Goal: Submit feedback/report problem: Submit feedback/report problem

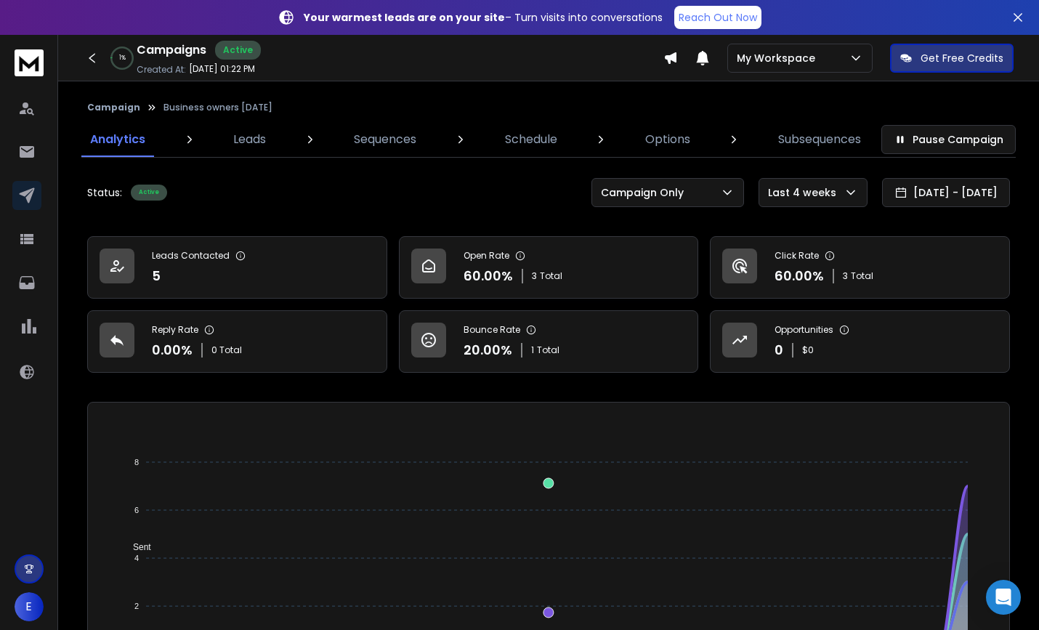
click at [120, 138] on p "Analytics" at bounding box center [117, 139] width 55 height 17
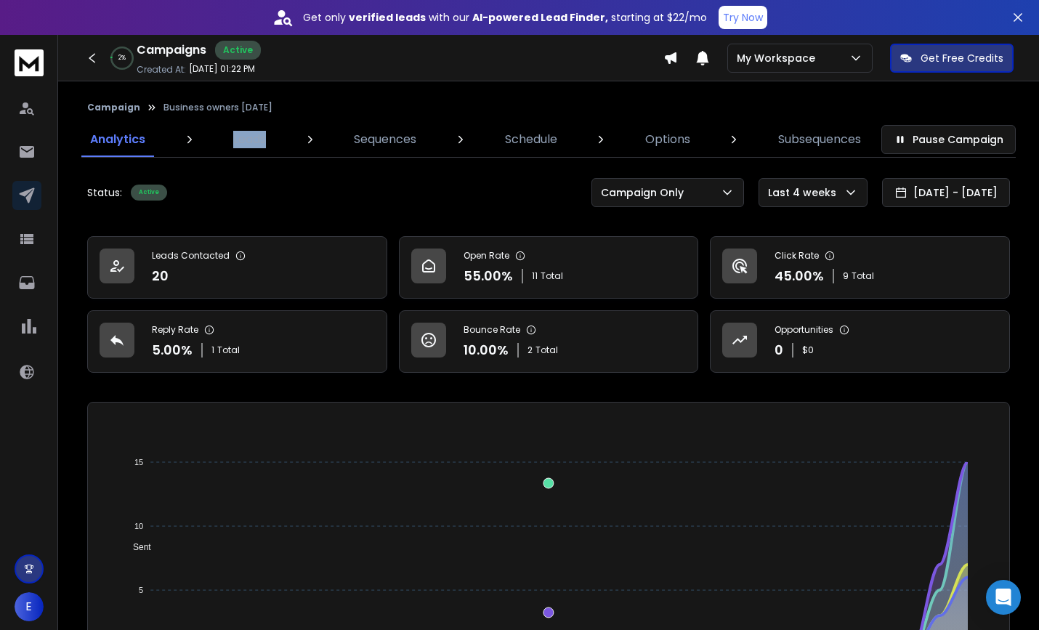
click at [201, 254] on p "Leads Contacted" at bounding box center [191, 256] width 78 height 12
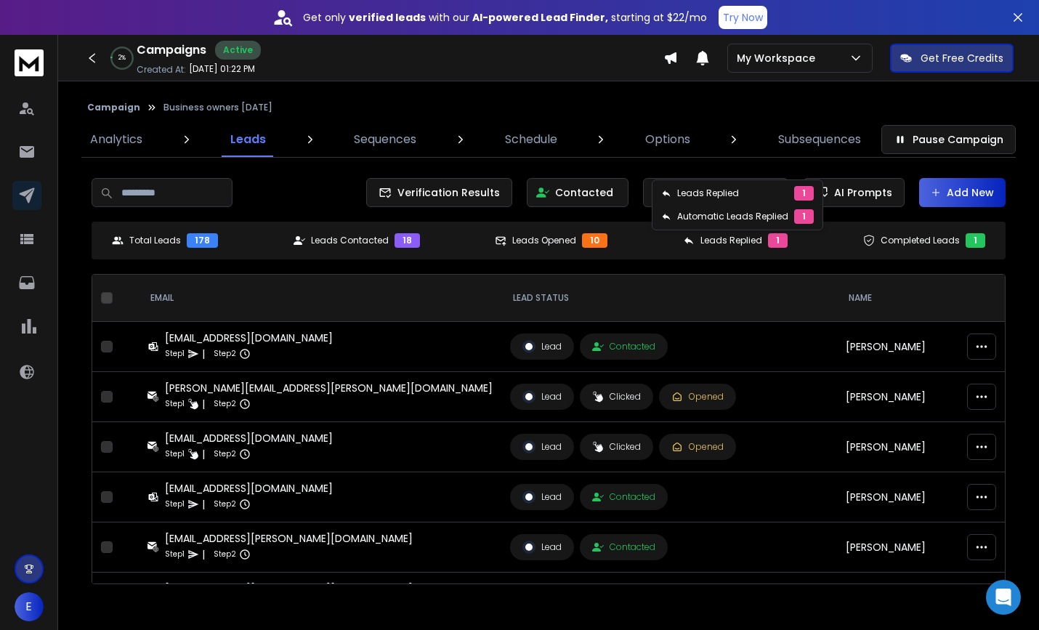
click at [743, 242] on p "Leads Replied" at bounding box center [731, 241] width 62 height 12
click at [777, 242] on div "1" at bounding box center [778, 240] width 20 height 15
click at [691, 243] on icon at bounding box center [689, 241] width 12 height 12
click at [724, 243] on p "Leads Replied" at bounding box center [731, 241] width 62 height 12
click at [775, 188] on icon "button" at bounding box center [774, 193] width 10 height 12
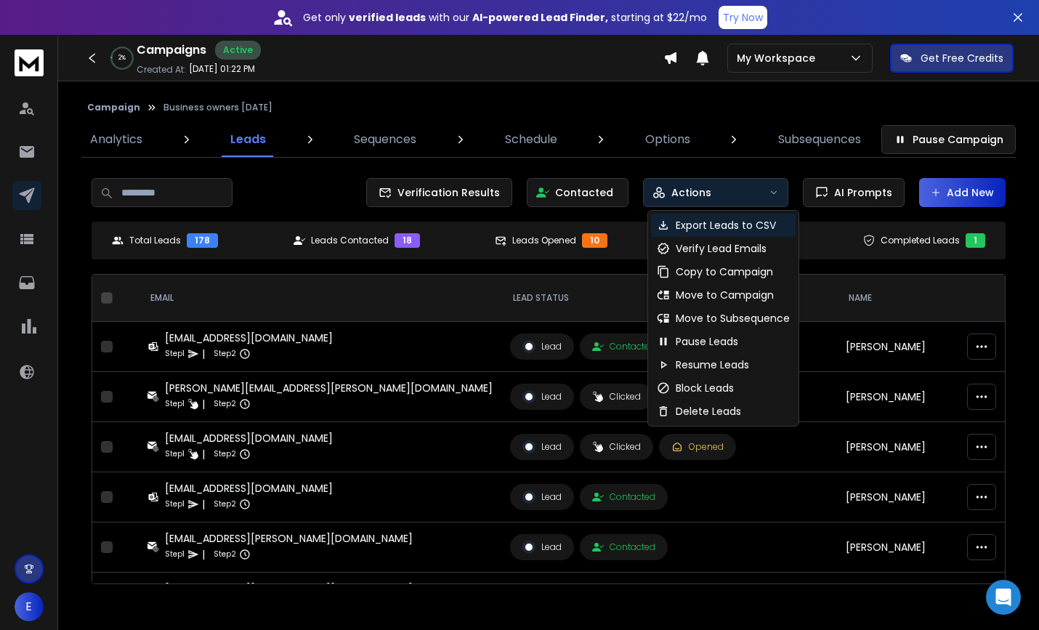
click at [775, 188] on icon "button" at bounding box center [774, 193] width 10 height 12
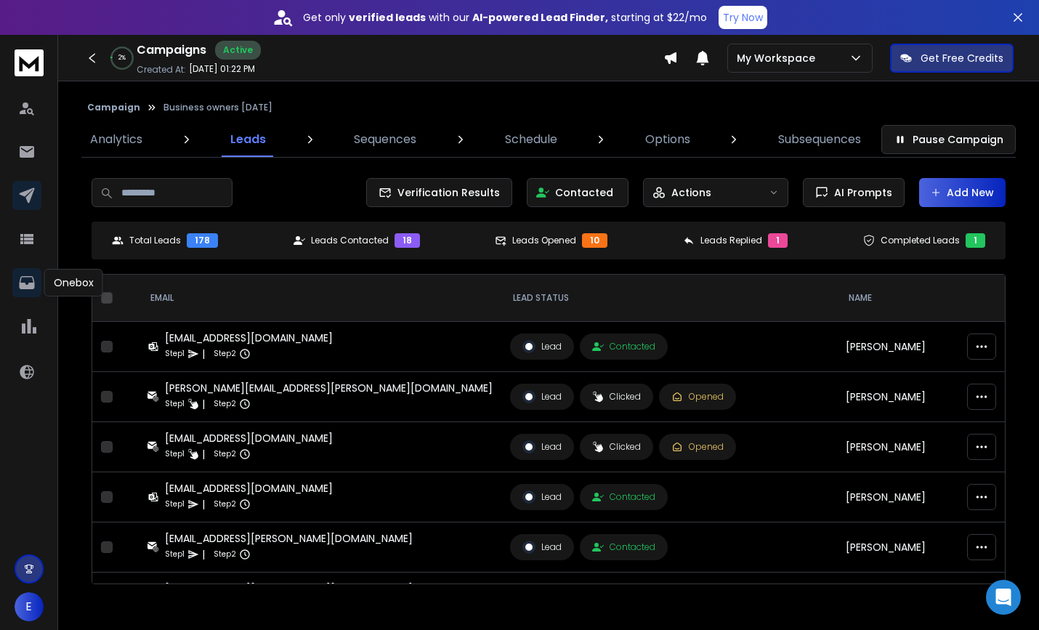
click at [25, 283] on icon at bounding box center [26, 282] width 17 height 17
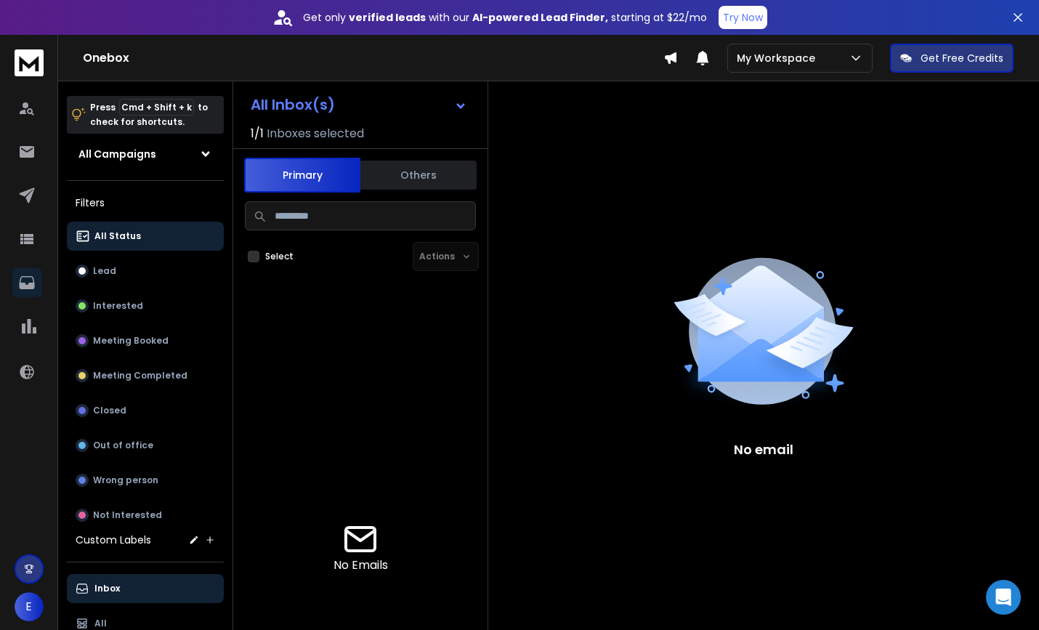
click at [418, 176] on button "Others" at bounding box center [418, 175] width 116 height 32
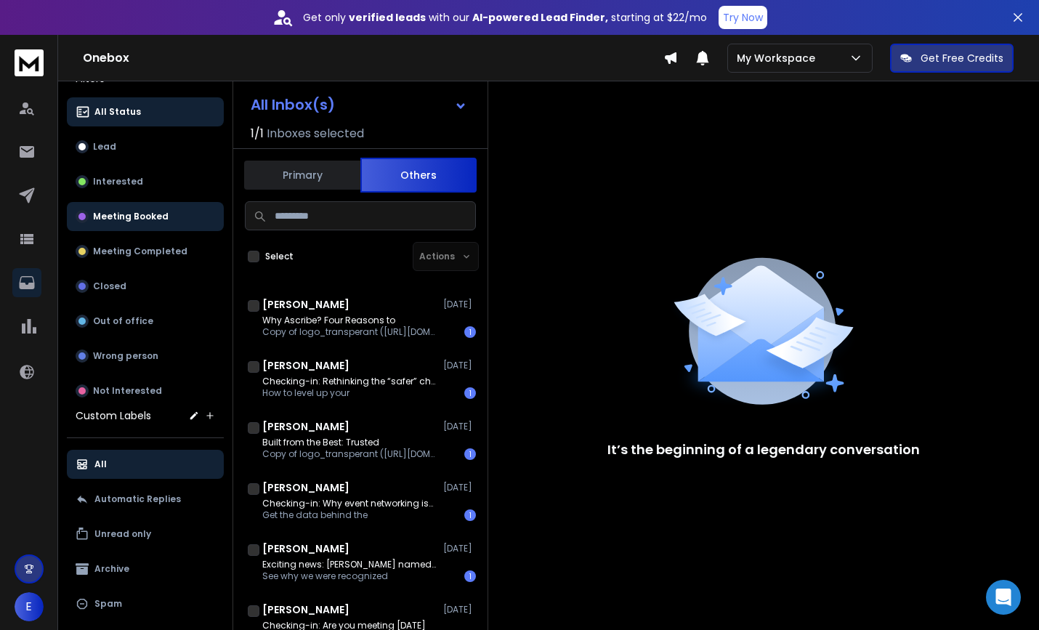
scroll to position [136, 0]
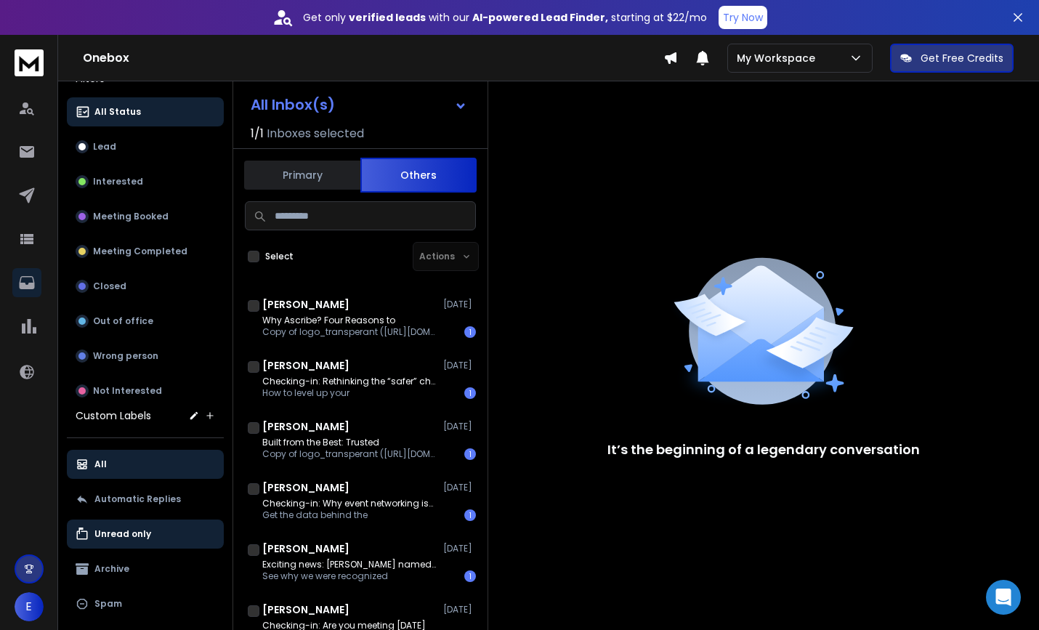
click at [123, 528] on p "Unread only" at bounding box center [122, 534] width 57 height 12
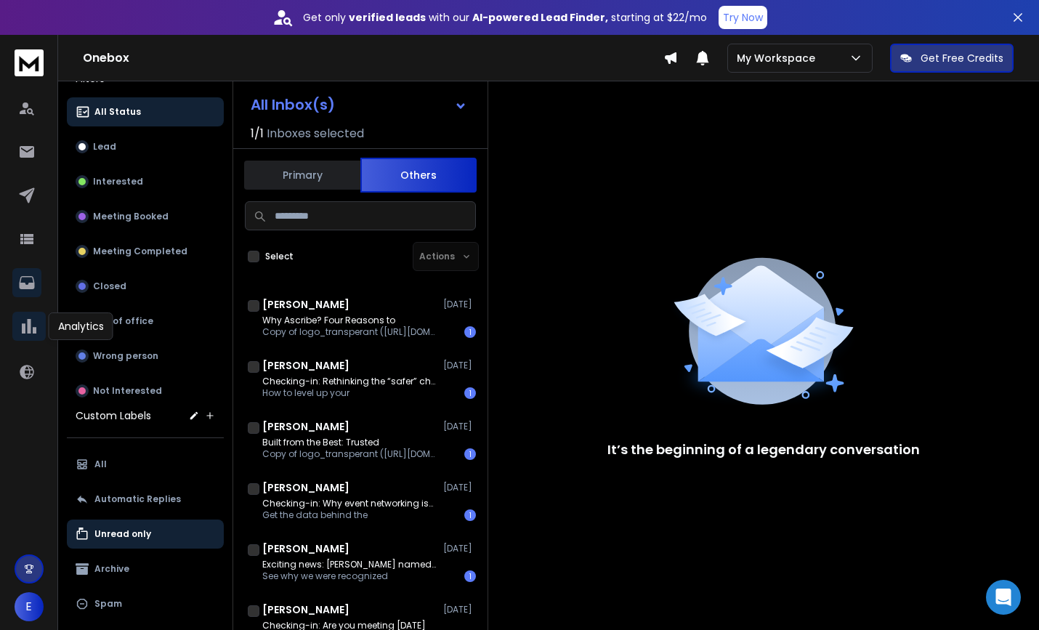
click at [28, 325] on icon at bounding box center [29, 326] width 15 height 15
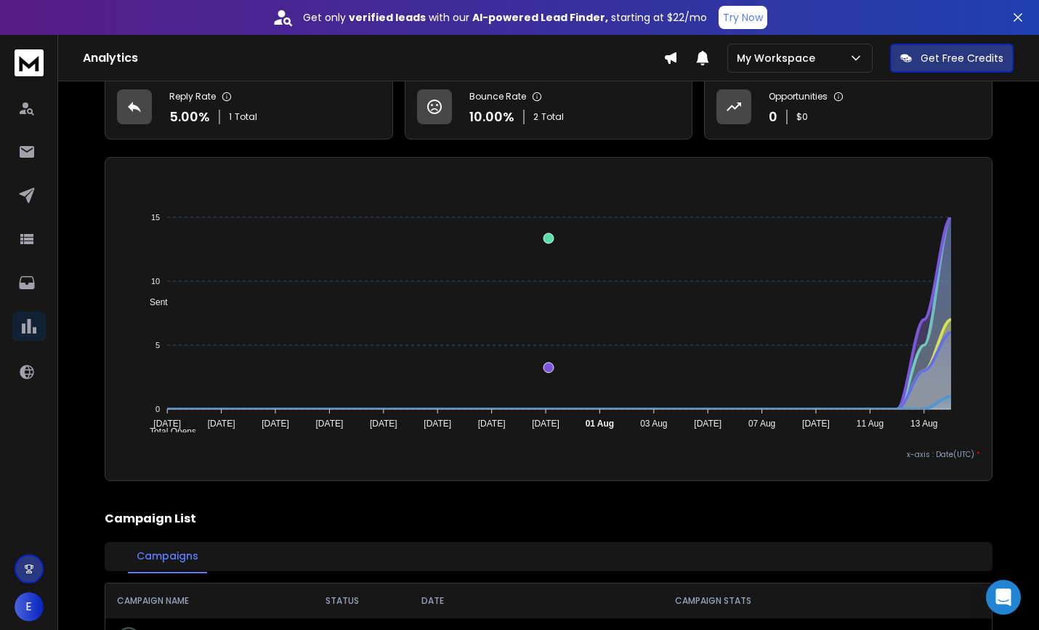
scroll to position [226, 0]
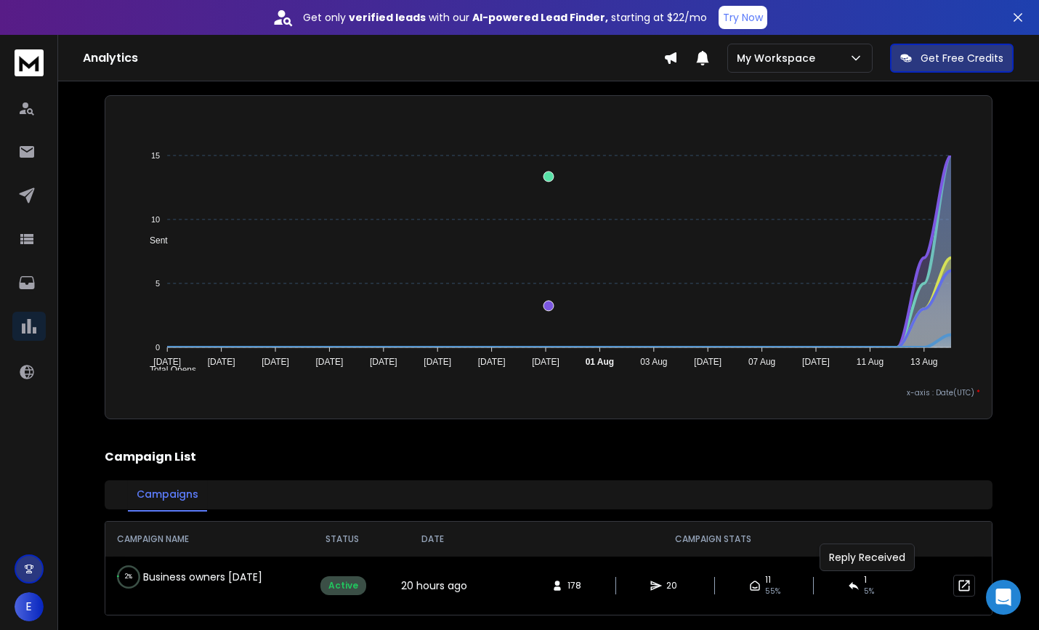
click at [858, 588] on icon at bounding box center [853, 585] width 13 height 13
click at [965, 585] on icon at bounding box center [963, 586] width 11 height 11
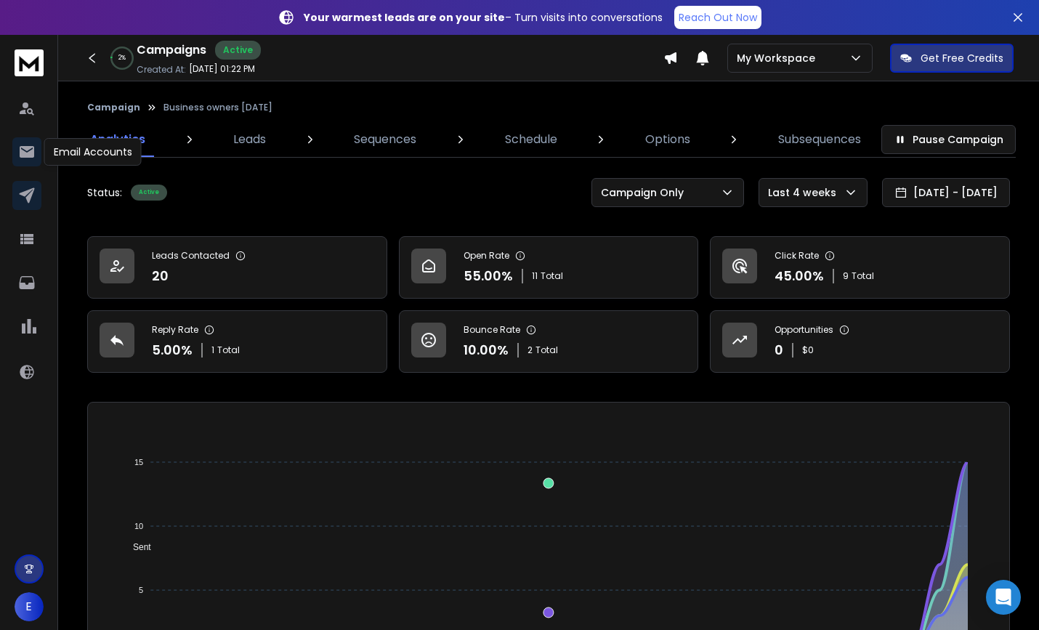
click at [32, 154] on icon at bounding box center [27, 152] width 15 height 12
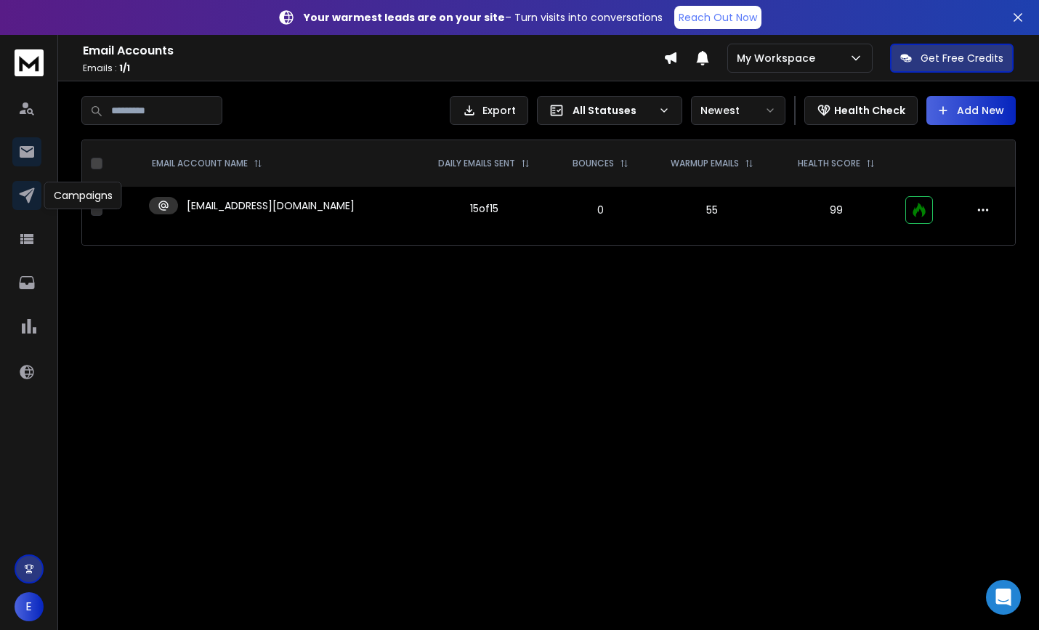
click at [27, 196] on icon at bounding box center [26, 194] width 15 height 15
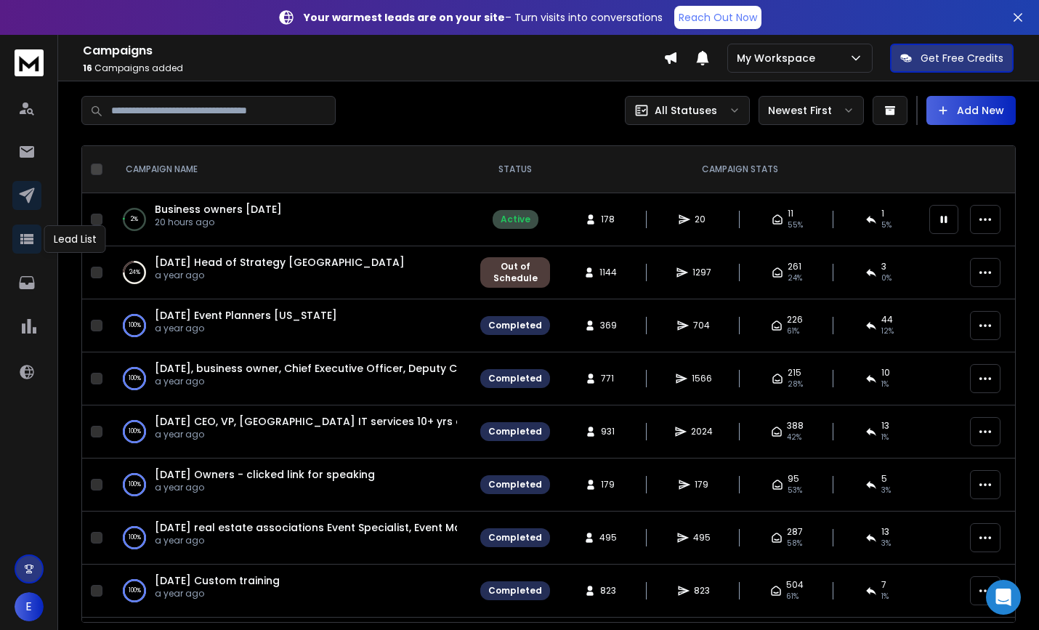
click at [24, 238] on icon at bounding box center [26, 239] width 13 height 10
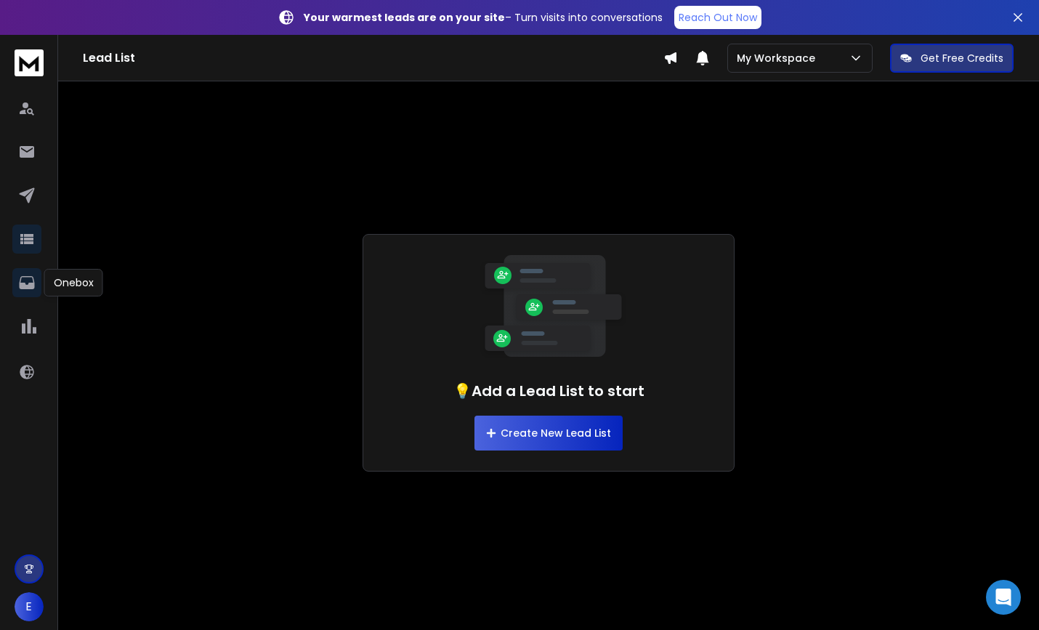
click at [25, 286] on icon at bounding box center [26, 282] width 15 height 13
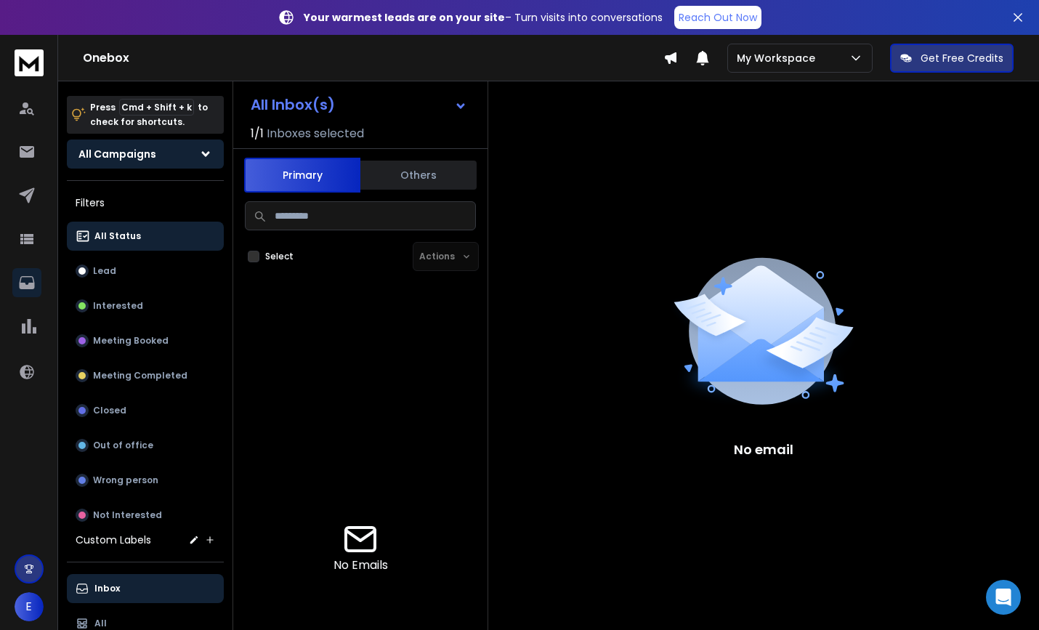
click at [202, 153] on icon at bounding box center [205, 153] width 8 height 5
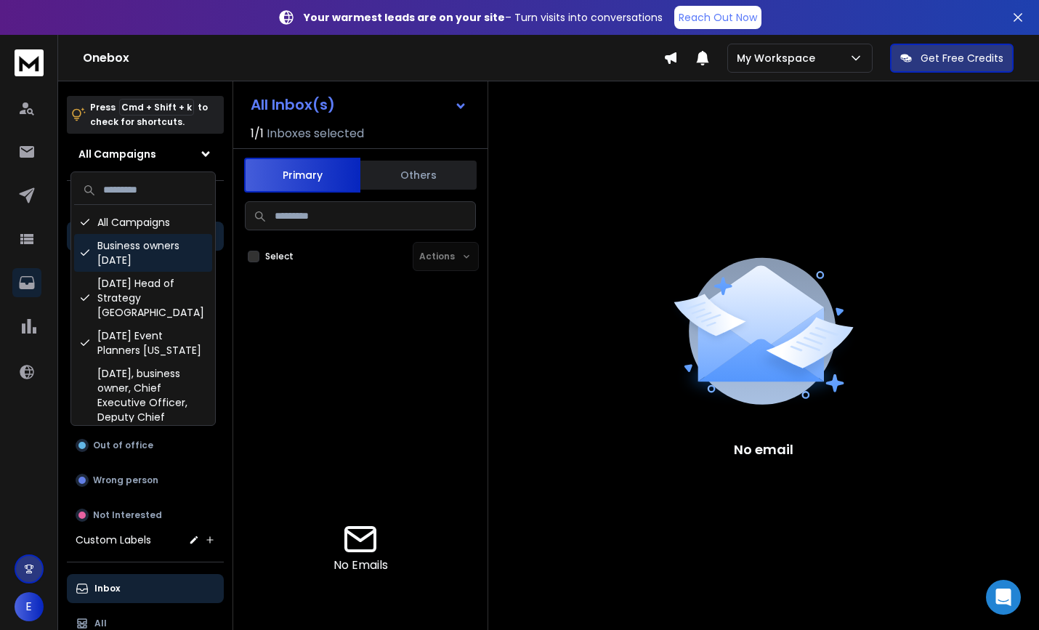
click at [155, 249] on div "Business owners [DATE]" at bounding box center [143, 253] width 138 height 38
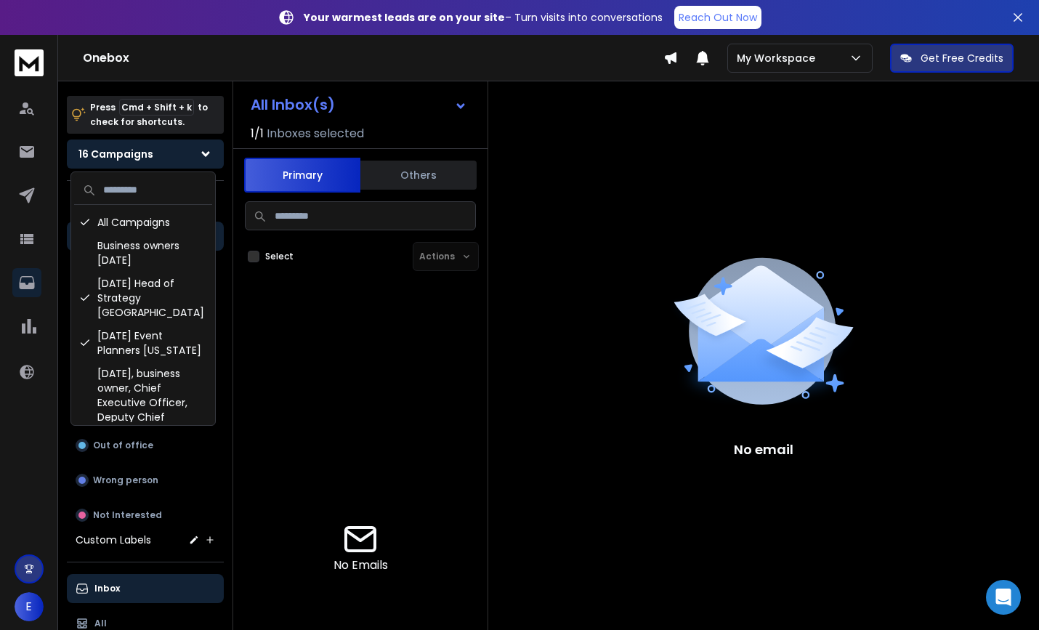
click at [201, 154] on icon at bounding box center [205, 153] width 8 height 5
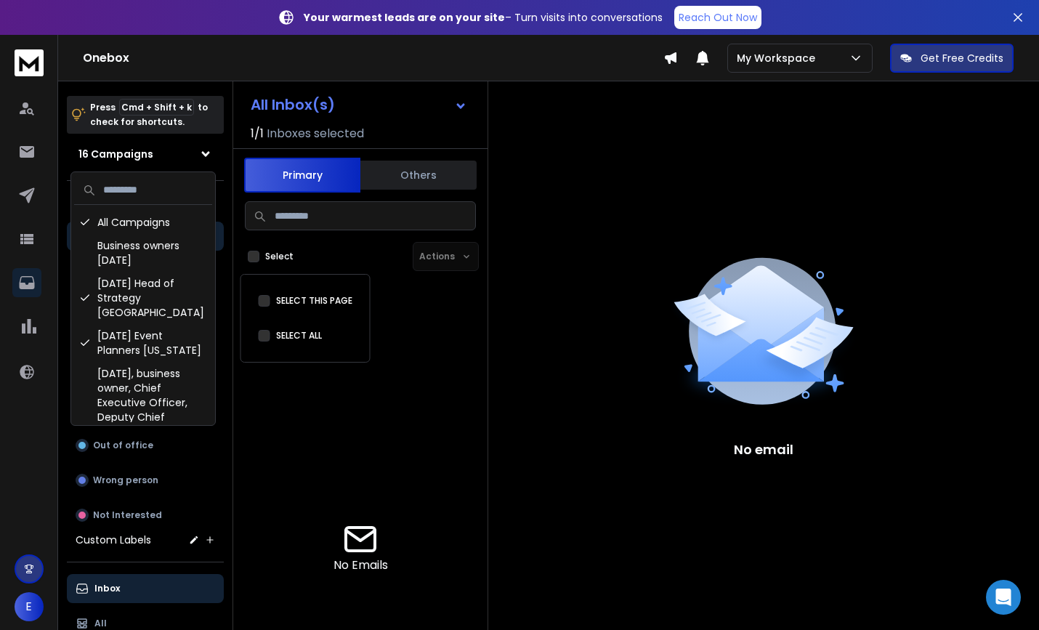
click at [300, 331] on label "SELECT ALL" at bounding box center [299, 336] width 46 height 12
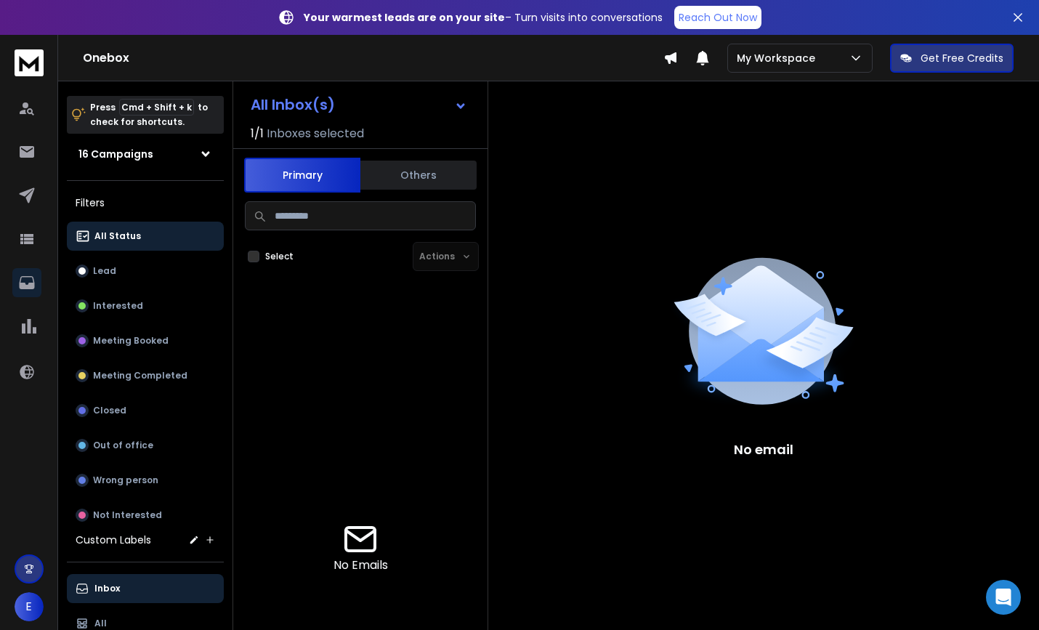
click at [418, 174] on button "Others" at bounding box center [418, 175] width 116 height 32
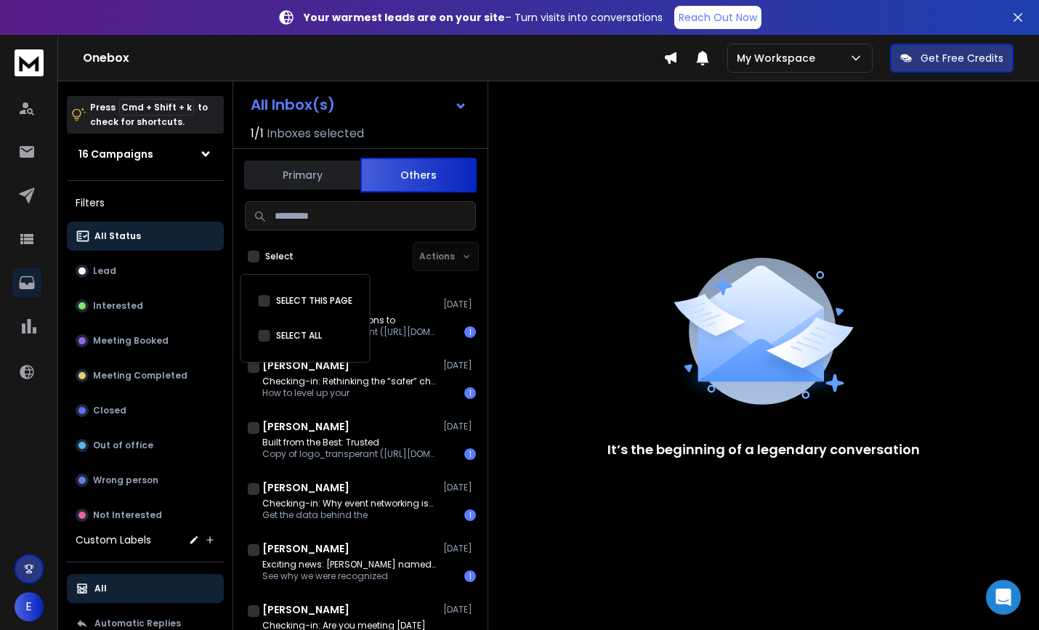
click at [251, 260] on button "SELECT THIS PAGE" at bounding box center [254, 257] width 12 height 12
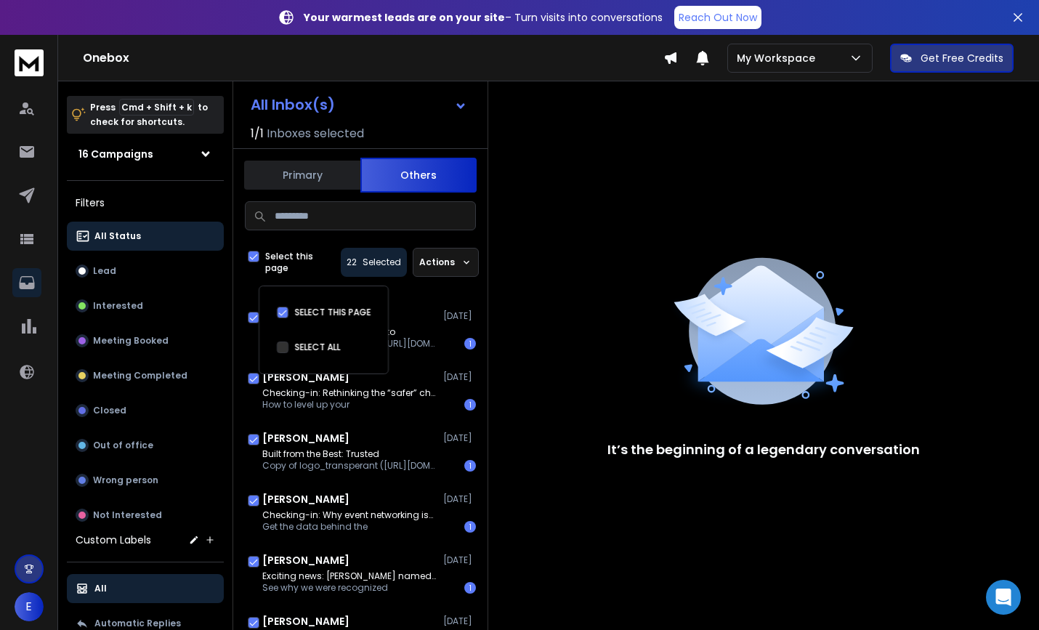
click at [283, 349] on button "SELECT THIS PAGE" at bounding box center [283, 347] width 12 height 12
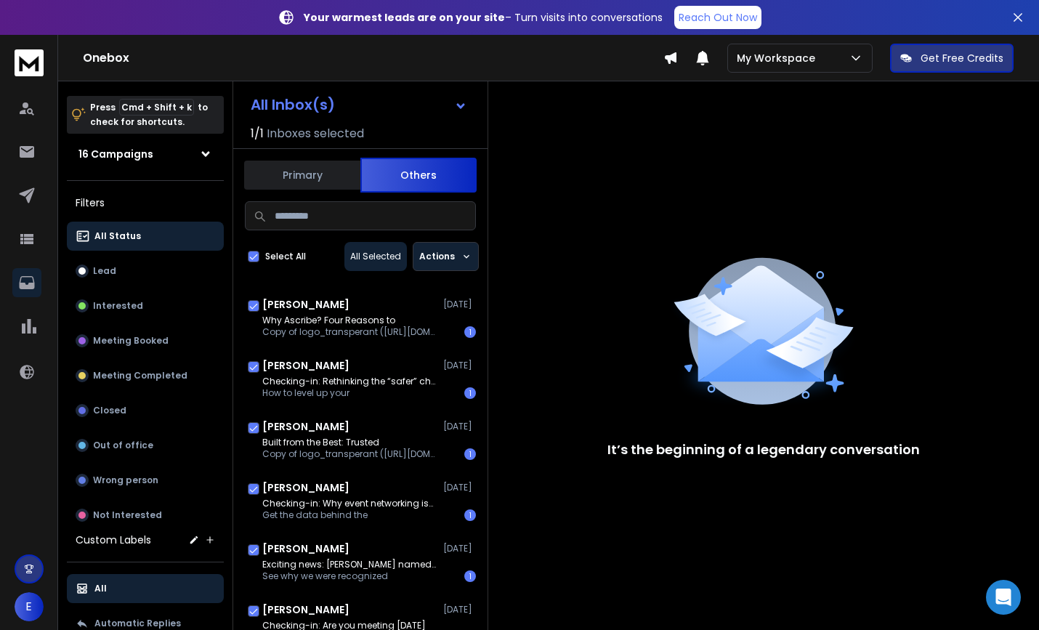
click at [454, 259] on p "Actions" at bounding box center [437, 257] width 36 height 12
click at [322, 279] on div "Select All All Selected Actions Lora Helt 05 Aug Why Ascribe? Four Reasons to C…" at bounding box center [360, 448] width 254 height 506
click at [1001, 601] on icon "Open Intercom Messenger" at bounding box center [1003, 597] width 19 height 19
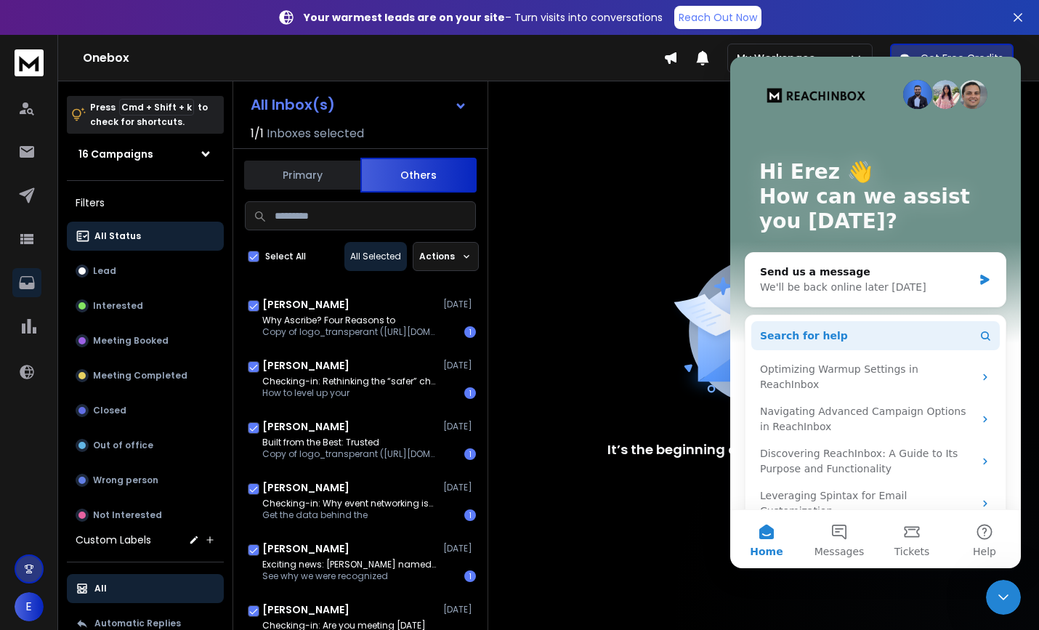
click at [873, 333] on button "Search for help" at bounding box center [875, 335] width 248 height 29
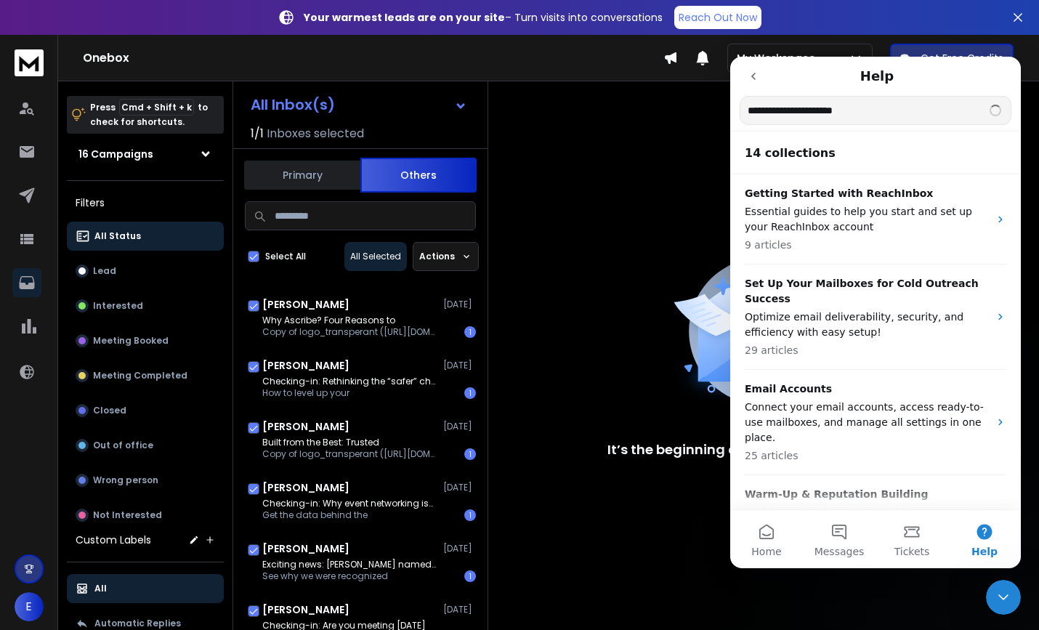
type input "**********"
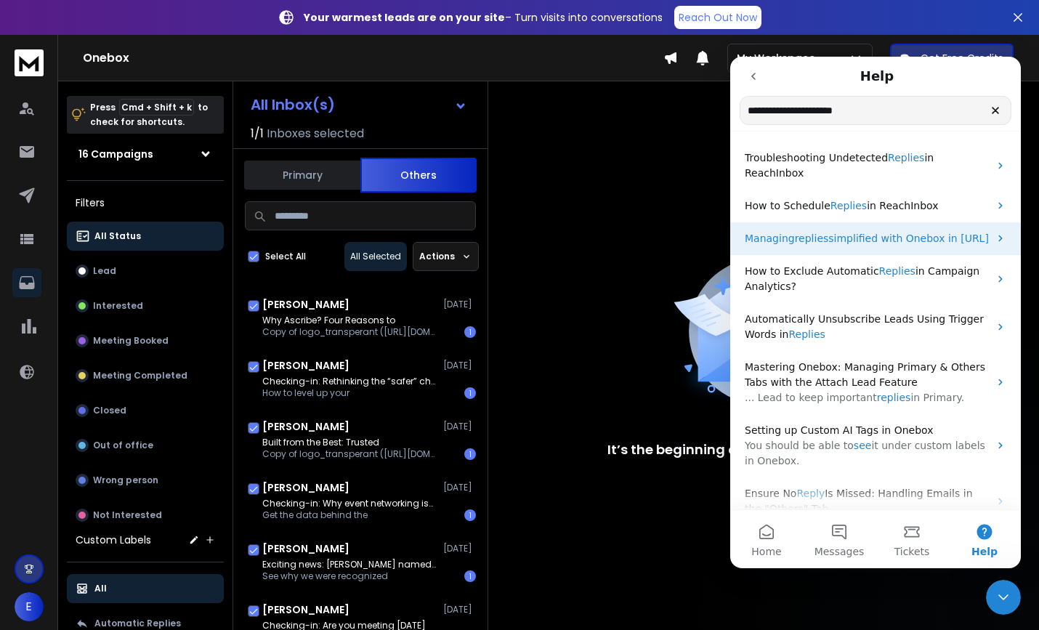
click at [890, 232] on span "simplified with Onebox in ReachInbox.ai" at bounding box center [908, 238] width 161 height 12
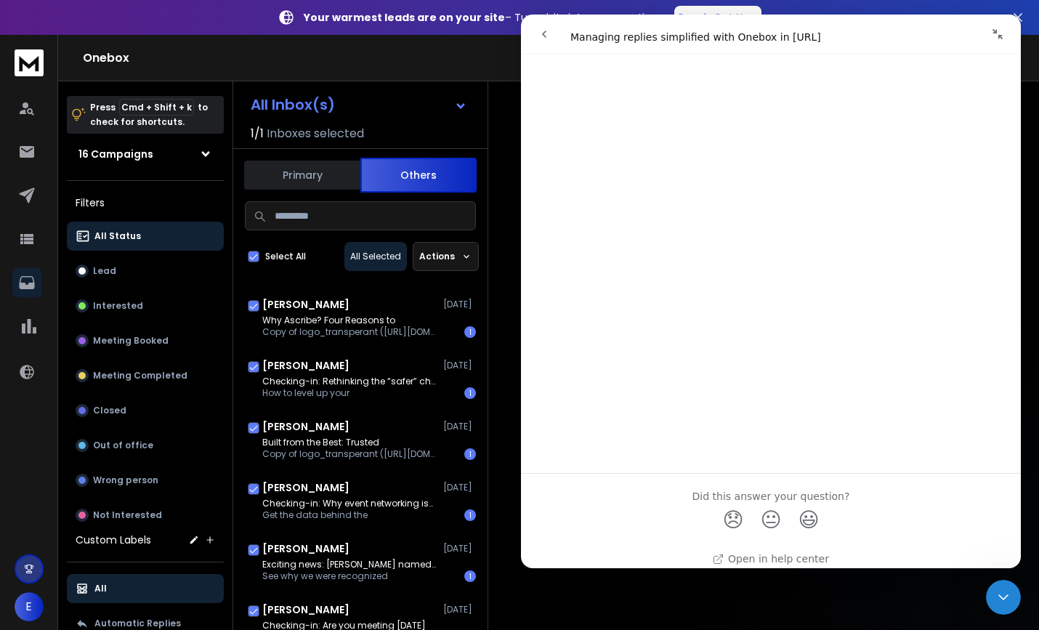
scroll to position [1593, 0]
click at [537, 31] on button "go back" at bounding box center [544, 34] width 28 height 28
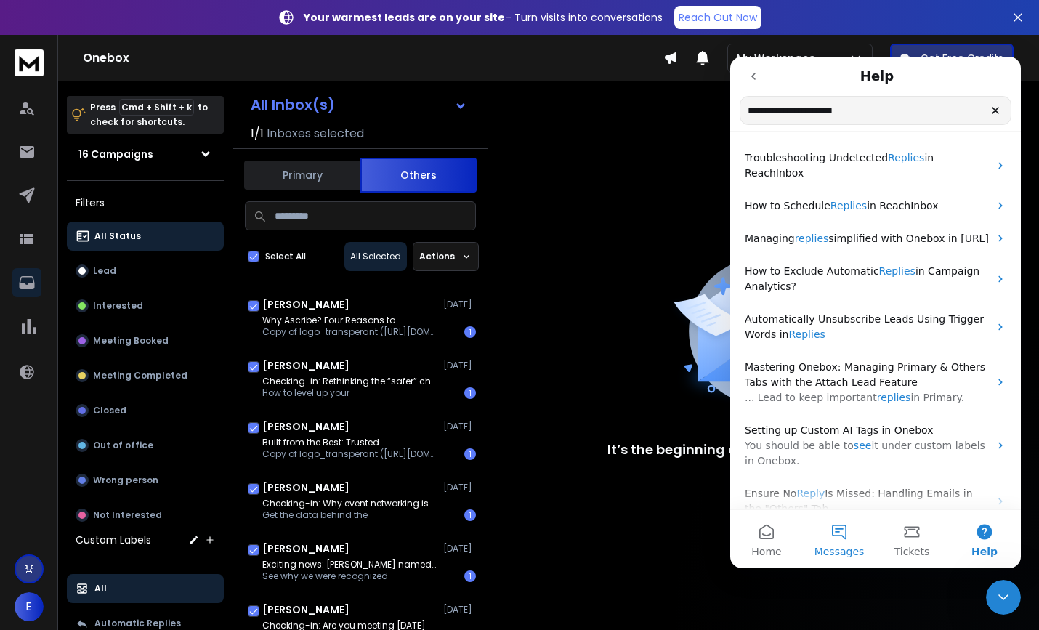
click at [841, 533] on button "Messages" at bounding box center [839, 539] width 73 height 58
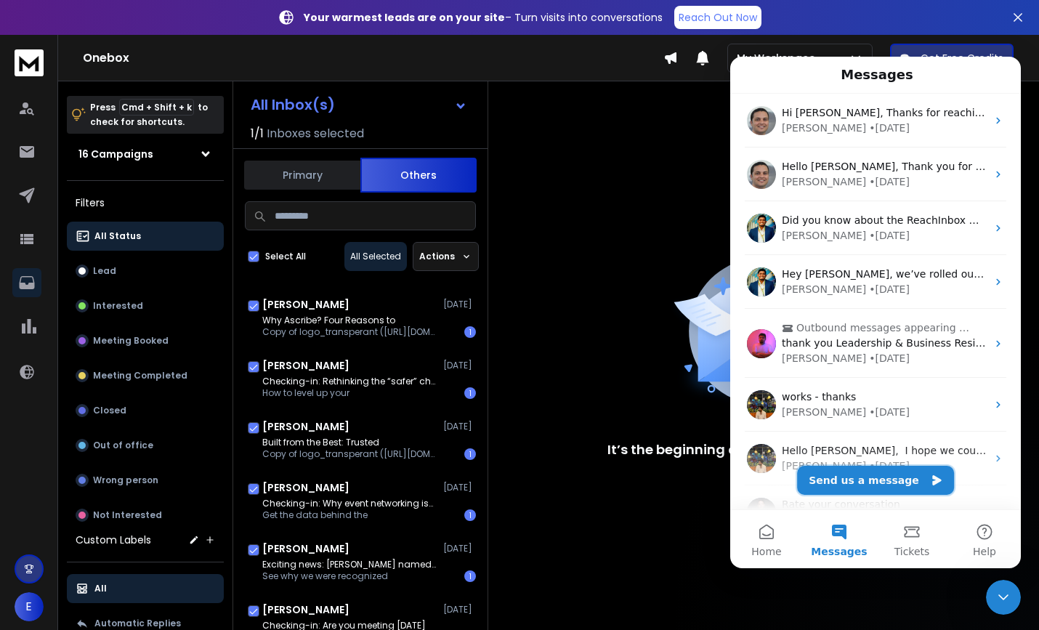
click at [863, 488] on button "Send us a message" at bounding box center [875, 480] width 157 height 29
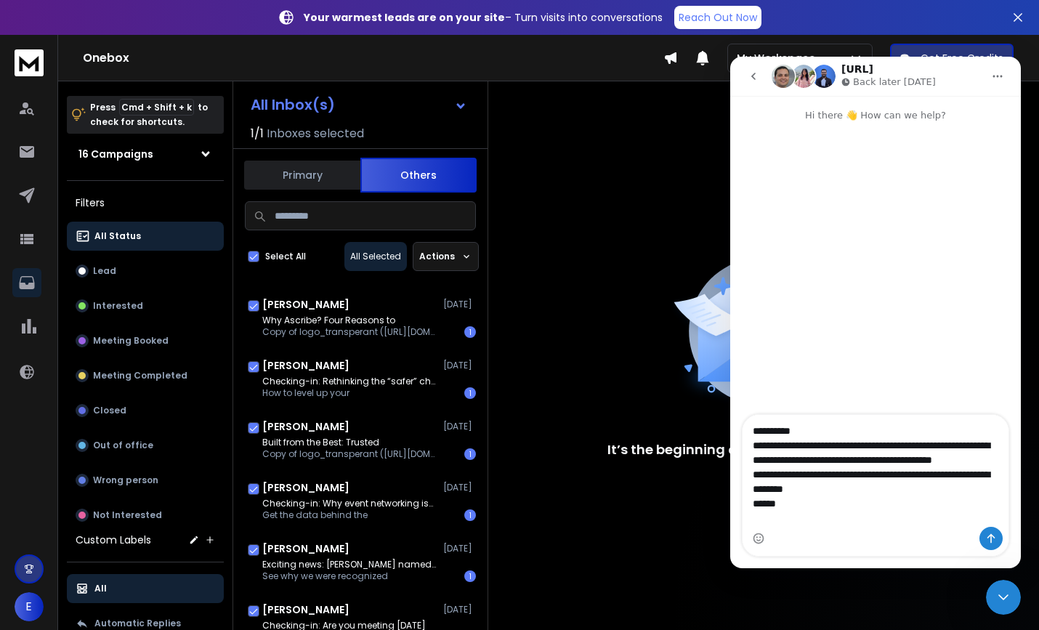
type textarea "**********"
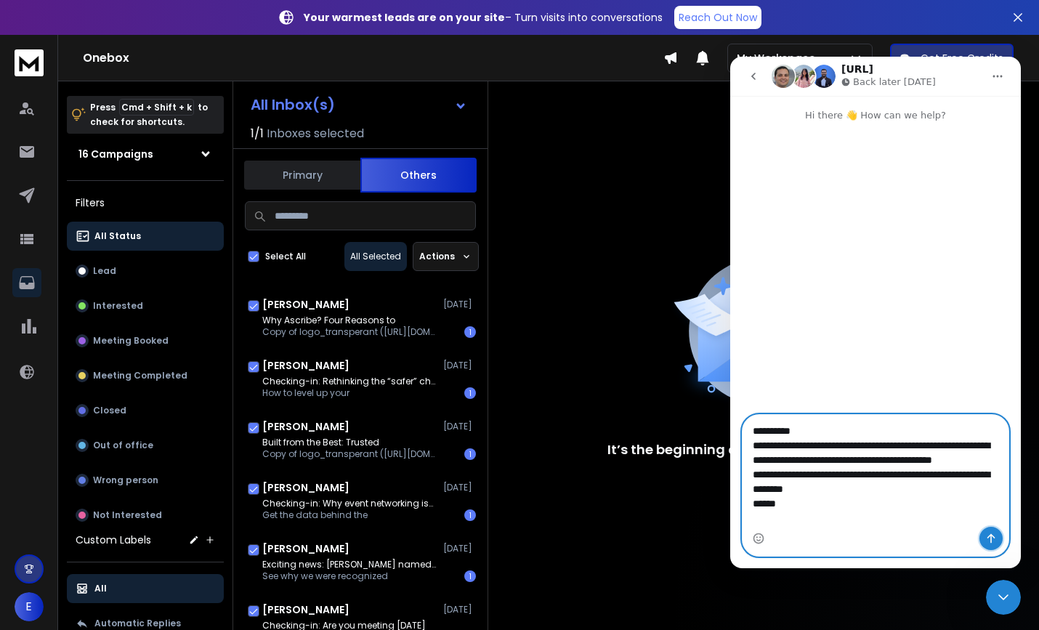
click at [990, 541] on icon "Send a message…" at bounding box center [991, 539] width 12 height 12
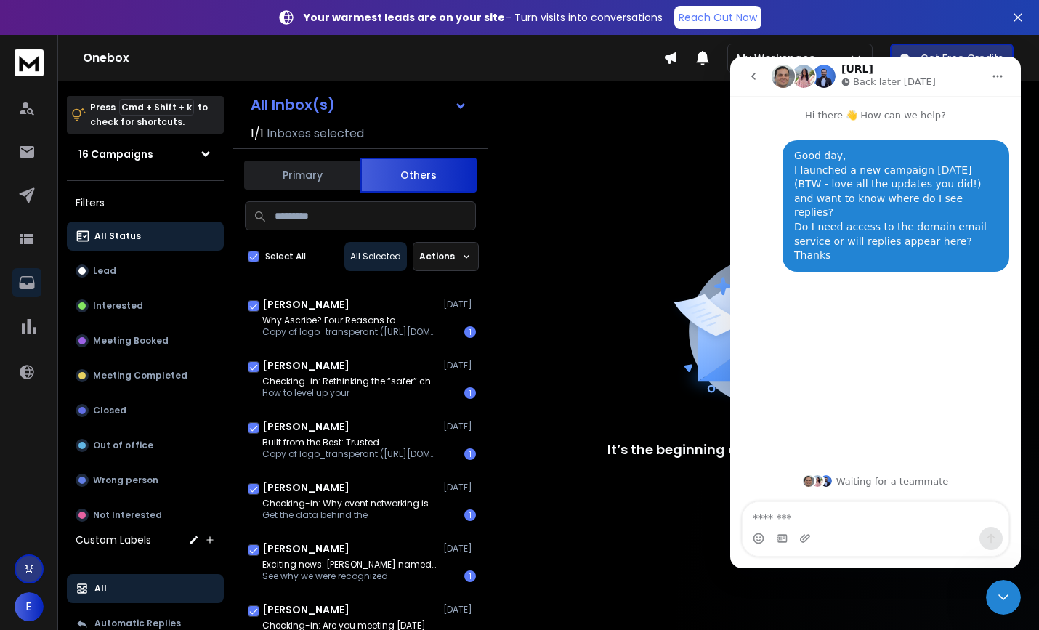
click at [1003, 598] on icon "Close Intercom Messenger" at bounding box center [1003, 597] width 10 height 6
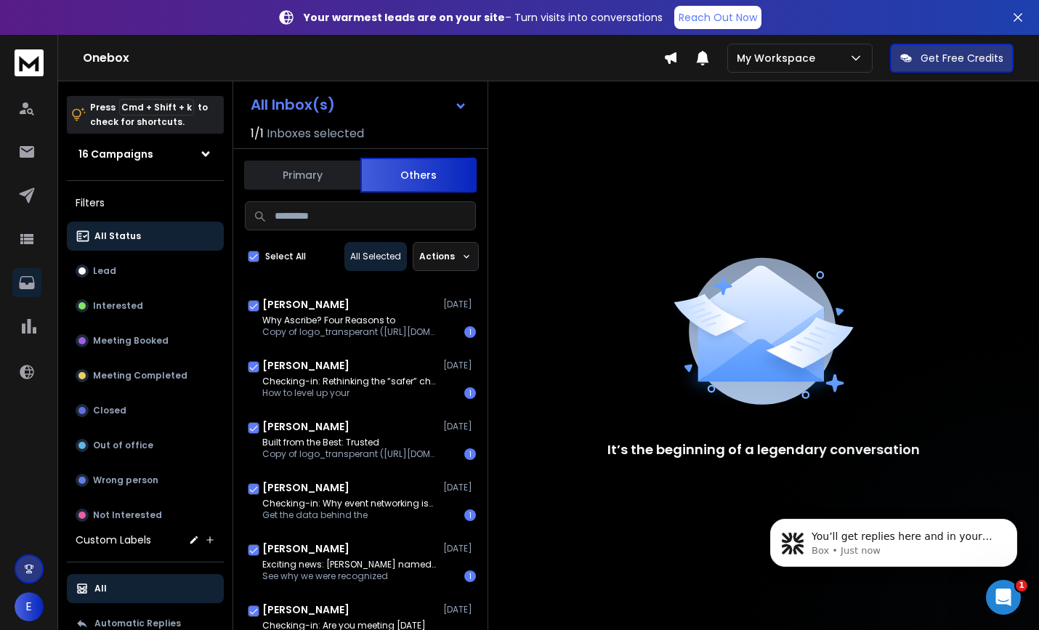
scroll to position [0, 0]
click at [25, 317] on icon at bounding box center [29, 326] width 22 height 22
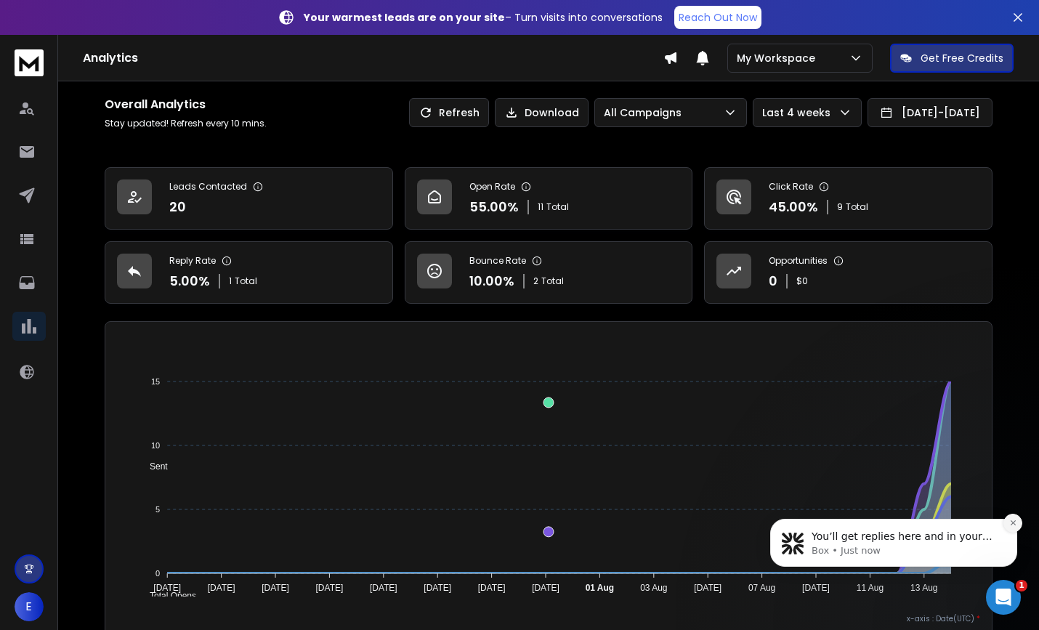
click at [1014, 525] on icon "Dismiss notification" at bounding box center [1012, 522] width 5 height 5
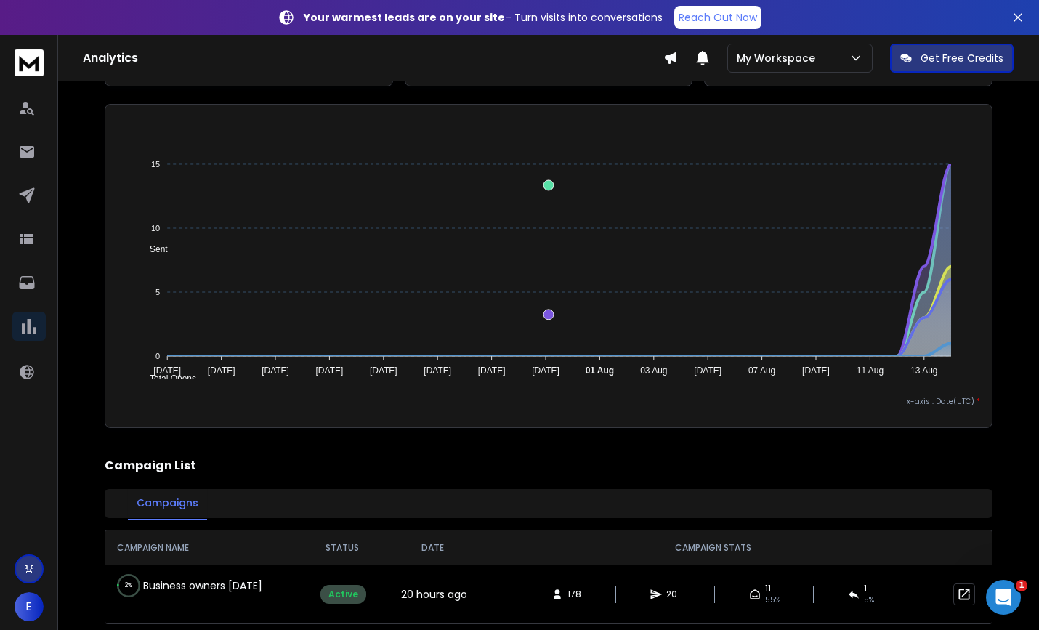
scroll to position [226, 0]
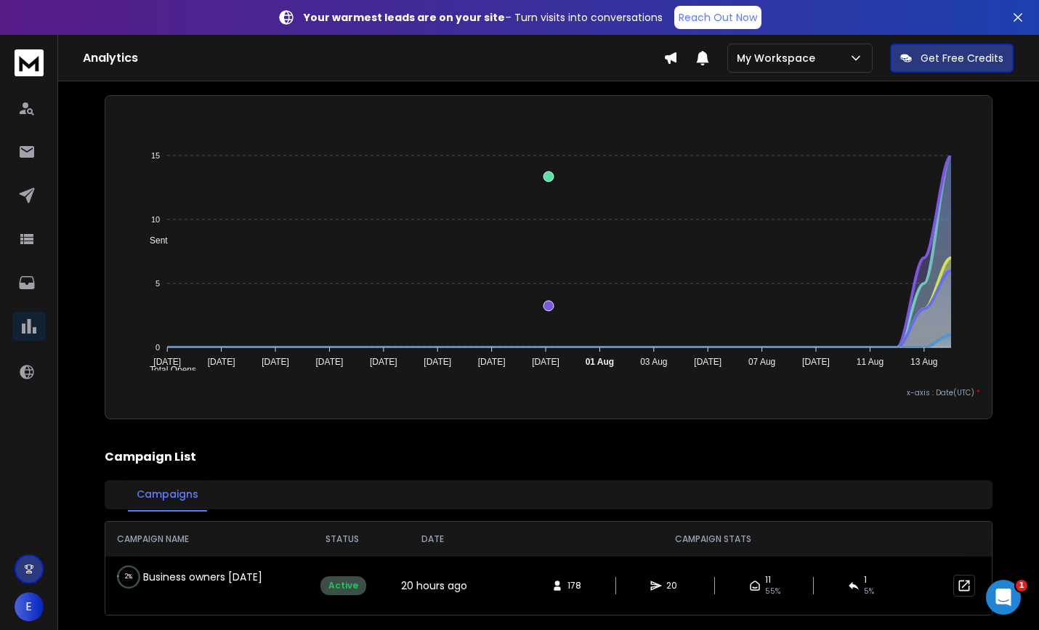
click at [966, 587] on icon at bounding box center [964, 585] width 15 height 15
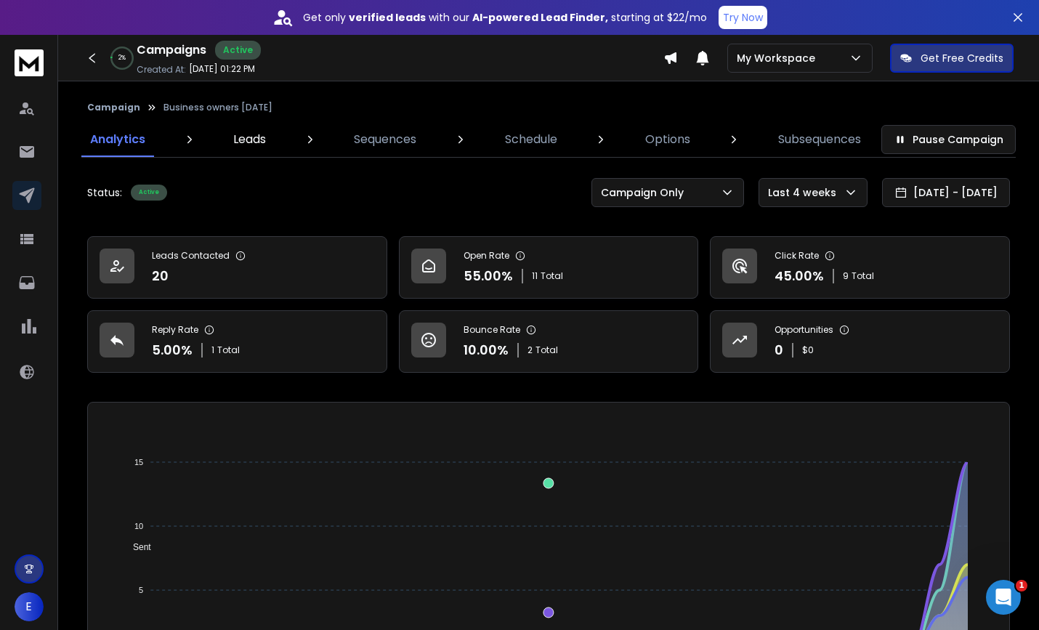
click at [254, 144] on p "Leads" at bounding box center [249, 139] width 33 height 17
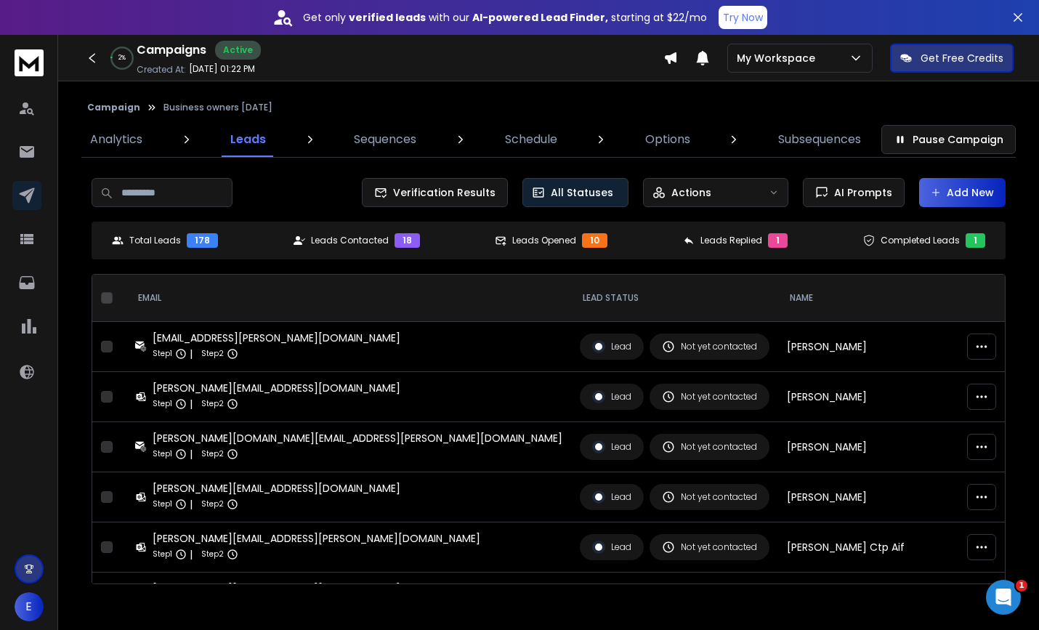
click at [584, 203] on button "All Statuses" at bounding box center [575, 192] width 106 height 29
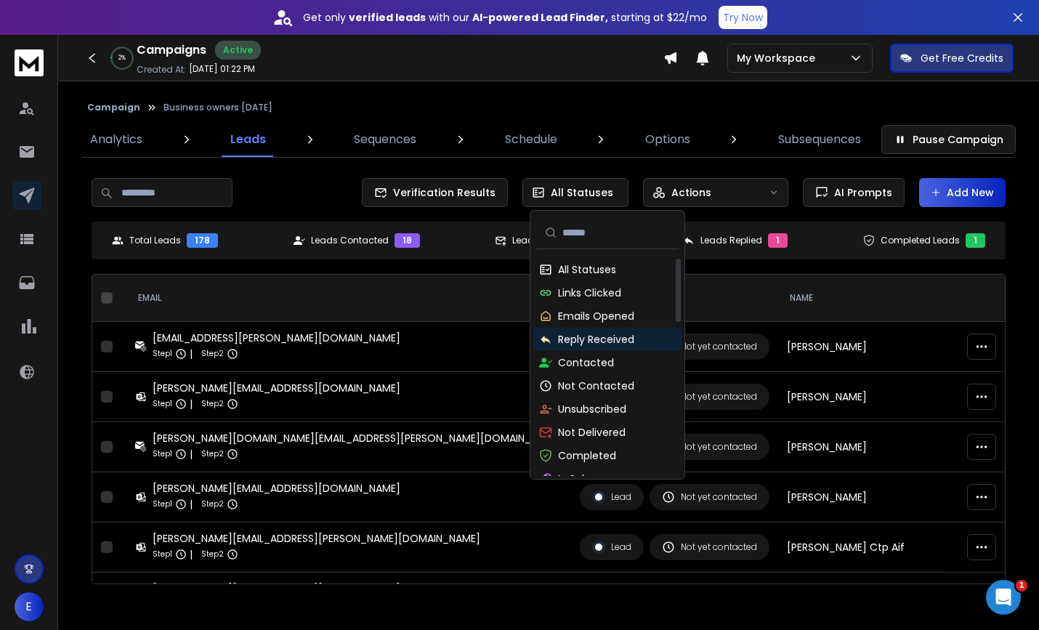
click at [623, 338] on p "Reply Received" at bounding box center [596, 339] width 76 height 15
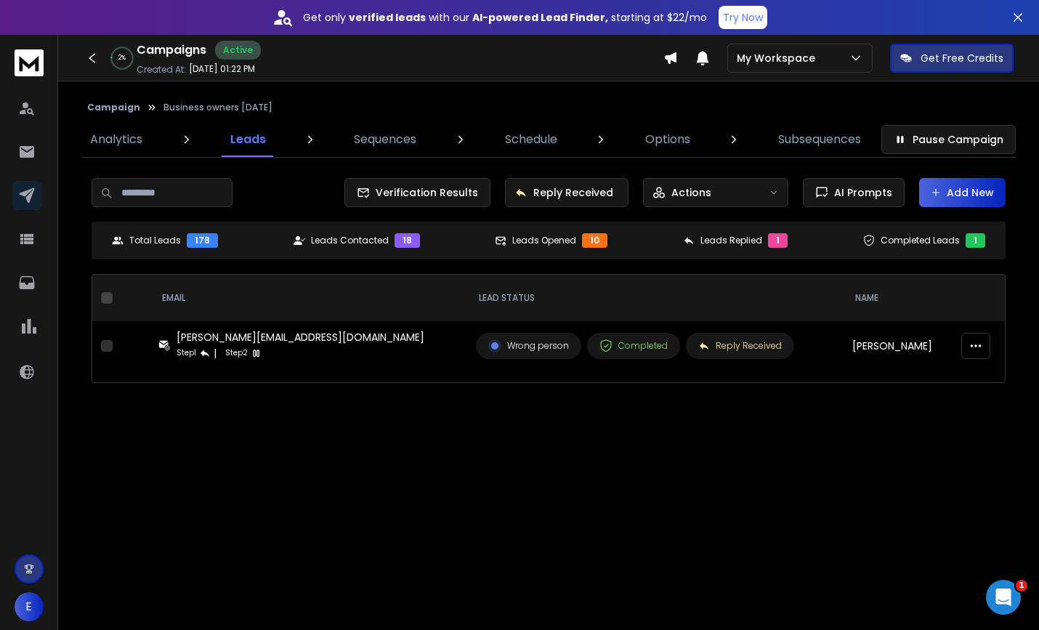
click at [698, 348] on div "Reply Received" at bounding box center [740, 346] width 84 height 12
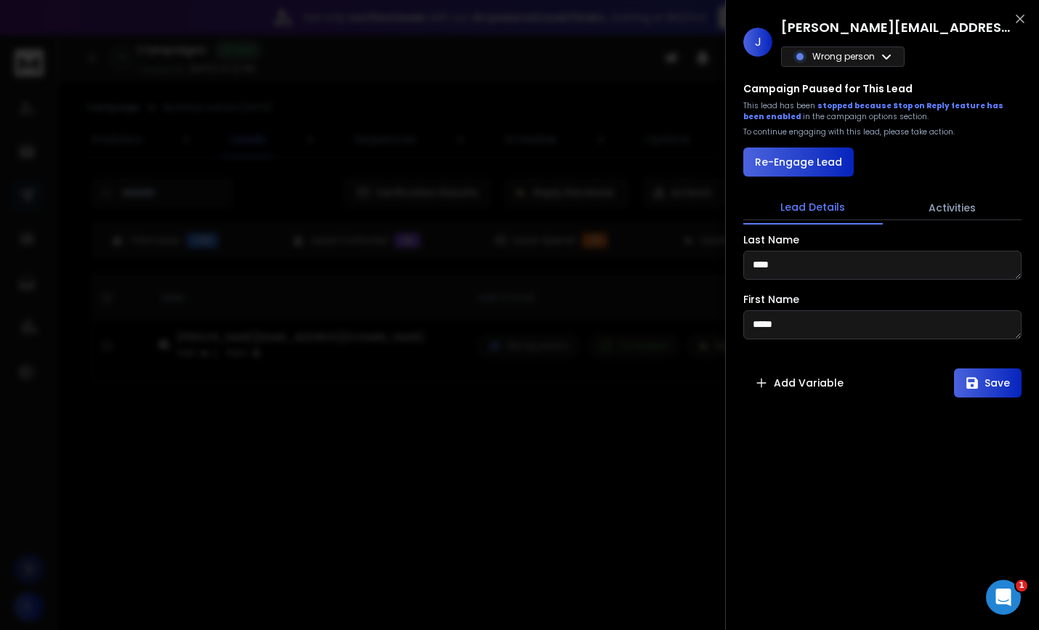
click at [887, 58] on body "Get only verified leads with our AI-powered Lead Finder, starting at $22/mo Try…" at bounding box center [519, 315] width 1039 height 630
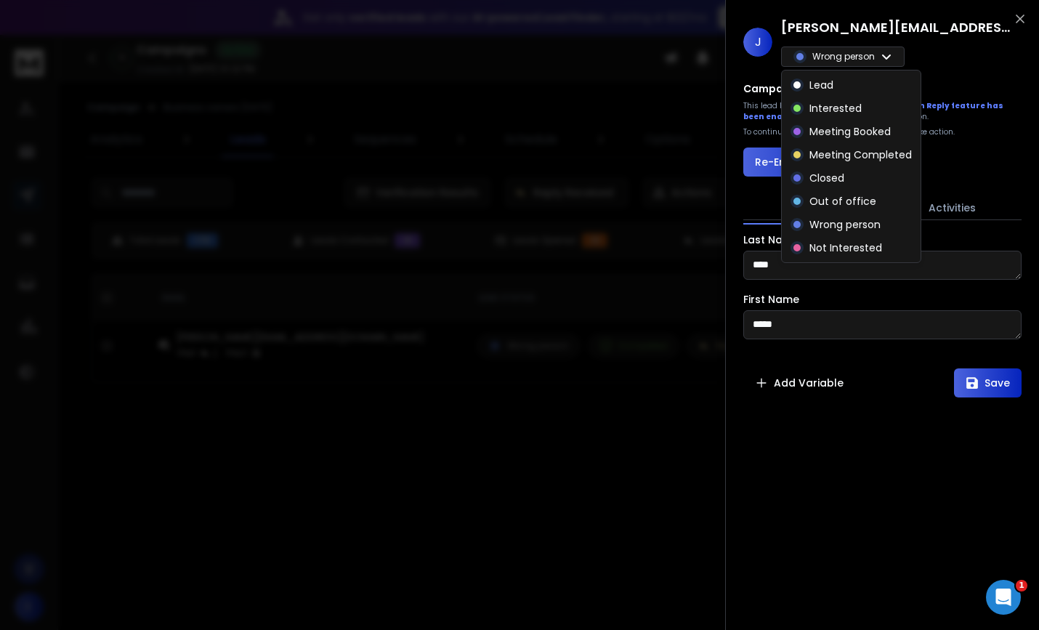
click at [887, 58] on div at bounding box center [519, 315] width 1039 height 630
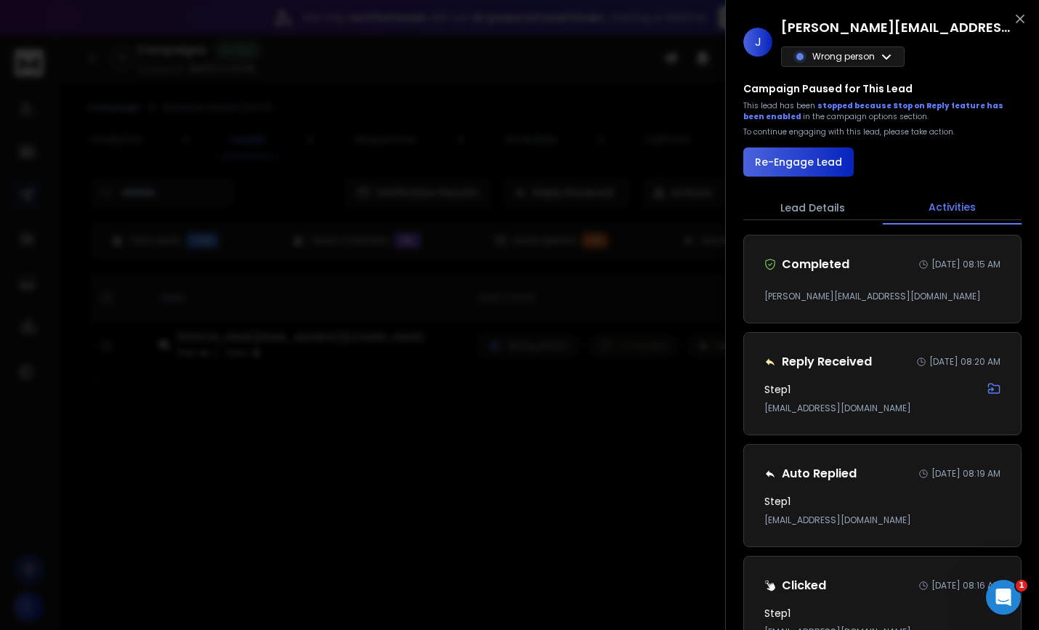
click at [947, 207] on button "Activities" at bounding box center [952, 207] width 139 height 33
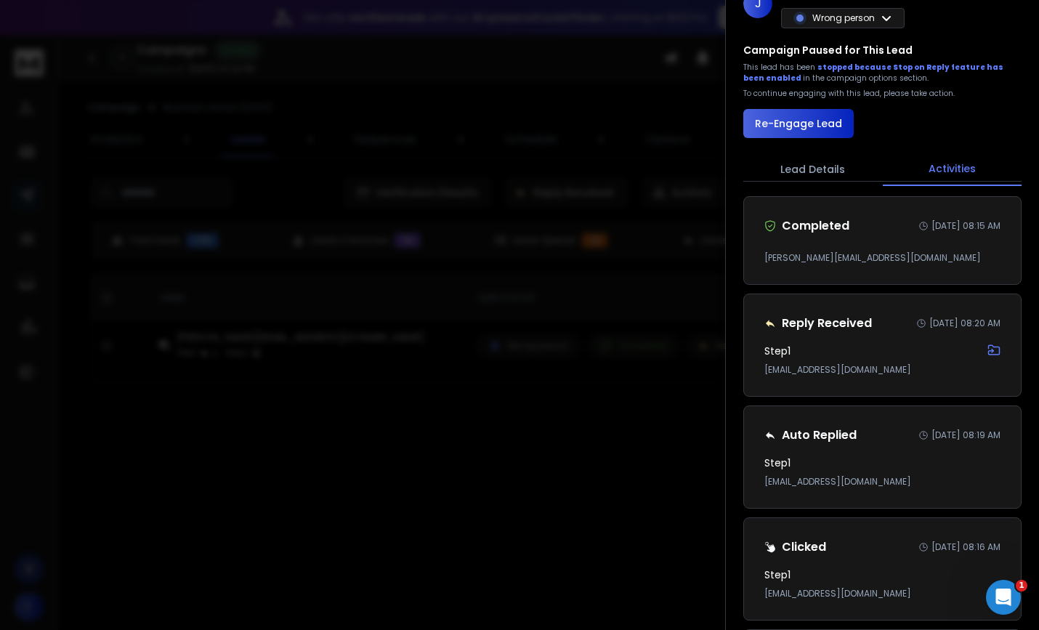
scroll to position [46, 0]
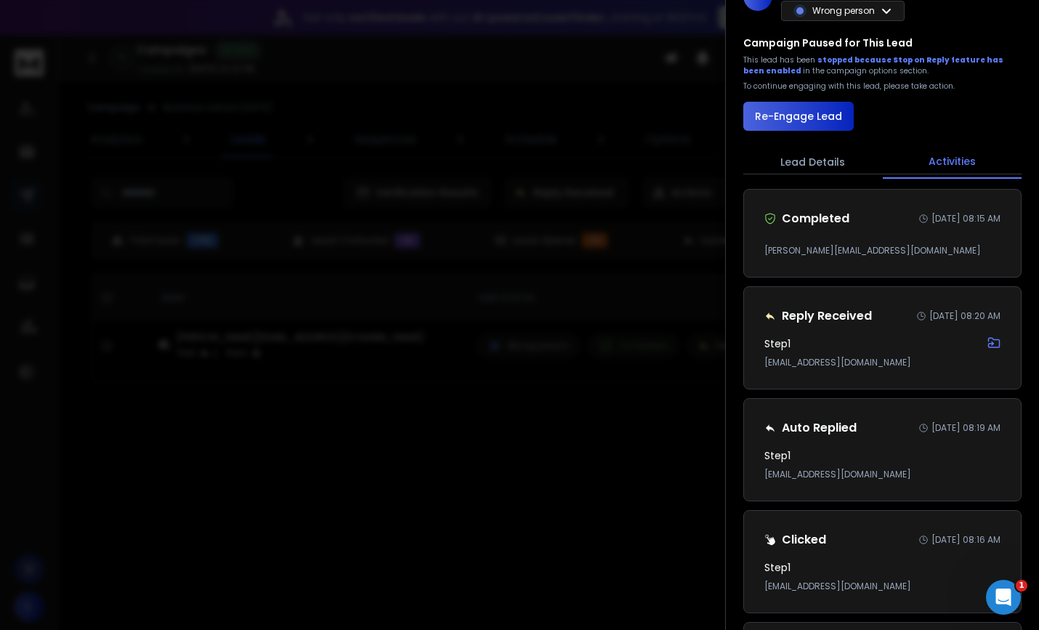
click at [990, 343] on icon at bounding box center [993, 342] width 13 height 13
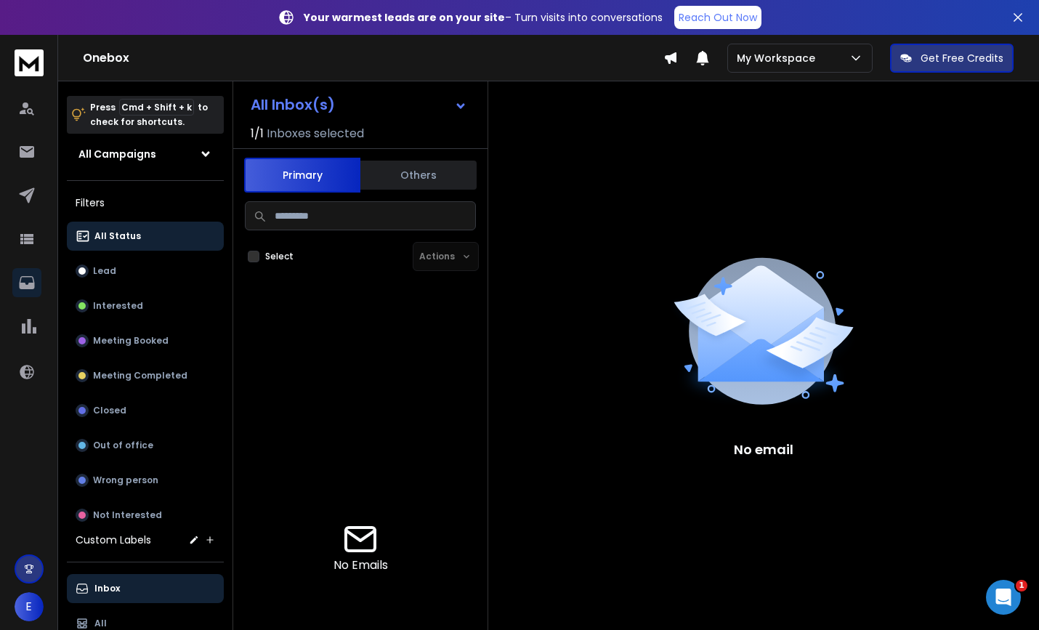
click at [161, 235] on button "All Status" at bounding box center [145, 236] width 157 height 29
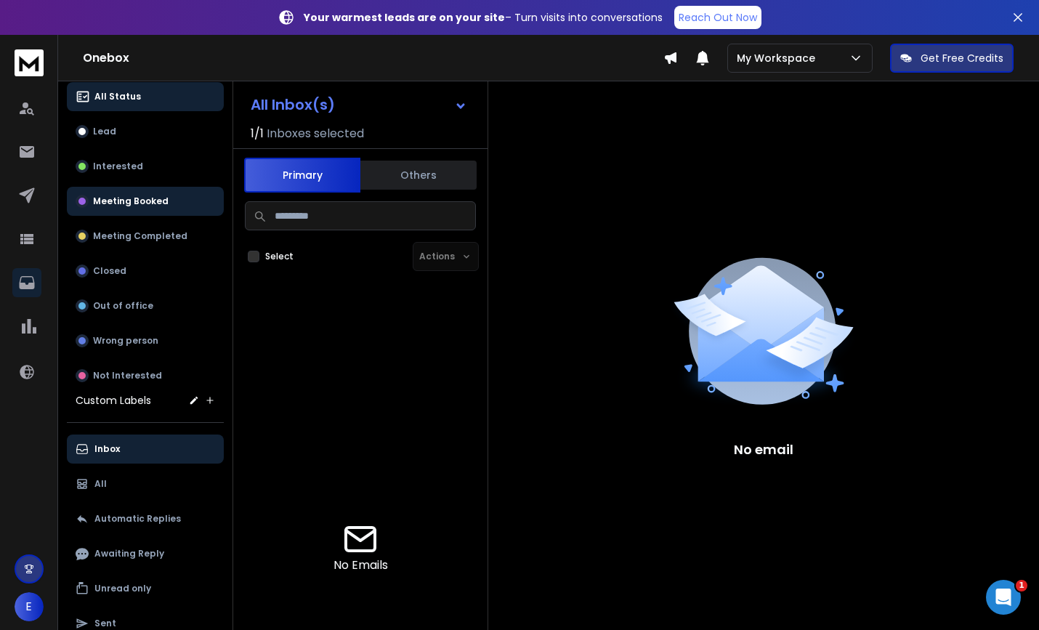
scroll to position [142, 0]
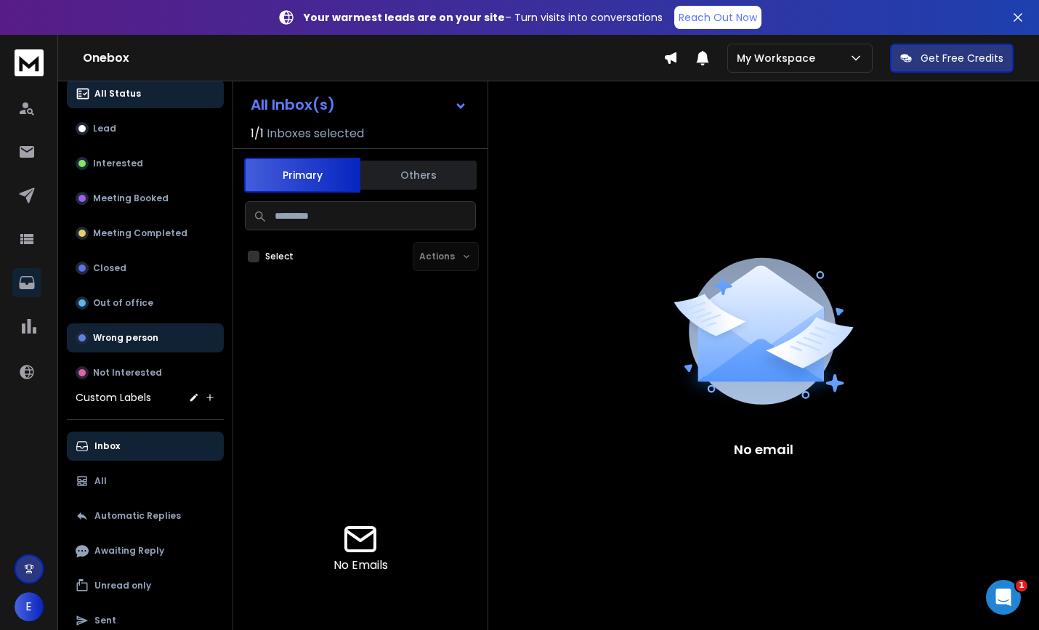
click at [173, 334] on button "Wrong person" at bounding box center [145, 337] width 157 height 29
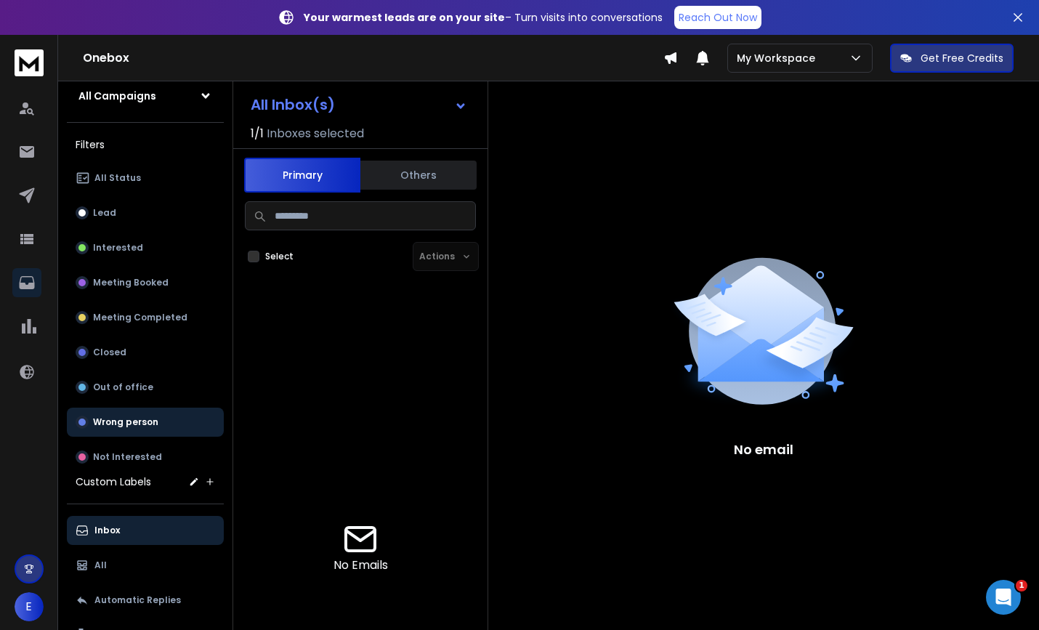
scroll to position [0, 0]
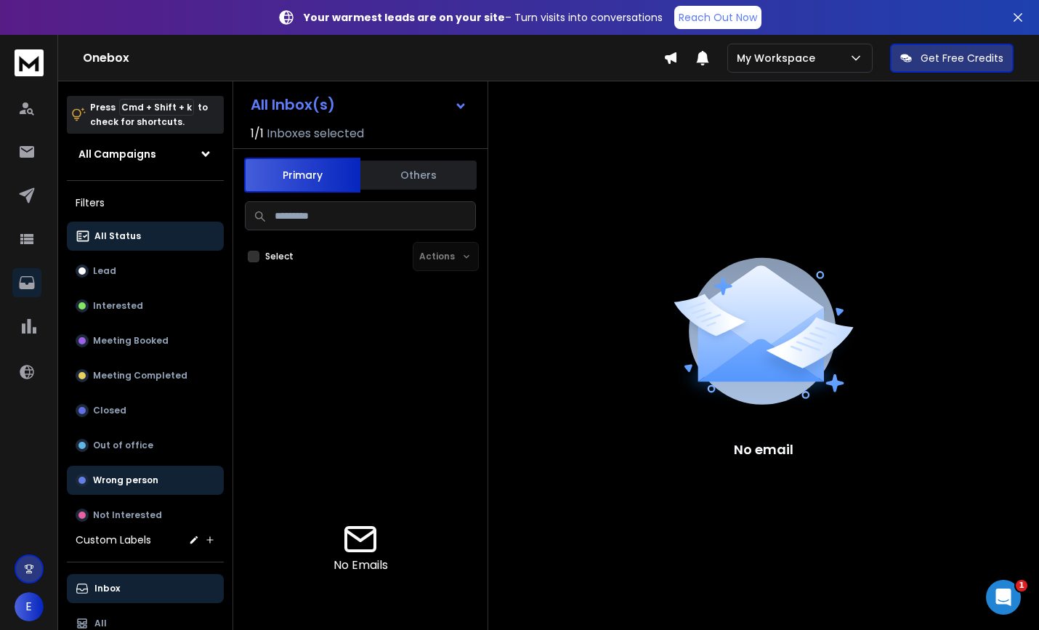
click at [126, 236] on p "All Status" at bounding box center [117, 236] width 46 height 12
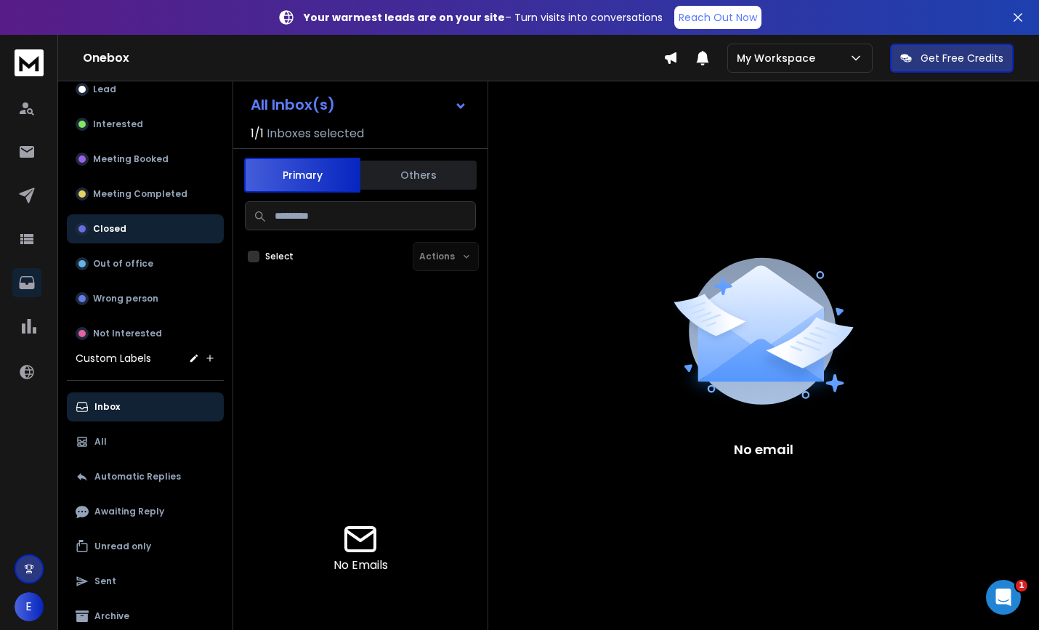
scroll to position [206, 0]
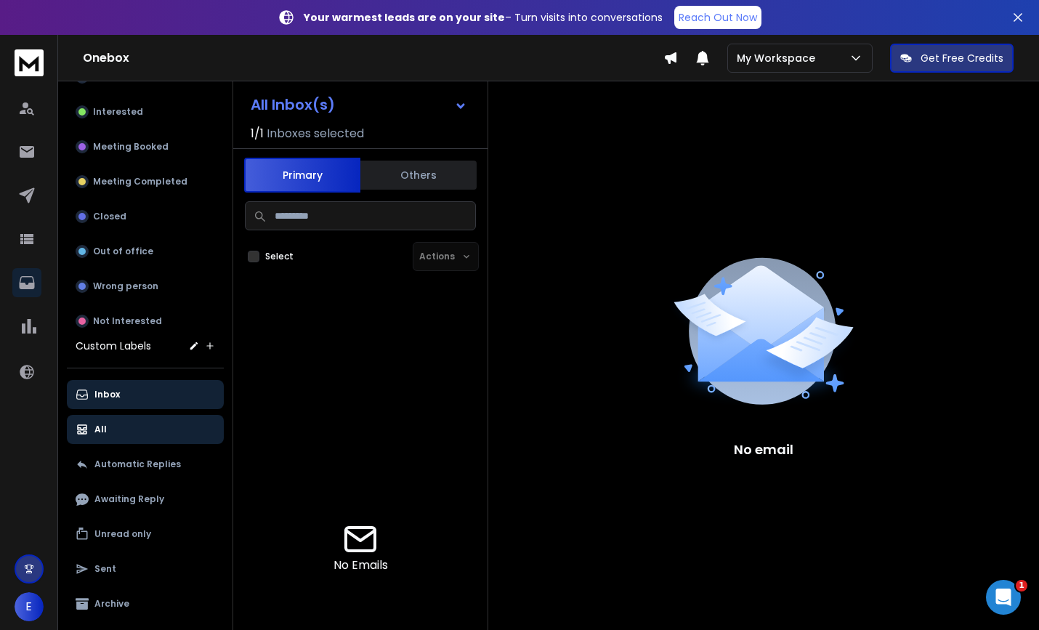
click at [160, 416] on button "All" at bounding box center [145, 429] width 157 height 29
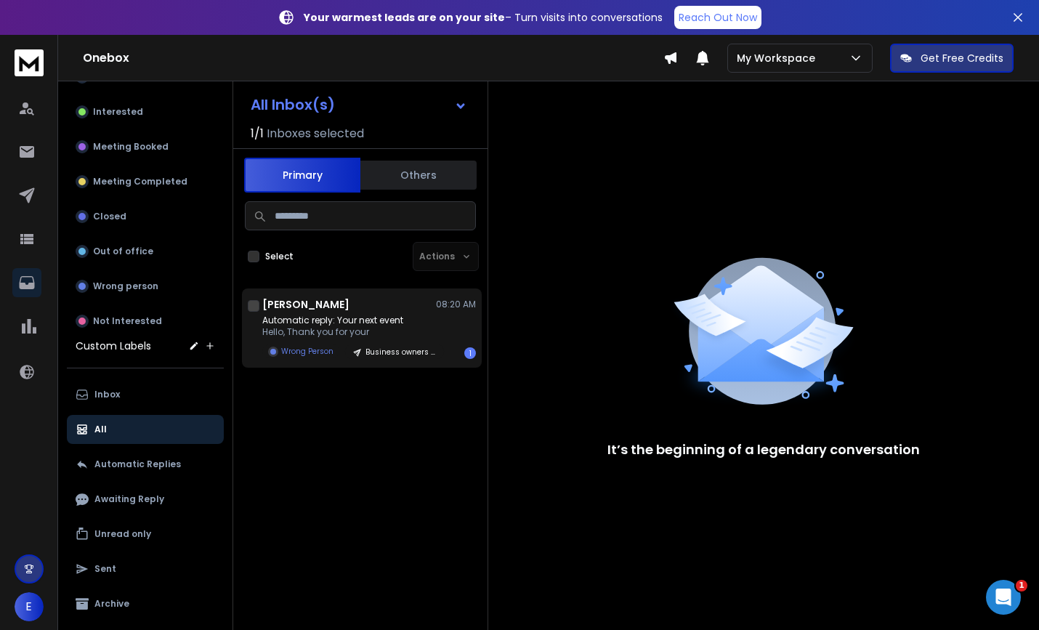
click at [299, 320] on p "Automatic reply: Your next event" at bounding box center [349, 321] width 174 height 12
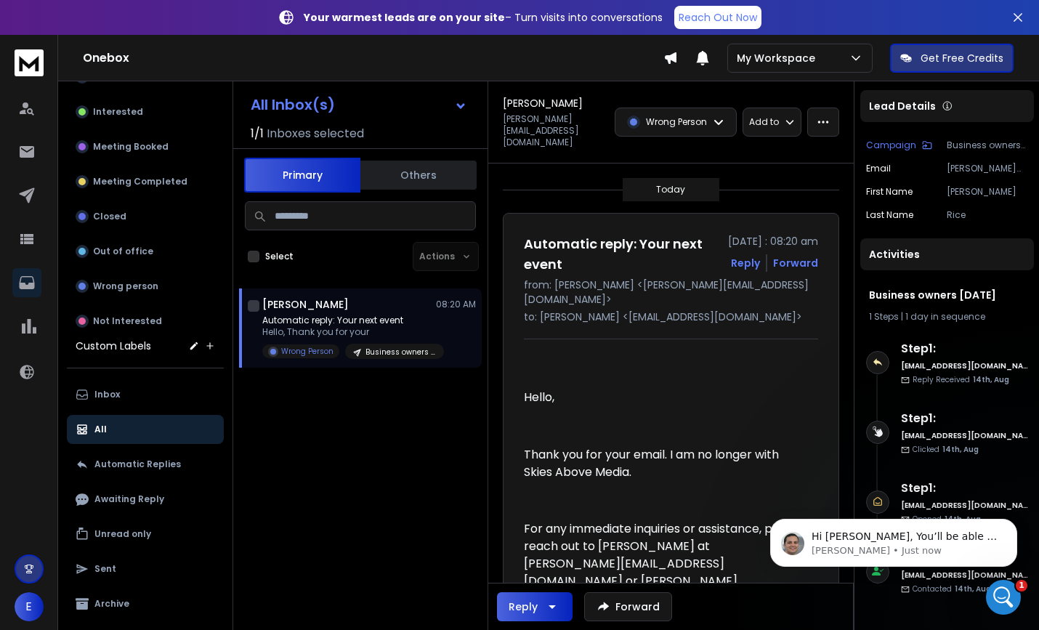
scroll to position [0, 0]
click at [898, 543] on p "Hi [PERSON_NAME], You’ll be able to see all the replies directly in Onebox. Her…" at bounding box center [905, 537] width 187 height 15
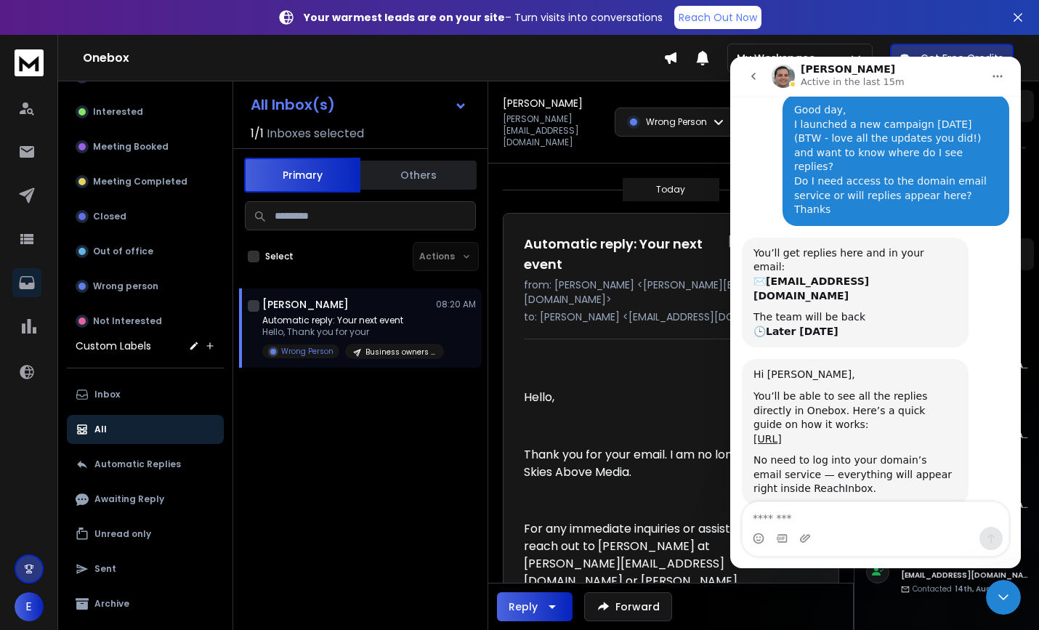
scroll to position [65, 0]
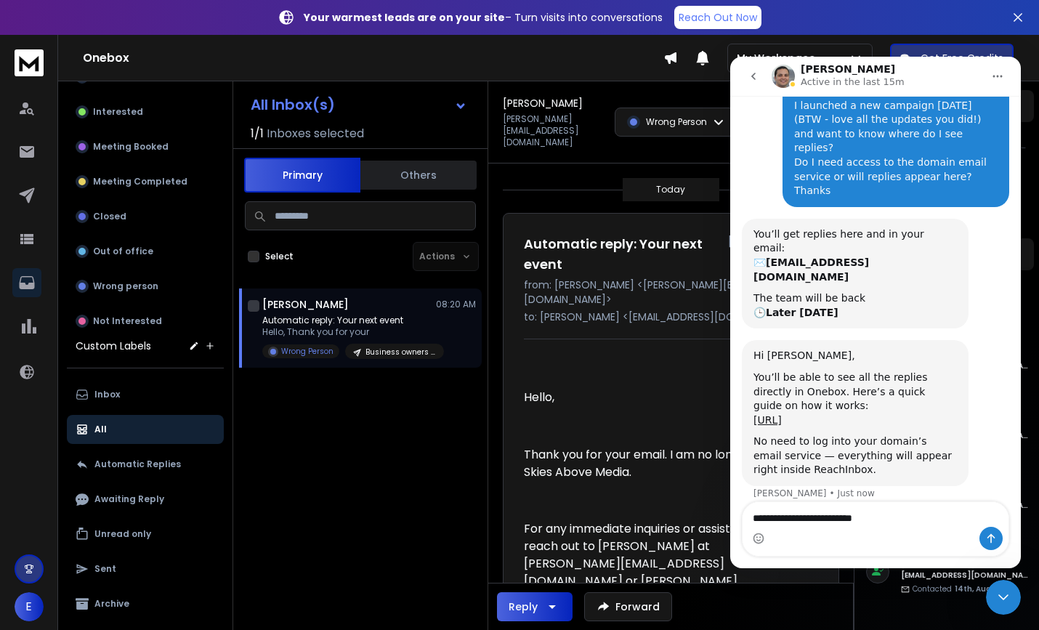
type textarea "**********"
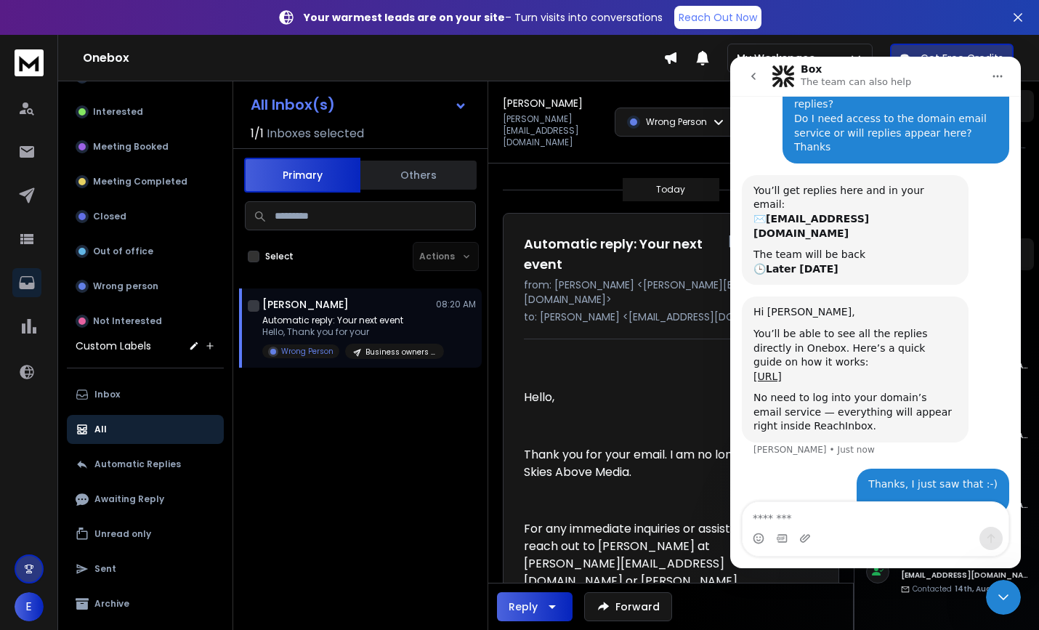
scroll to position [122, 0]
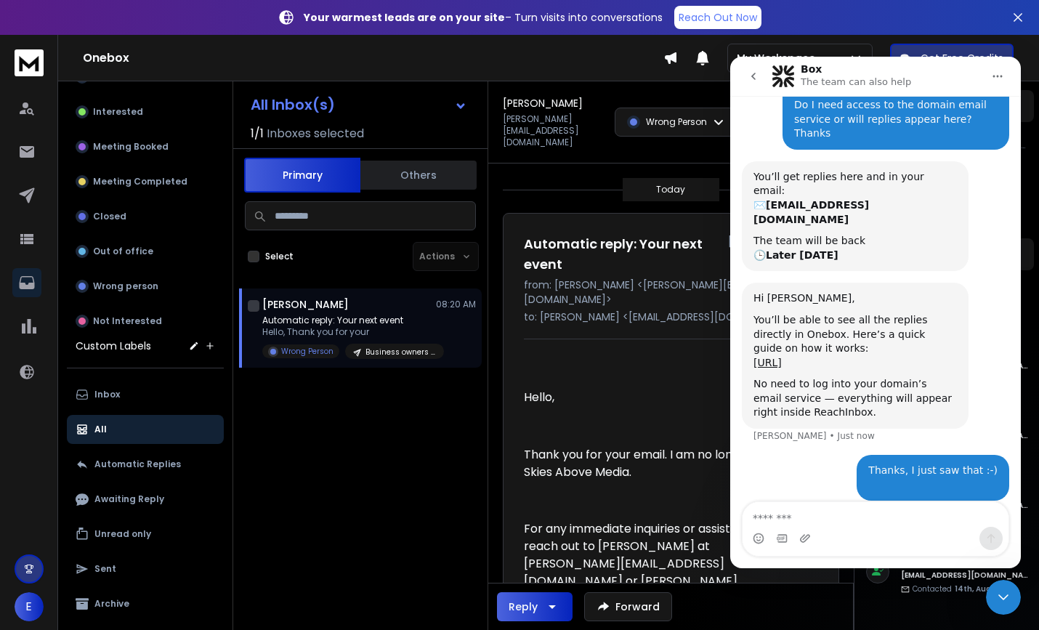
click at [647, 371] on p "Hello," at bounding box center [665, 388] width 283 height 35
click at [1005, 599] on icon "Close Intercom Messenger" at bounding box center [1003, 596] width 17 height 17
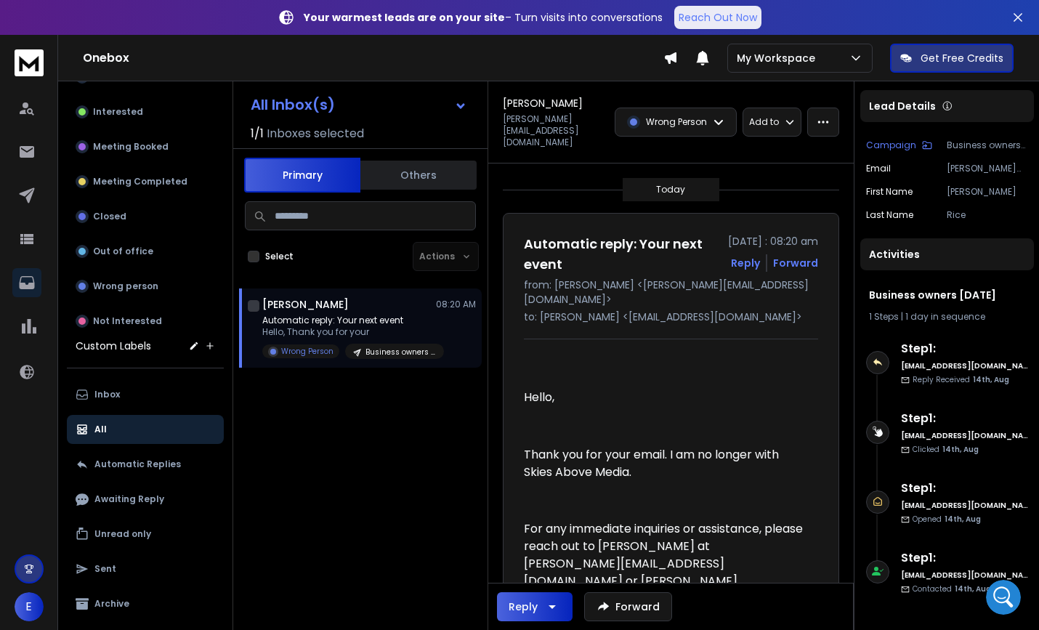
click at [707, 21] on p "Reach Out Now" at bounding box center [718, 17] width 78 height 15
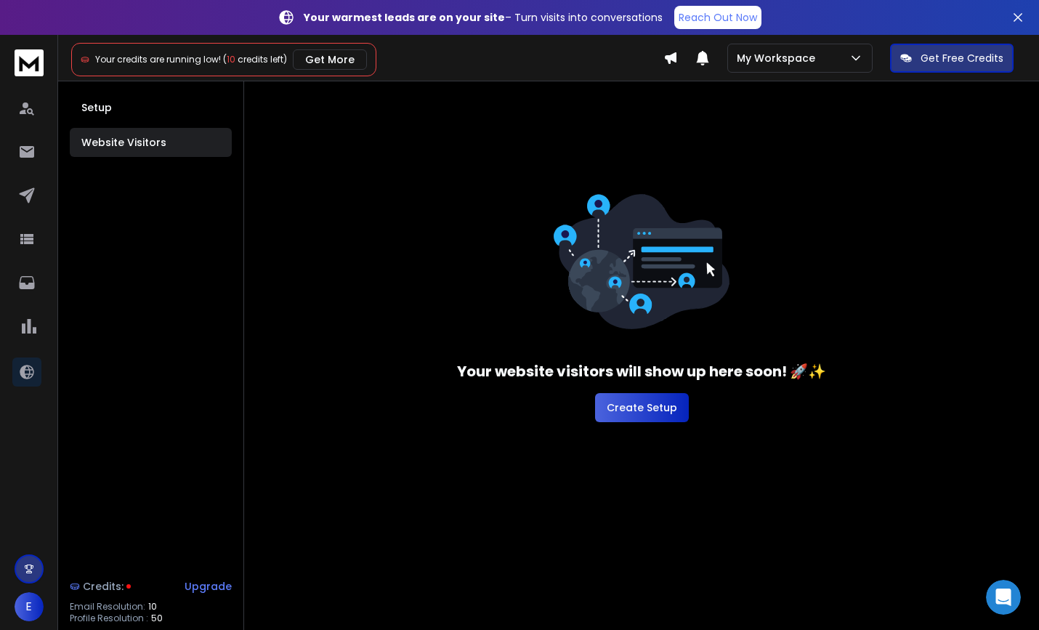
click at [644, 410] on button "Create Setup" at bounding box center [642, 407] width 94 height 29
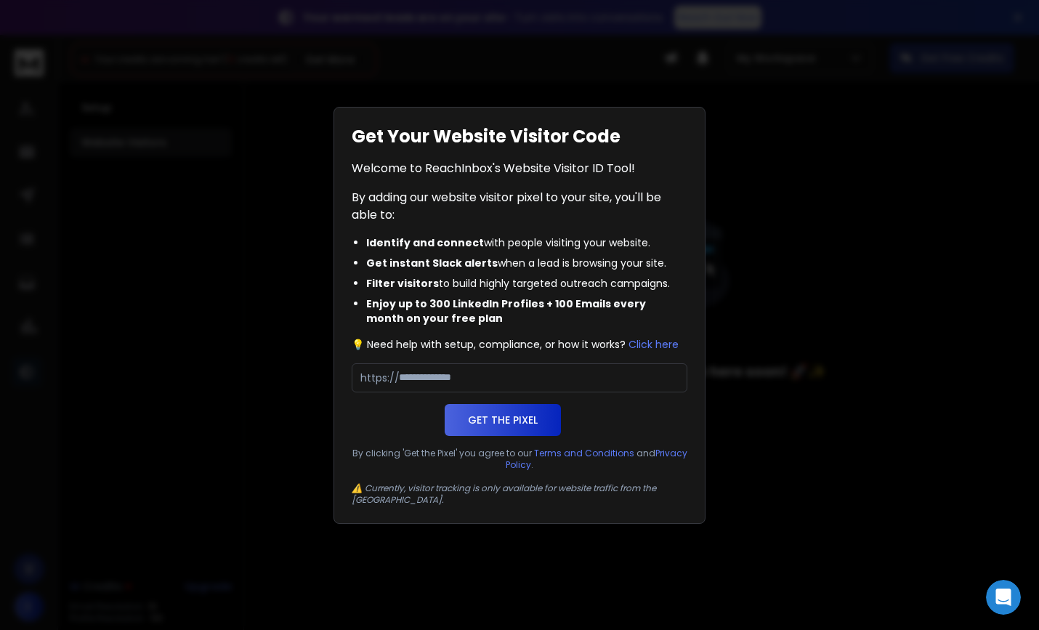
click at [444, 381] on input "text" at bounding box center [520, 377] width 336 height 29
type input "**********"
click at [489, 425] on button "Get the Pixel" at bounding box center [503, 420] width 116 height 32
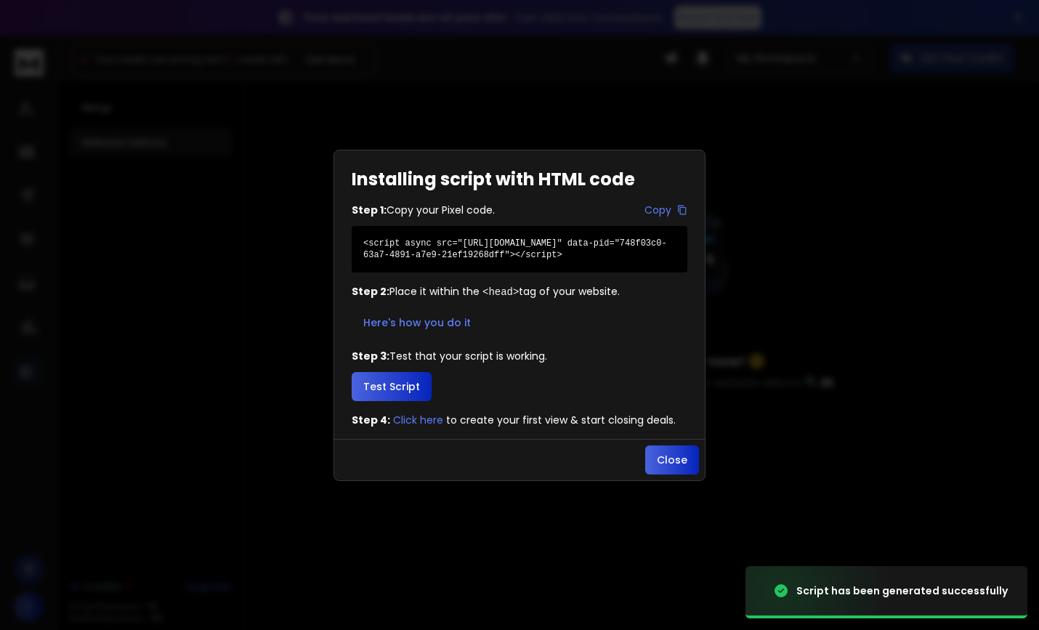
click at [668, 203] on button "Copy" at bounding box center [665, 210] width 43 height 15
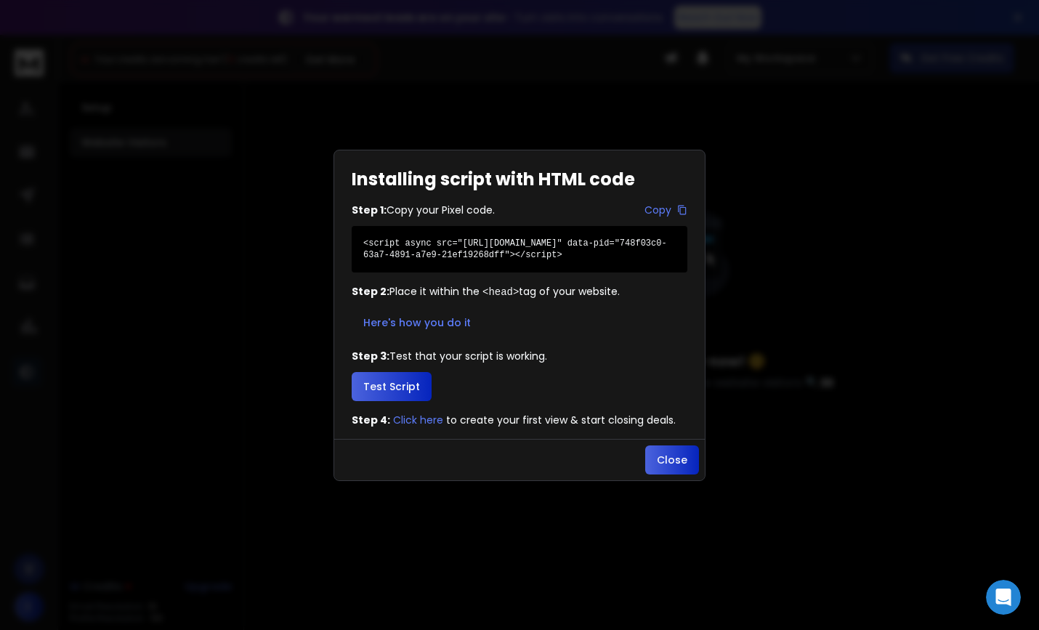
click at [379, 392] on button "Test Script" at bounding box center [392, 386] width 80 height 29
click at [387, 396] on button "Test Script" at bounding box center [392, 386] width 80 height 29
click at [395, 400] on button "Test Script" at bounding box center [392, 386] width 80 height 29
click at [418, 332] on button "Here's how you do it" at bounding box center [417, 322] width 131 height 29
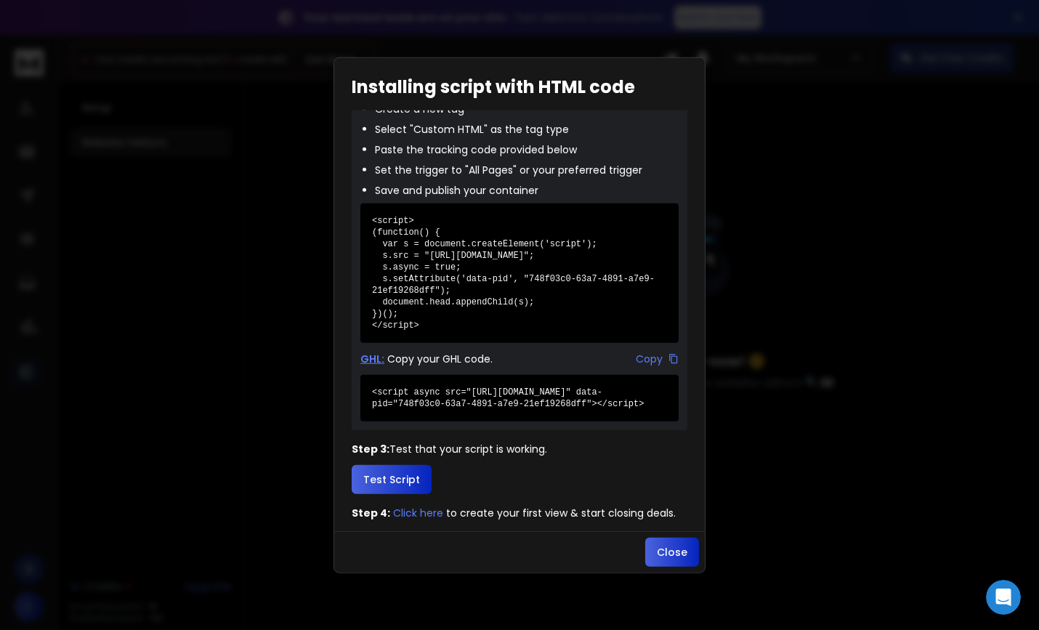
scroll to position [1003, 0]
click at [401, 480] on button "Test Script" at bounding box center [392, 478] width 80 height 29
click at [674, 353] on icon at bounding box center [673, 358] width 10 height 10
click at [395, 481] on button "Test Script" at bounding box center [392, 478] width 80 height 29
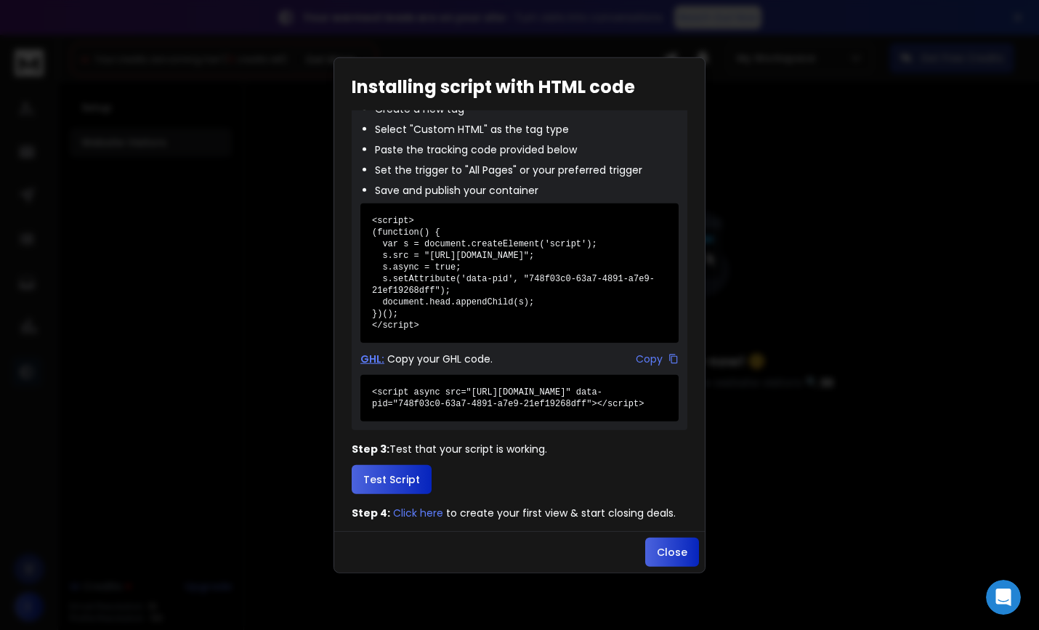
click at [383, 477] on button "Test Script" at bounding box center [392, 478] width 80 height 29
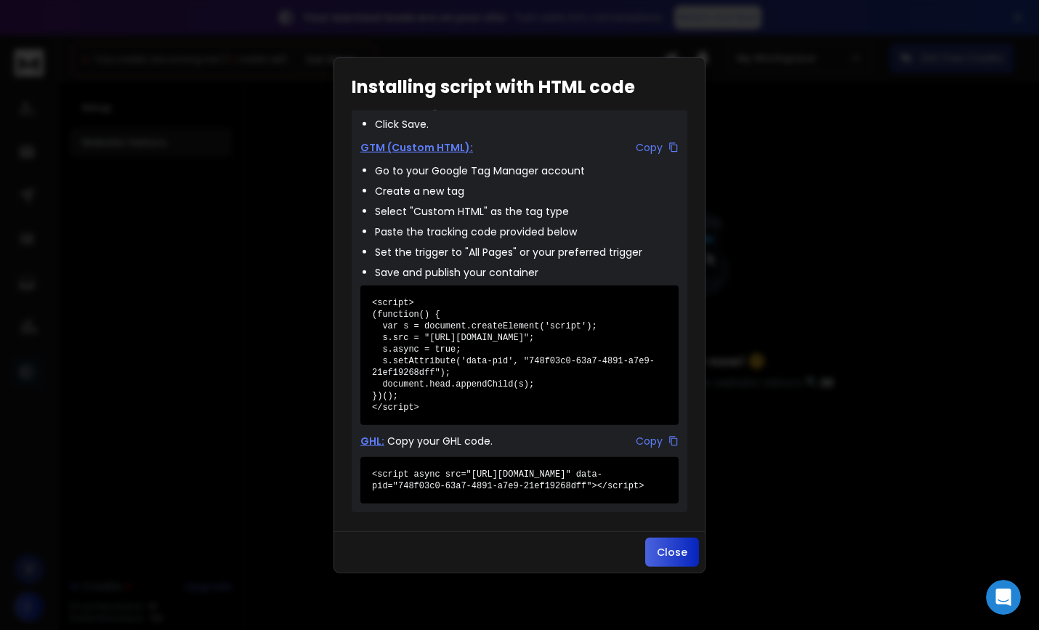
scroll to position [838, 0]
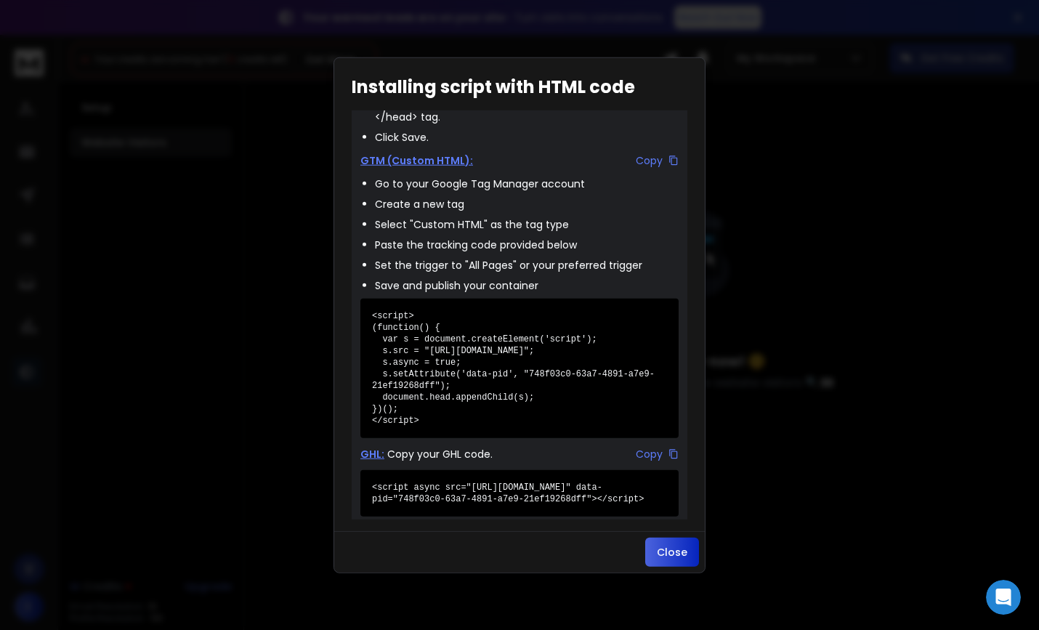
click at [653, 167] on button "Copy" at bounding box center [657, 160] width 43 height 15
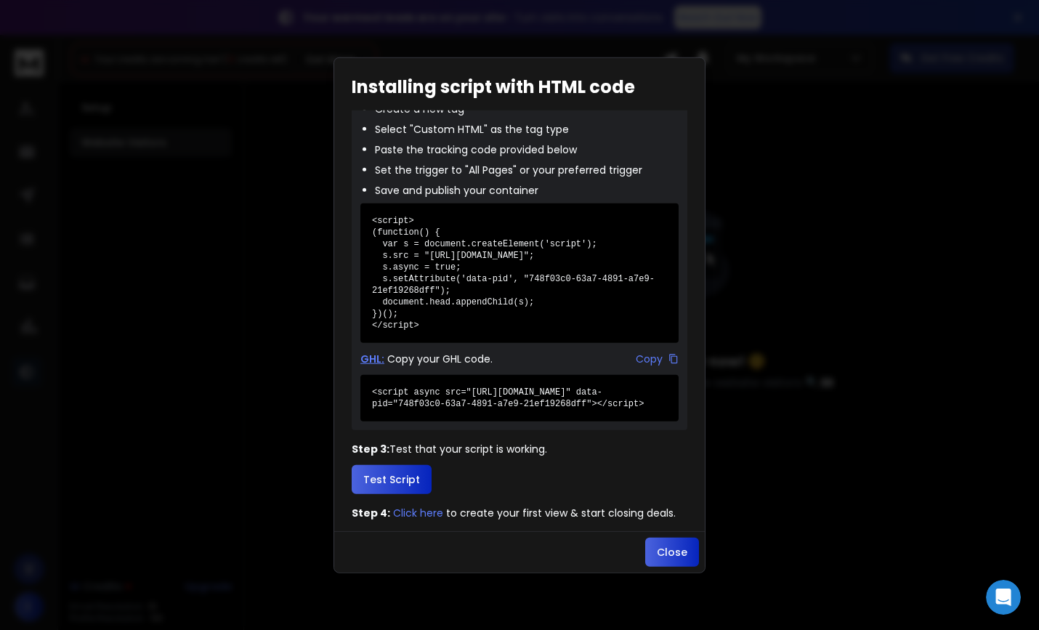
scroll to position [1003, 0]
click at [389, 480] on button "Test Script" at bounding box center [392, 478] width 80 height 29
click at [396, 484] on button "Test Script" at bounding box center [392, 478] width 80 height 29
click at [412, 514] on button "Click here" at bounding box center [418, 512] width 50 height 15
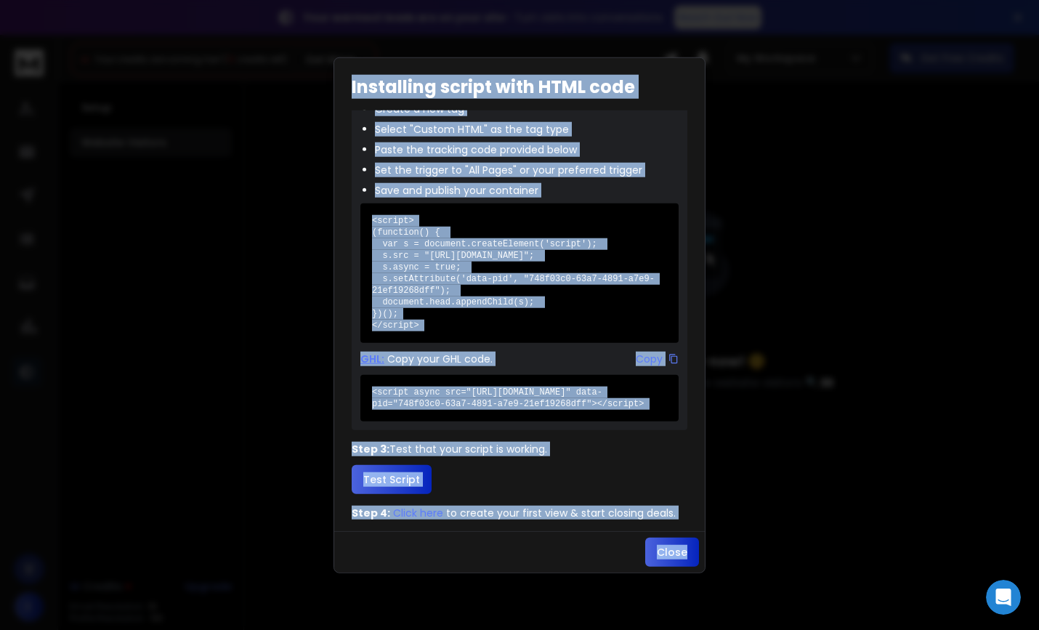
click at [412, 514] on body "Your warmest leads are on your site – Turn visits into conversations Reach Out …" at bounding box center [519, 315] width 1039 height 630
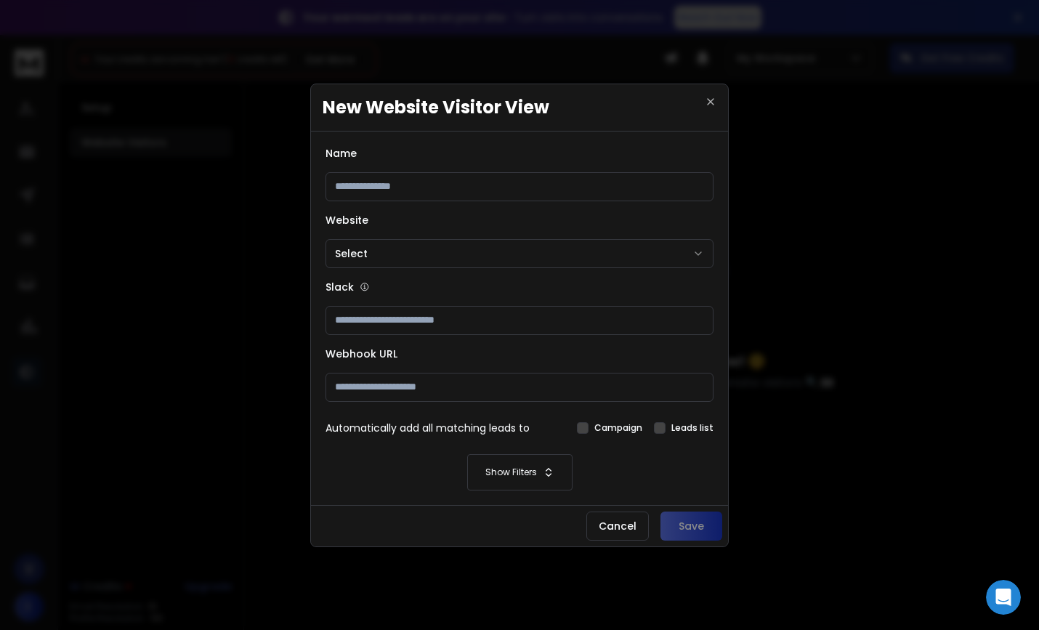
click at [432, 190] on input at bounding box center [519, 186] width 388 height 29
click at [420, 252] on body "**********" at bounding box center [519, 315] width 1039 height 630
click at [426, 189] on input "**********" at bounding box center [519, 186] width 388 height 29
type input "**********"
click at [586, 430] on button "Name" at bounding box center [583, 428] width 12 height 12
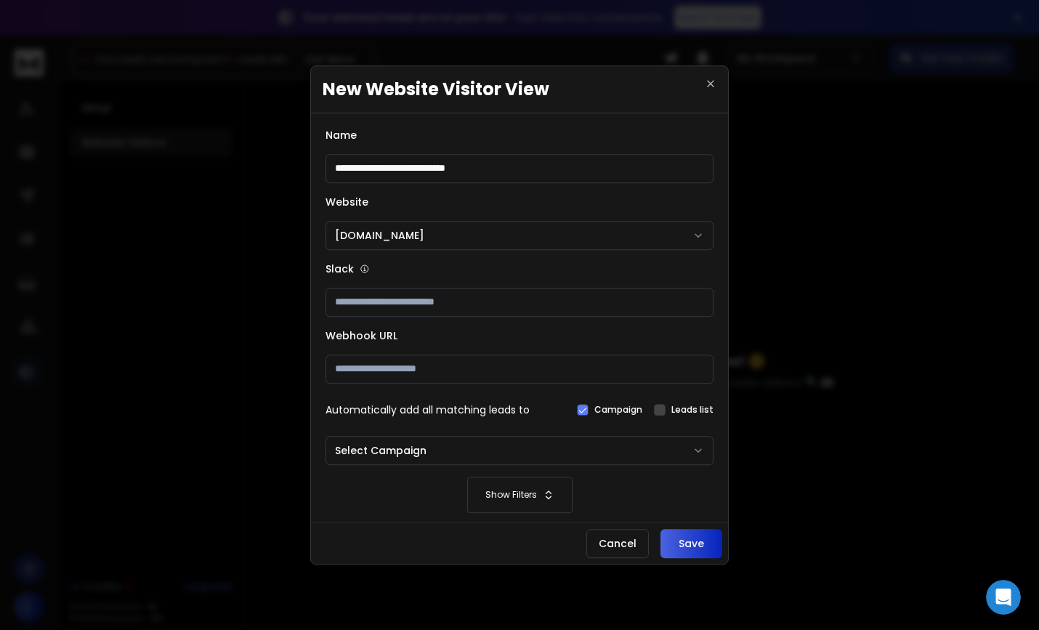
click at [586, 448] on body "**********" at bounding box center [519, 315] width 1039 height 630
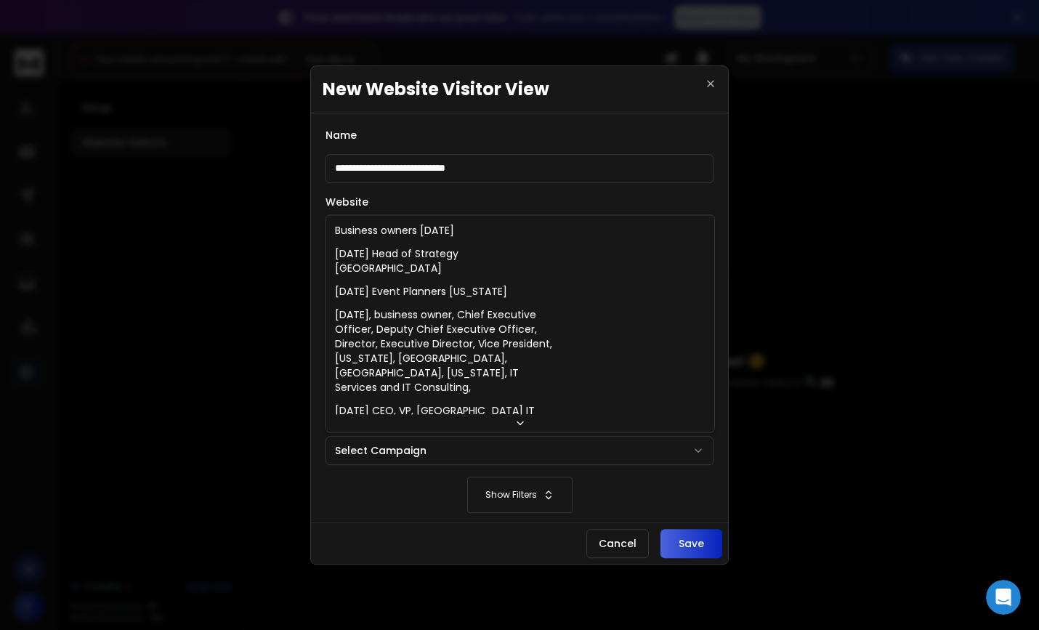
click at [580, 444] on body "**********" at bounding box center [519, 315] width 1039 height 630
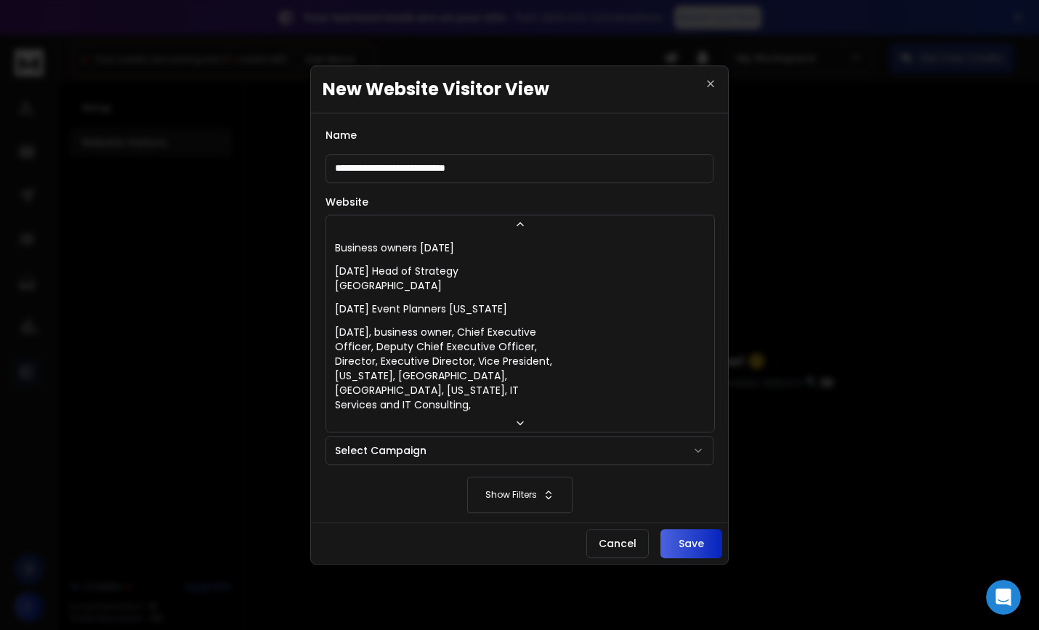
scroll to position [46, 0]
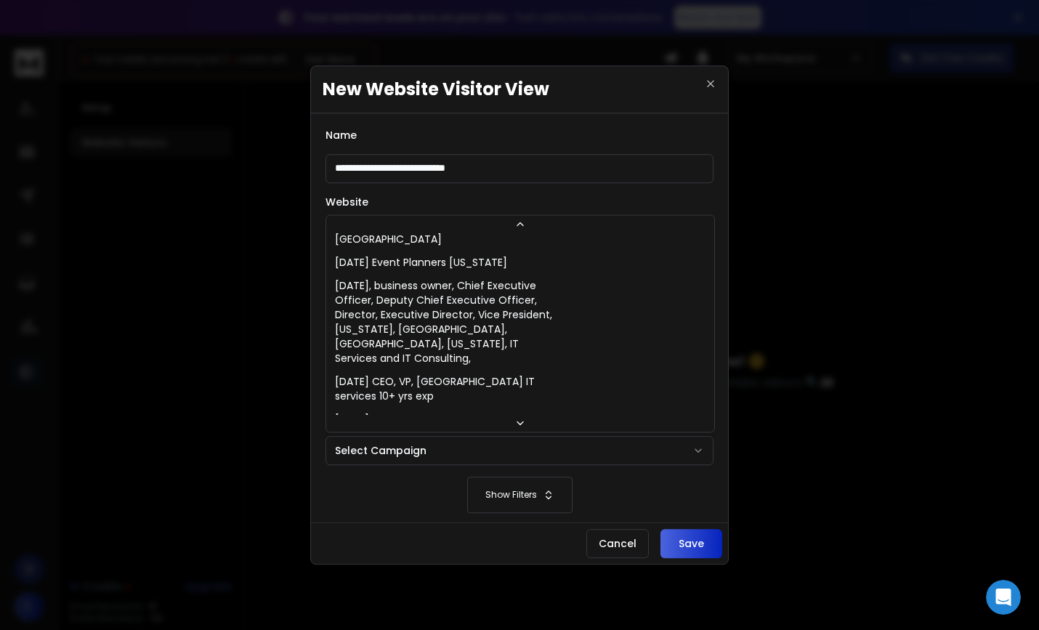
click at [435, 493] on body "**********" at bounding box center [519, 315] width 1039 height 630
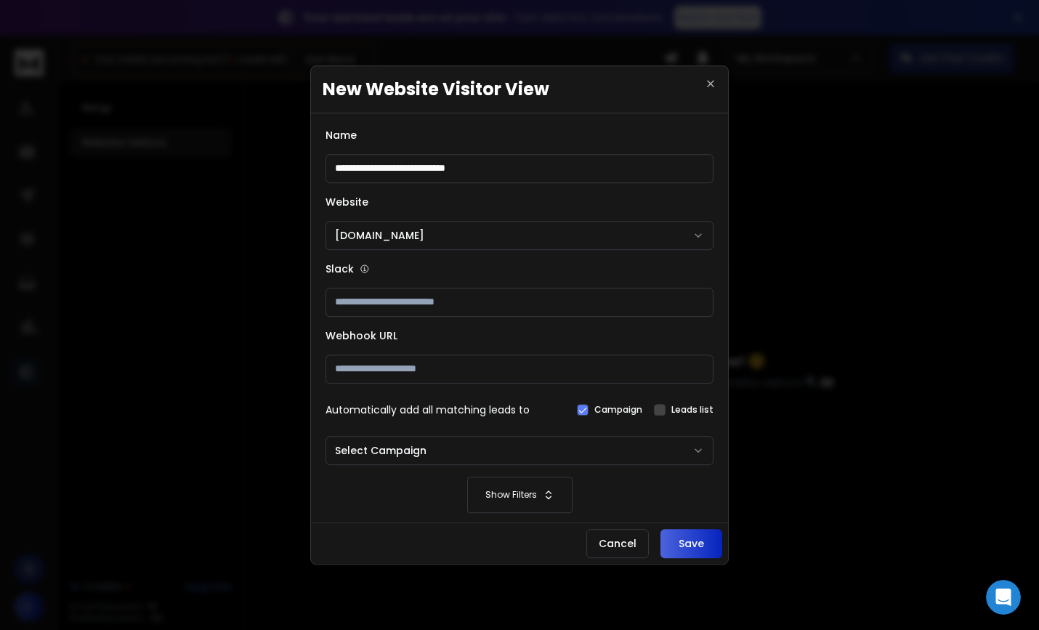
click at [587, 408] on button "Name" at bounding box center [583, 410] width 12 height 12
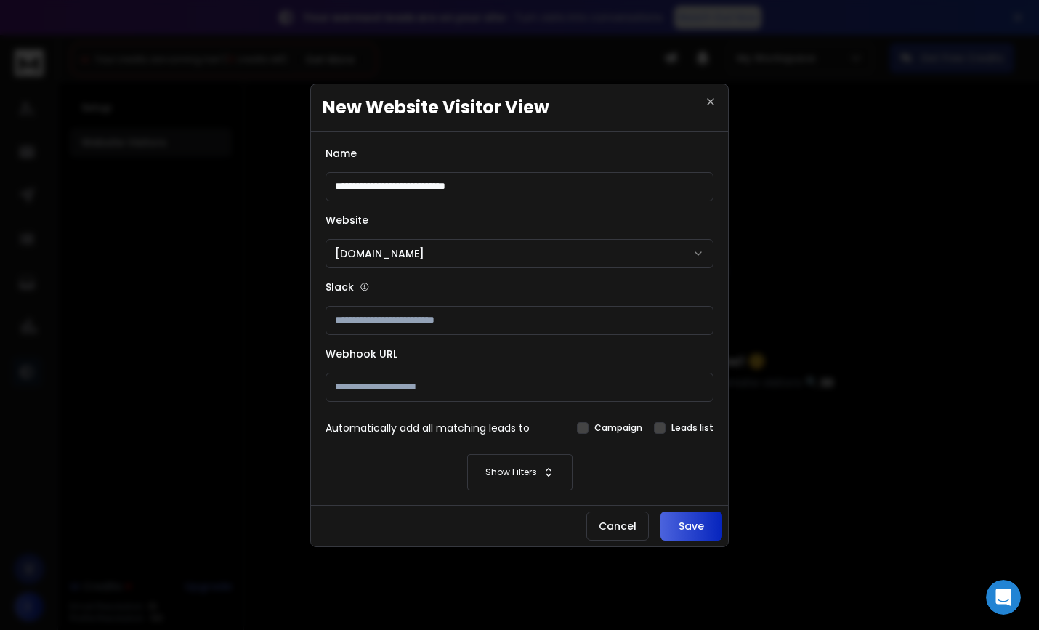
click at [662, 426] on button "Name" at bounding box center [660, 428] width 12 height 12
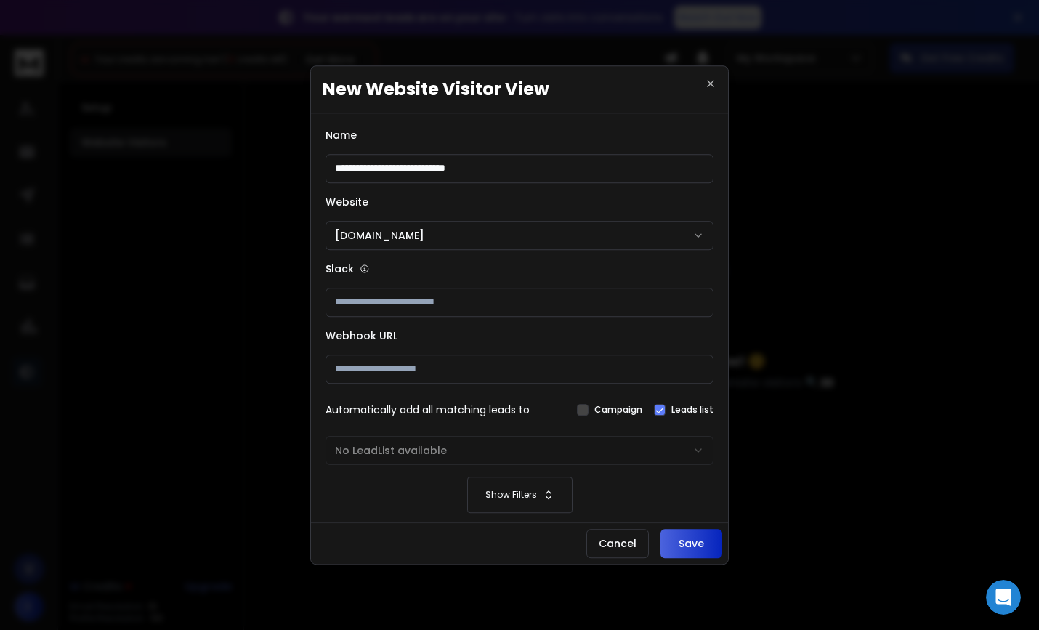
click at [662, 410] on button "Name" at bounding box center [660, 410] width 12 height 12
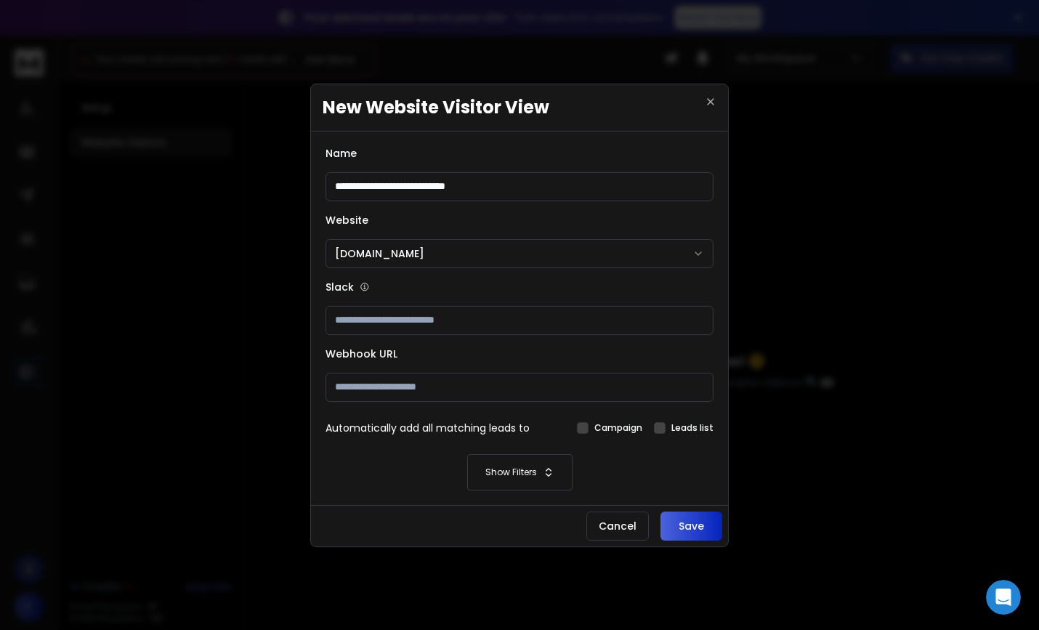
click at [691, 524] on button "Save" at bounding box center [691, 525] width 62 height 29
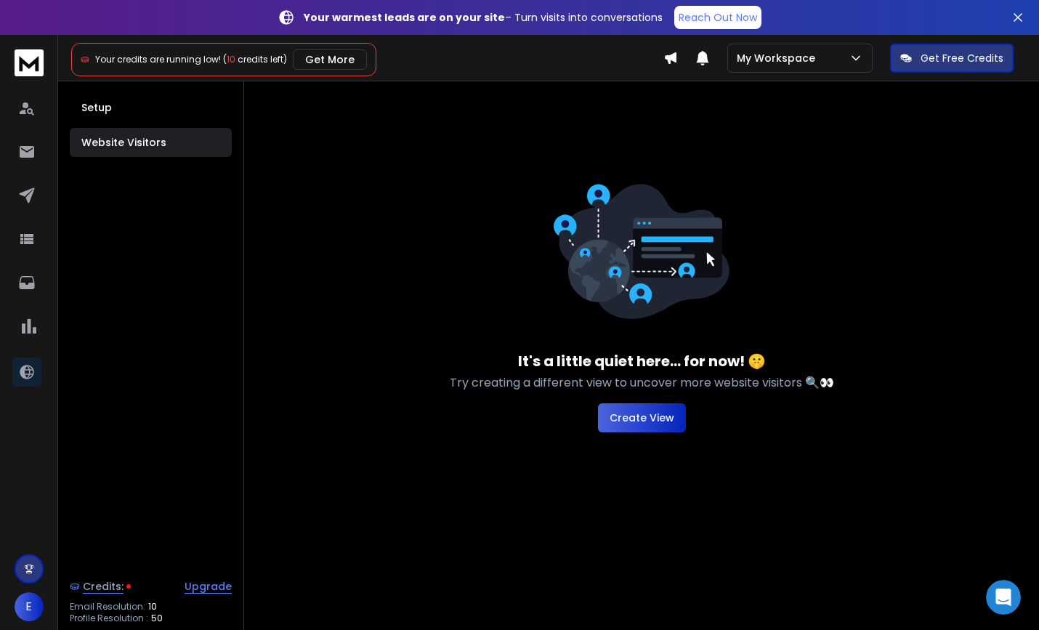
click at [209, 585] on div "Upgrade" at bounding box center [208, 586] width 47 height 15
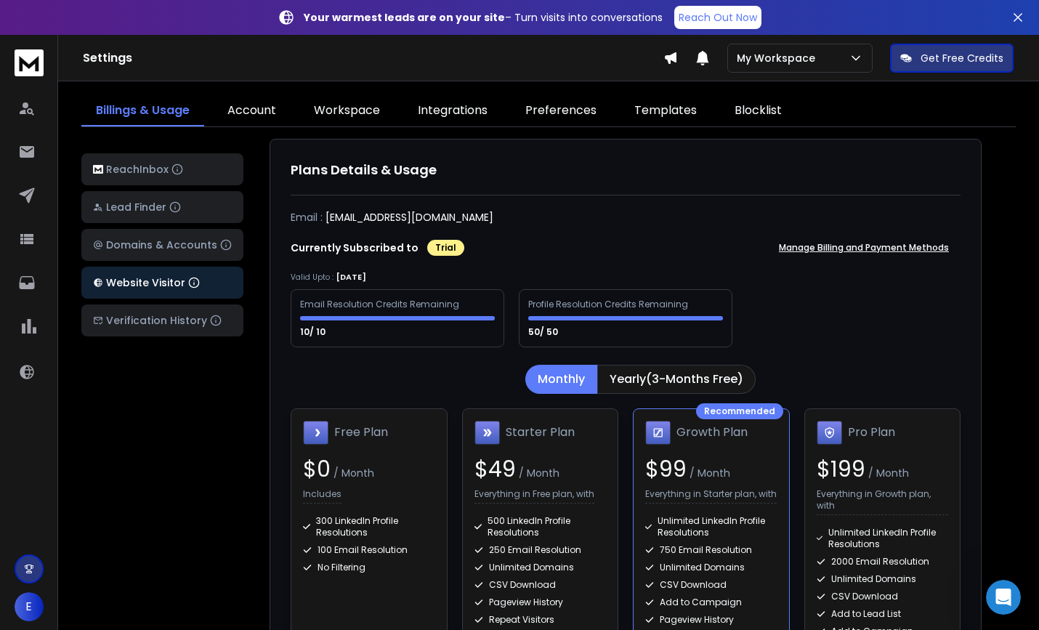
click at [145, 171] on button "ReachInbox" at bounding box center [162, 169] width 162 height 32
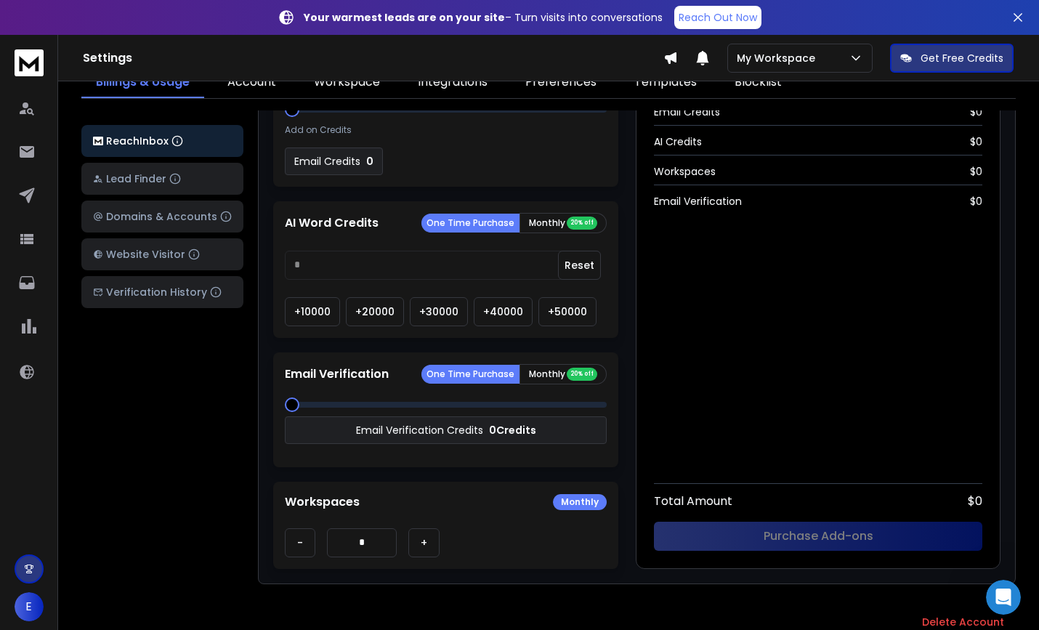
scroll to position [31, 0]
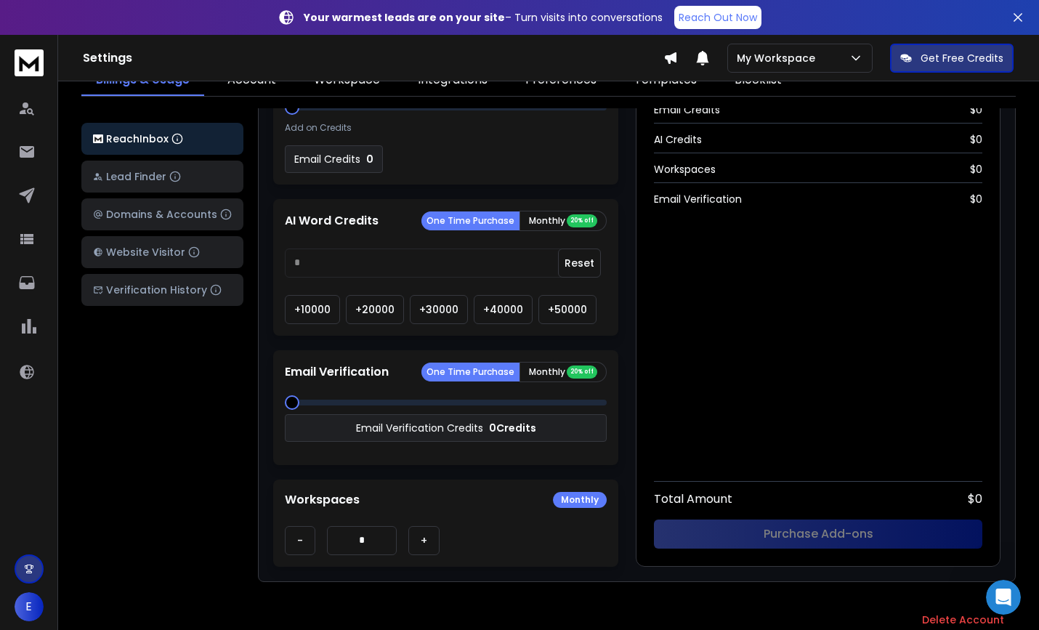
click at [147, 171] on button "Lead Finder" at bounding box center [162, 177] width 162 height 32
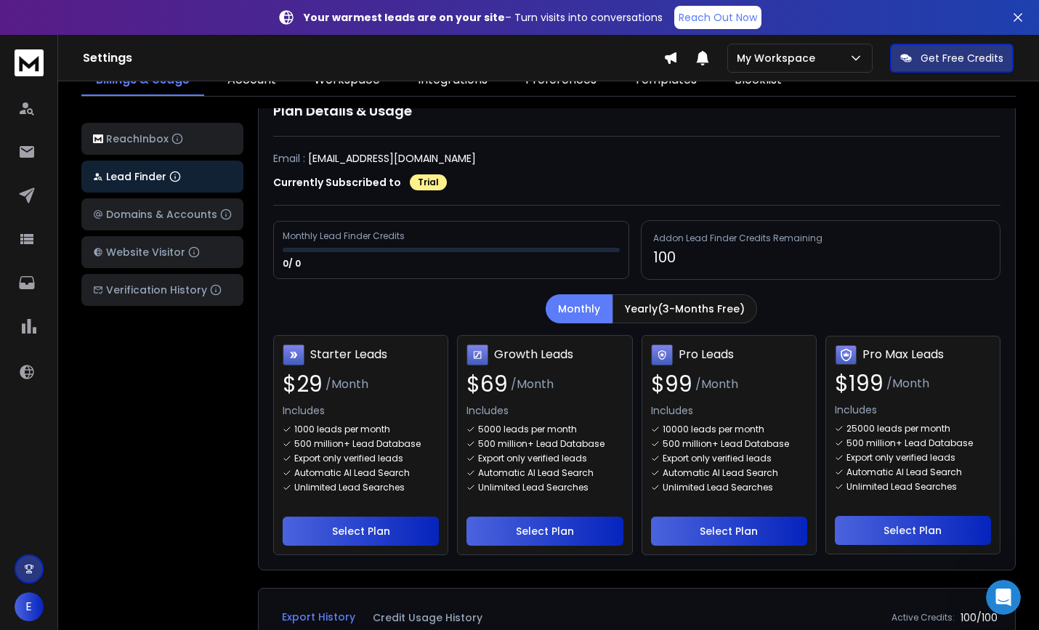
scroll to position [34, 0]
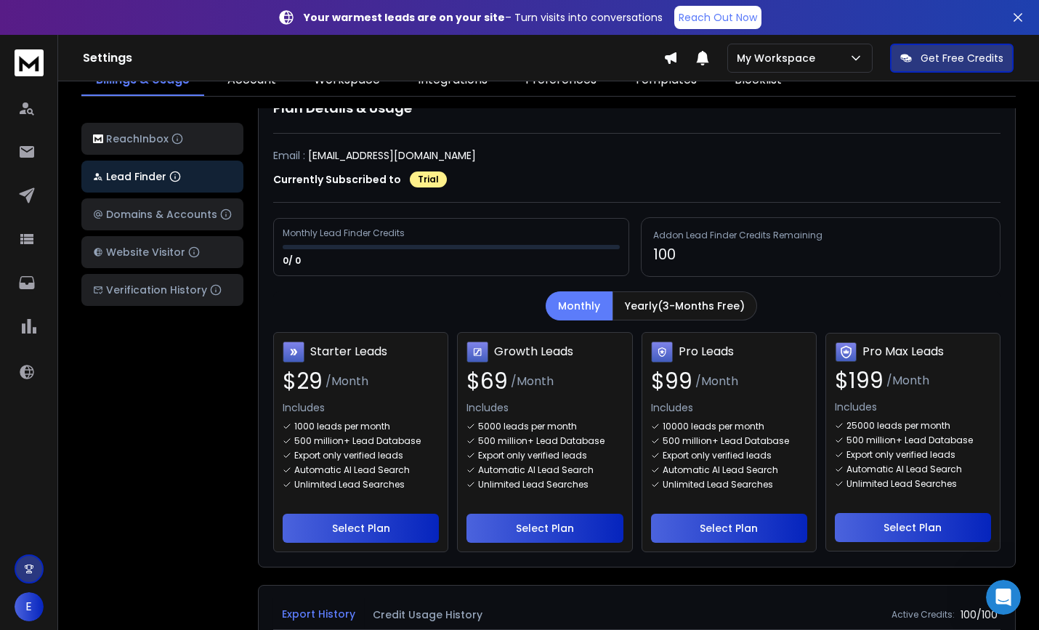
click at [167, 215] on button "Domains & Accounts" at bounding box center [162, 214] width 162 height 32
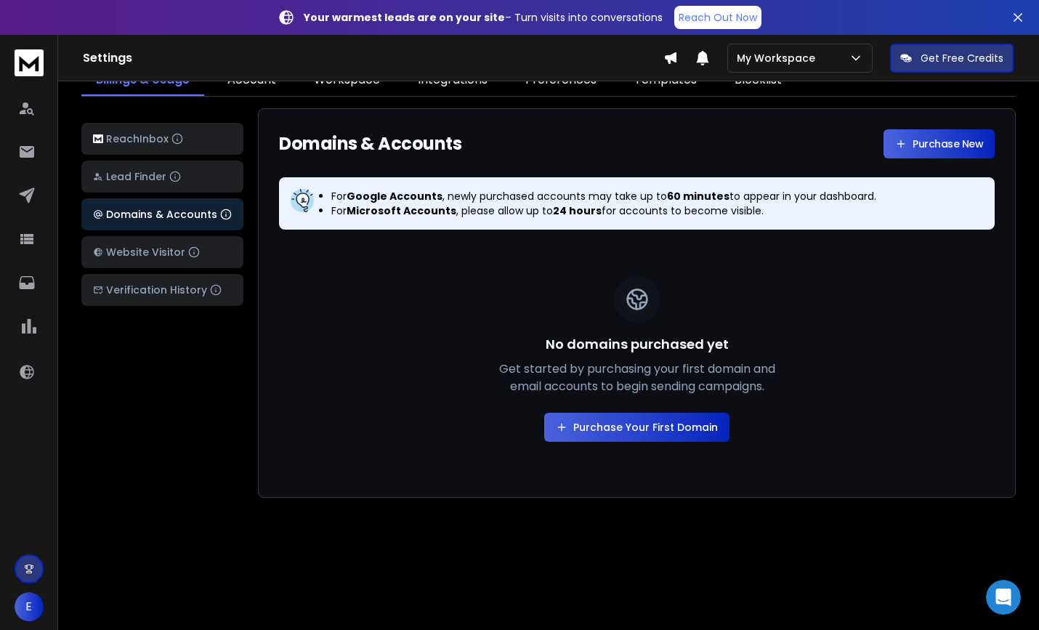
click at [148, 253] on button "Website Visitor" at bounding box center [162, 252] width 162 height 32
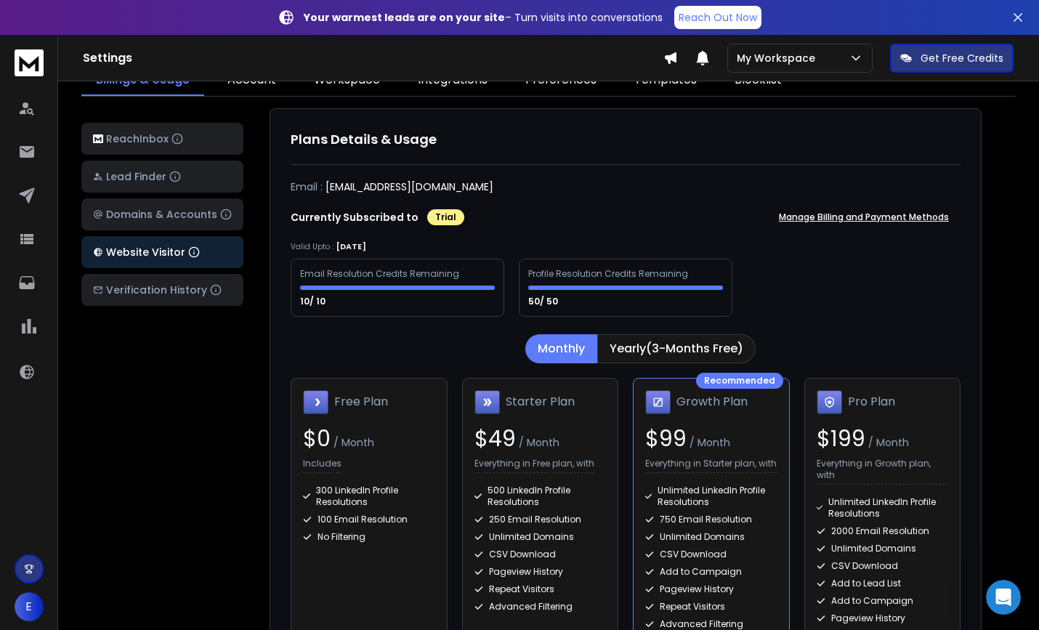
click at [328, 331] on div "Monthly Yearly(3-Months Free) Free Plan $ 0 / Month Includes 300 LinkedIn Profi…" at bounding box center [626, 528] width 670 height 410
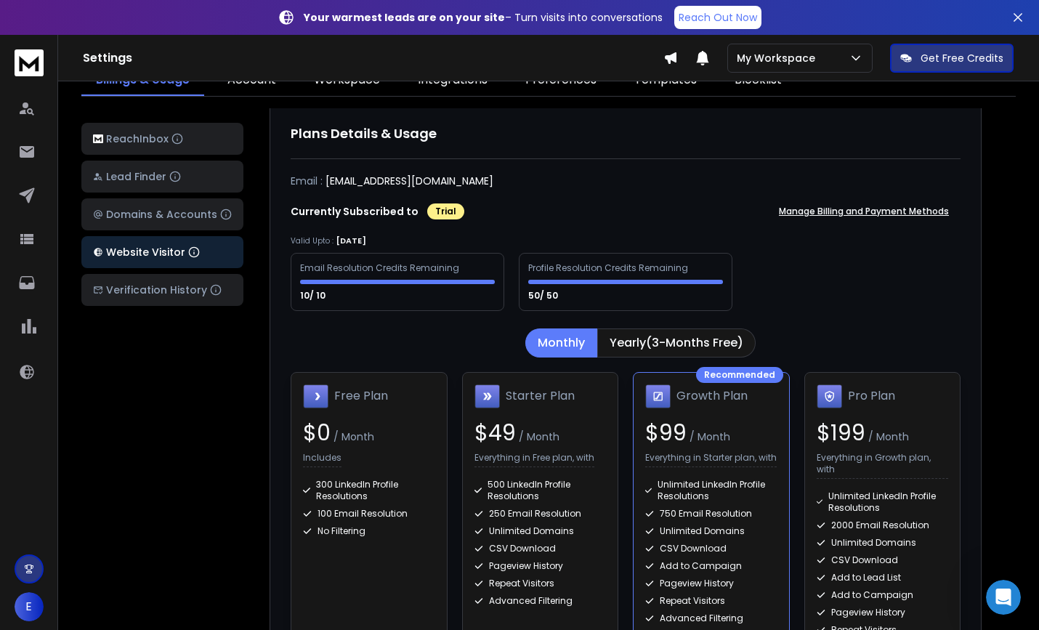
click at [160, 288] on button "Verification History" at bounding box center [162, 290] width 162 height 32
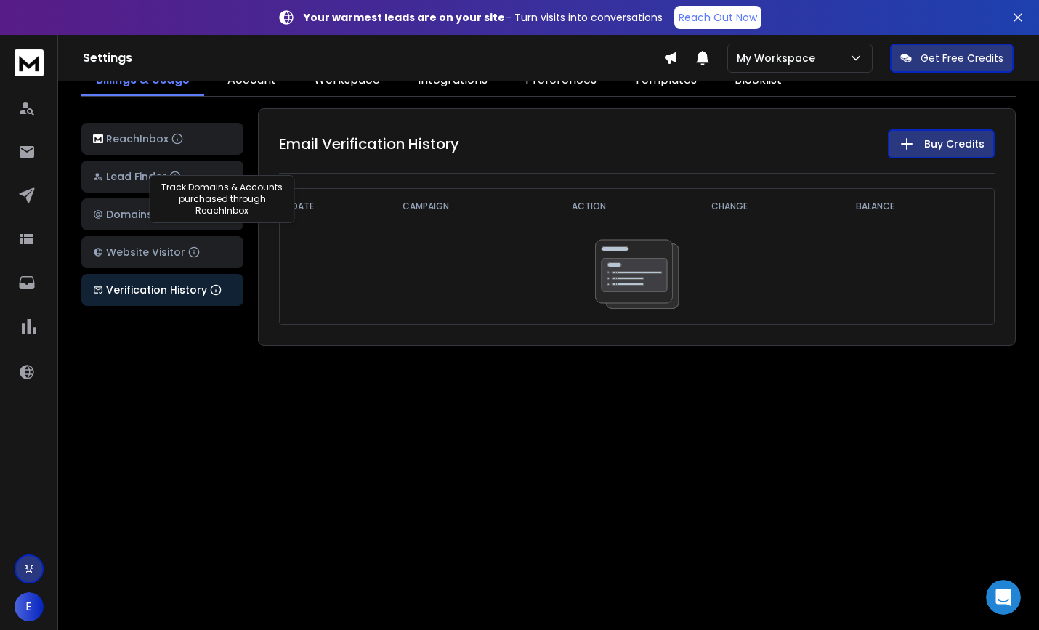
scroll to position [0, 0]
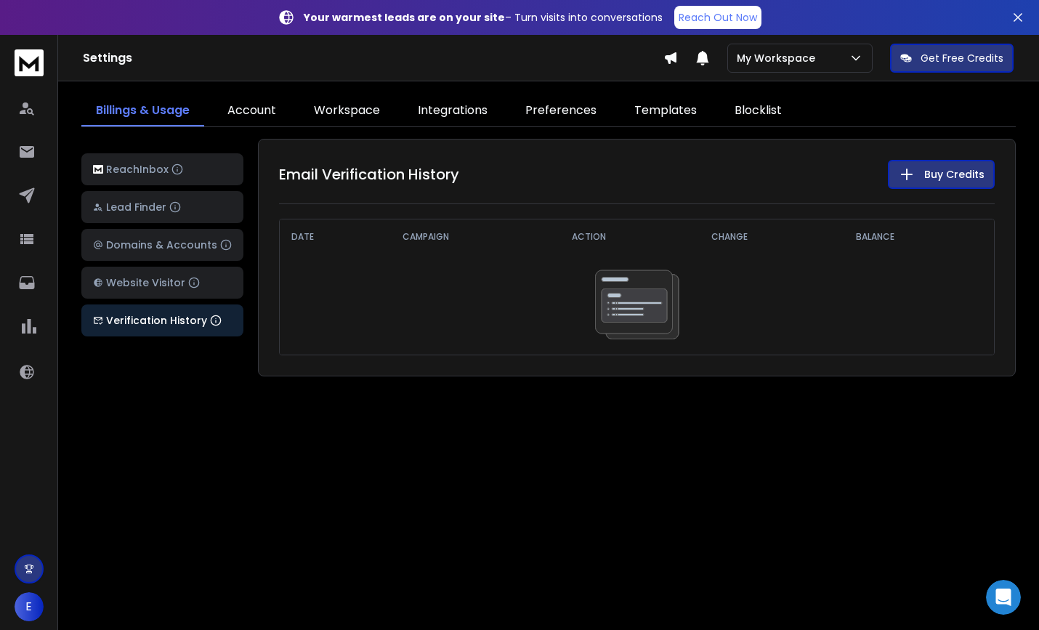
click at [249, 112] on link "Account" at bounding box center [252, 111] width 78 height 31
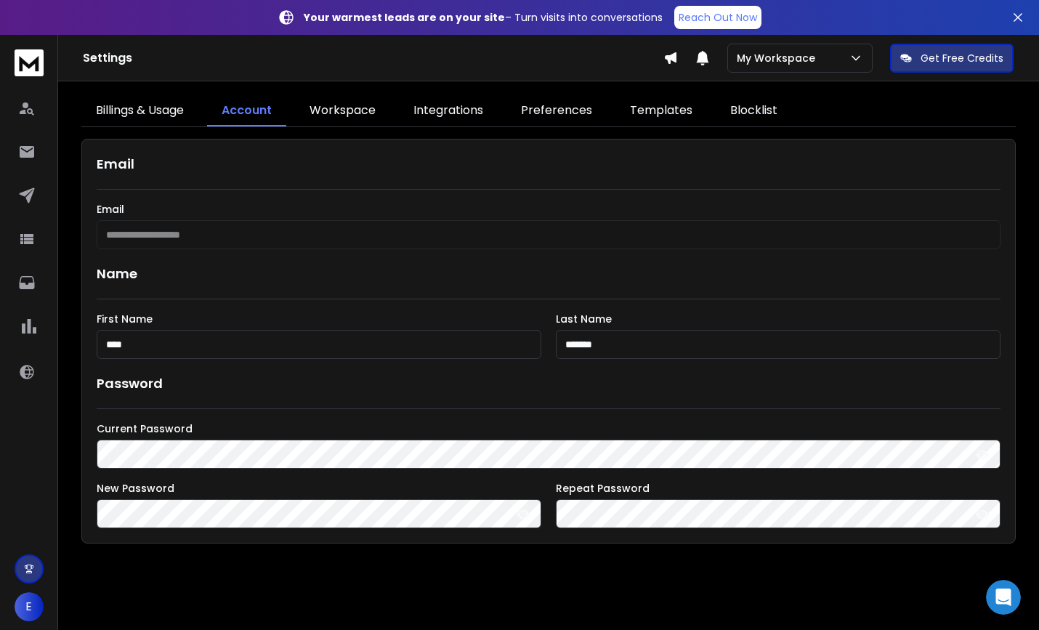
click at [355, 108] on link "Workspace" at bounding box center [342, 111] width 95 height 31
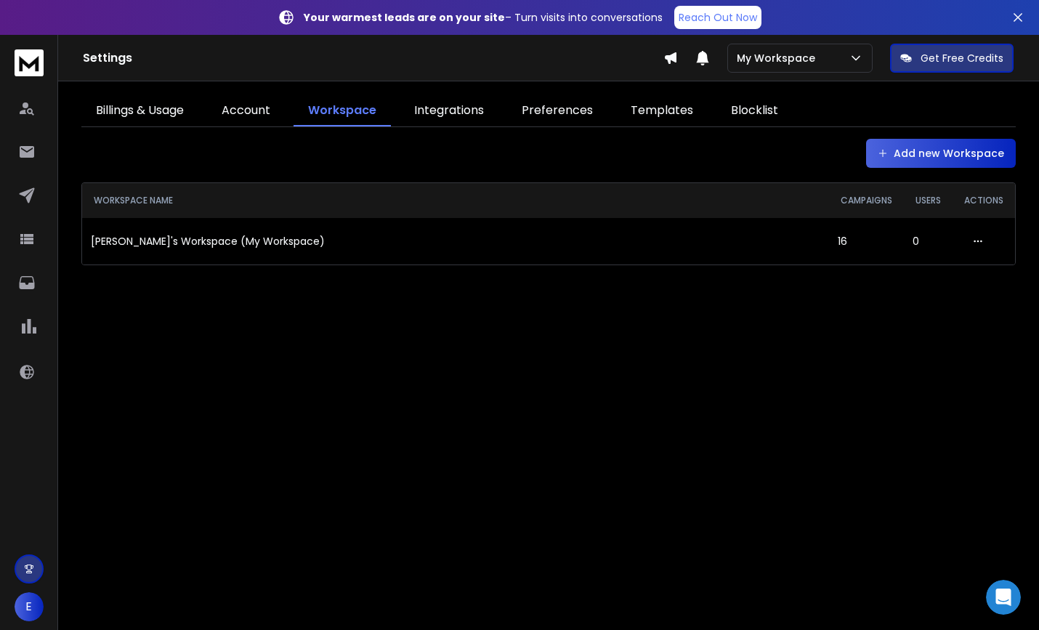
click at [460, 114] on link "Integrations" at bounding box center [449, 111] width 99 height 31
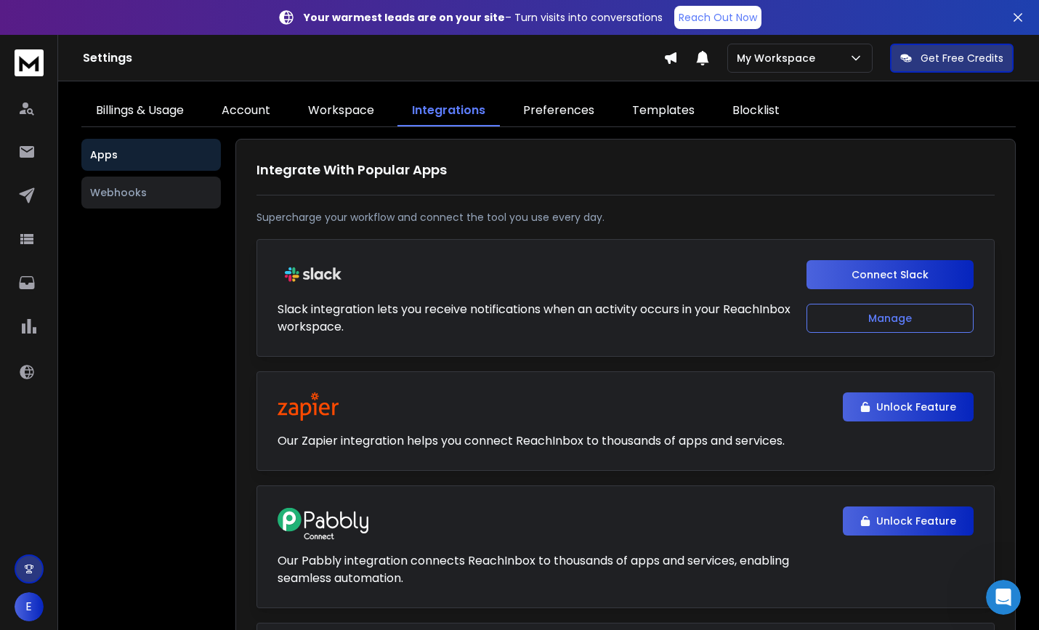
click at [555, 109] on link "Preferences" at bounding box center [559, 111] width 100 height 31
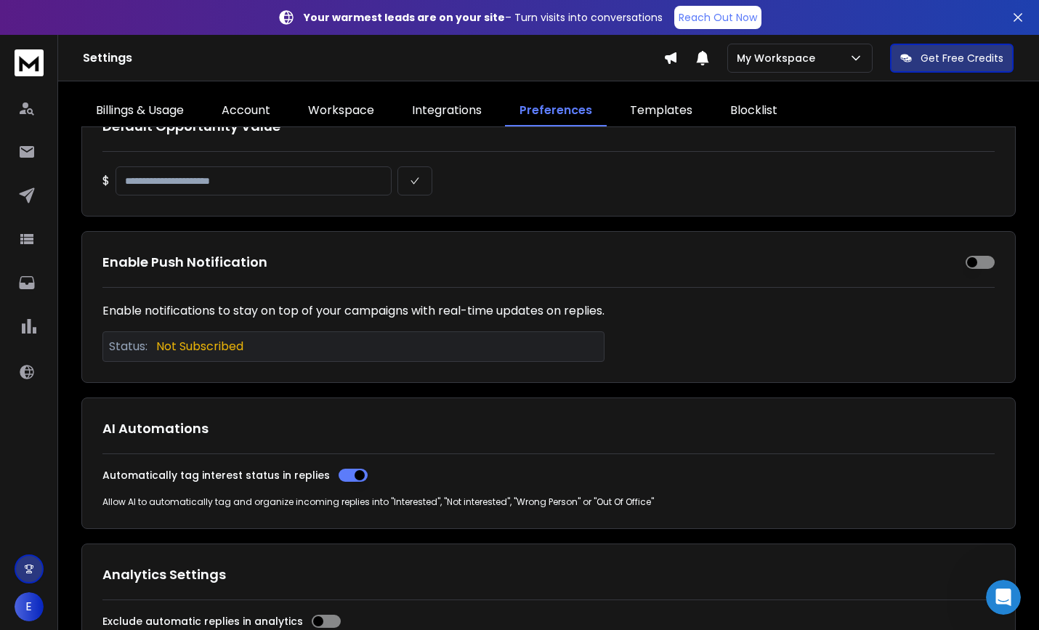
scroll to position [45, 0]
click at [984, 263] on button "button" at bounding box center [980, 260] width 29 height 13
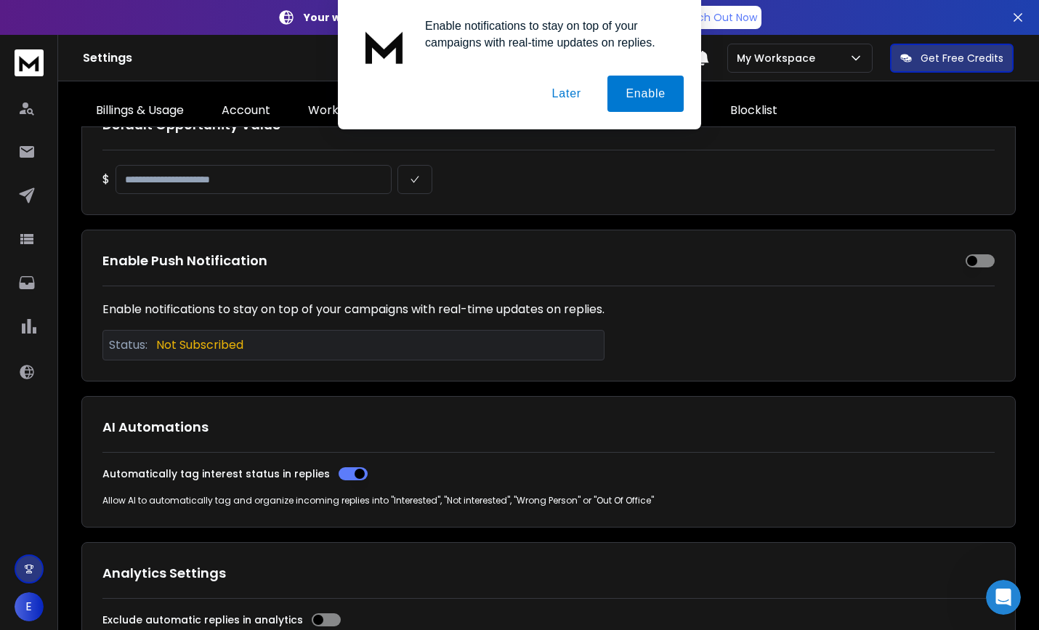
click at [565, 97] on button "Later" at bounding box center [565, 94] width 65 height 36
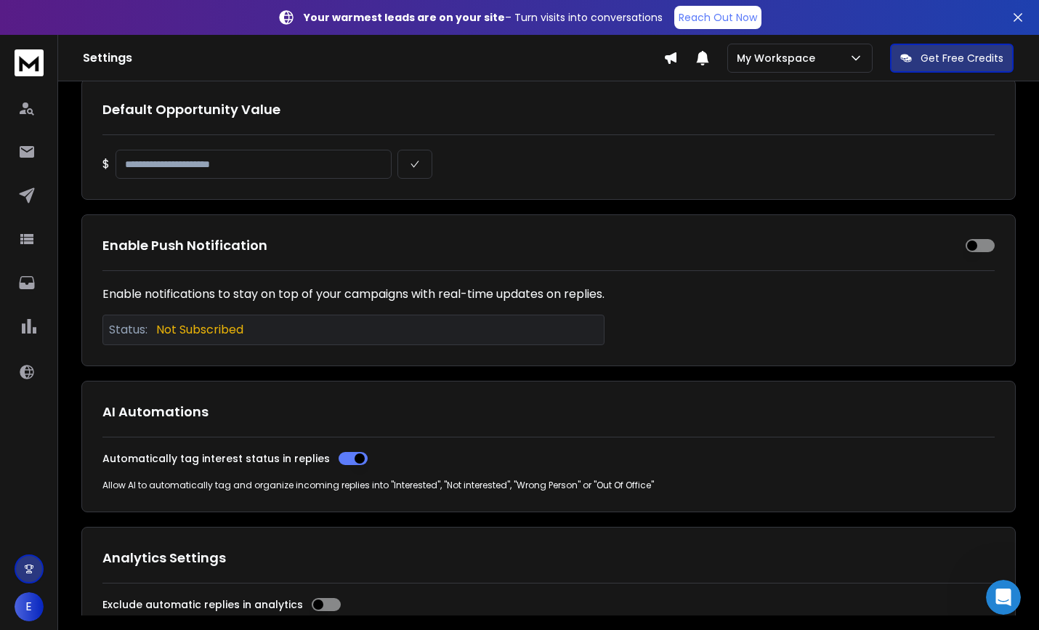
scroll to position [0, 0]
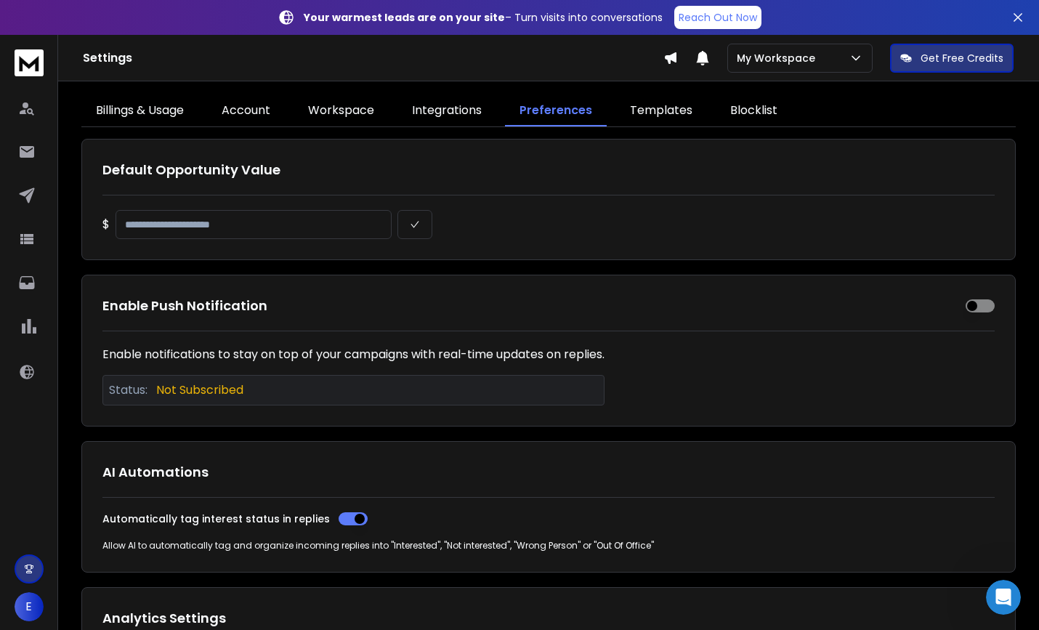
click at [660, 115] on link "Templates" at bounding box center [661, 111] width 92 height 31
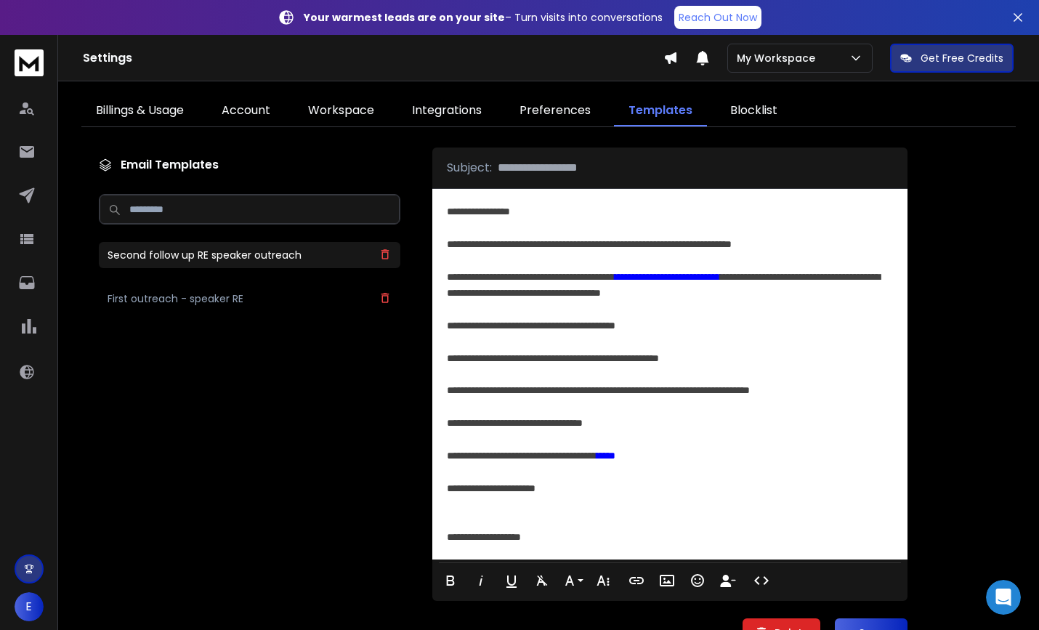
click at [753, 114] on link "Blocklist" at bounding box center [754, 111] width 76 height 31
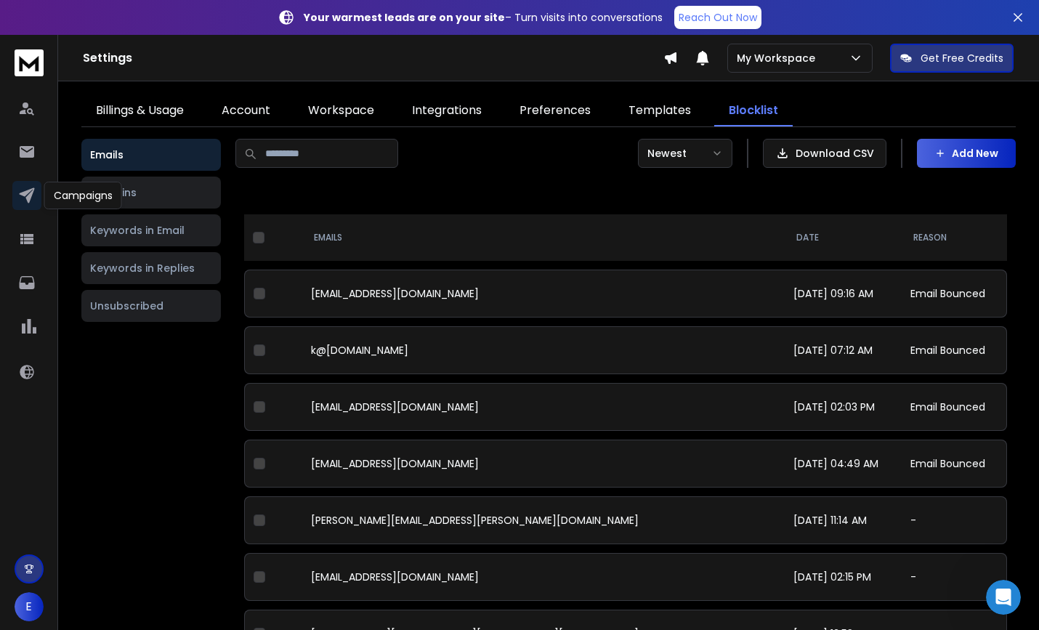
click at [25, 202] on icon at bounding box center [26, 195] width 17 height 17
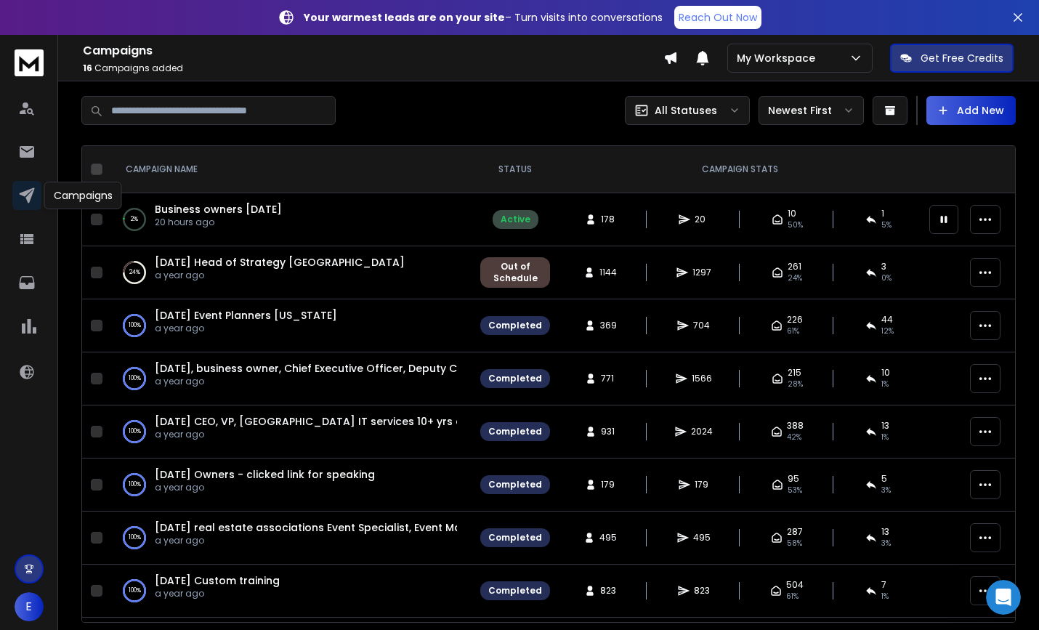
click at [195, 217] on p "20 hours ago" at bounding box center [218, 223] width 127 height 12
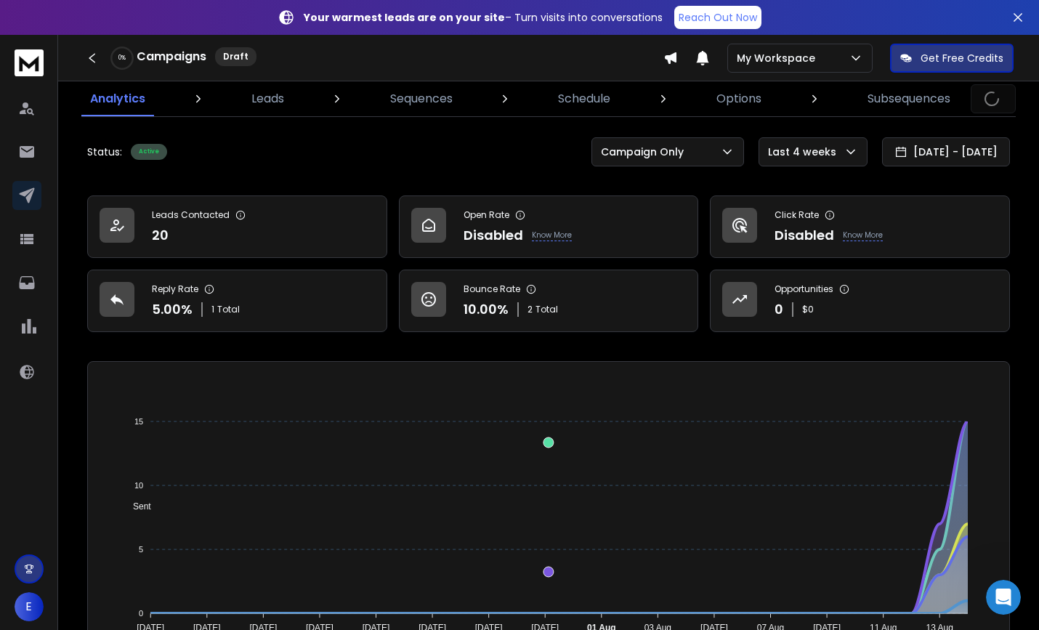
scroll to position [18, 0]
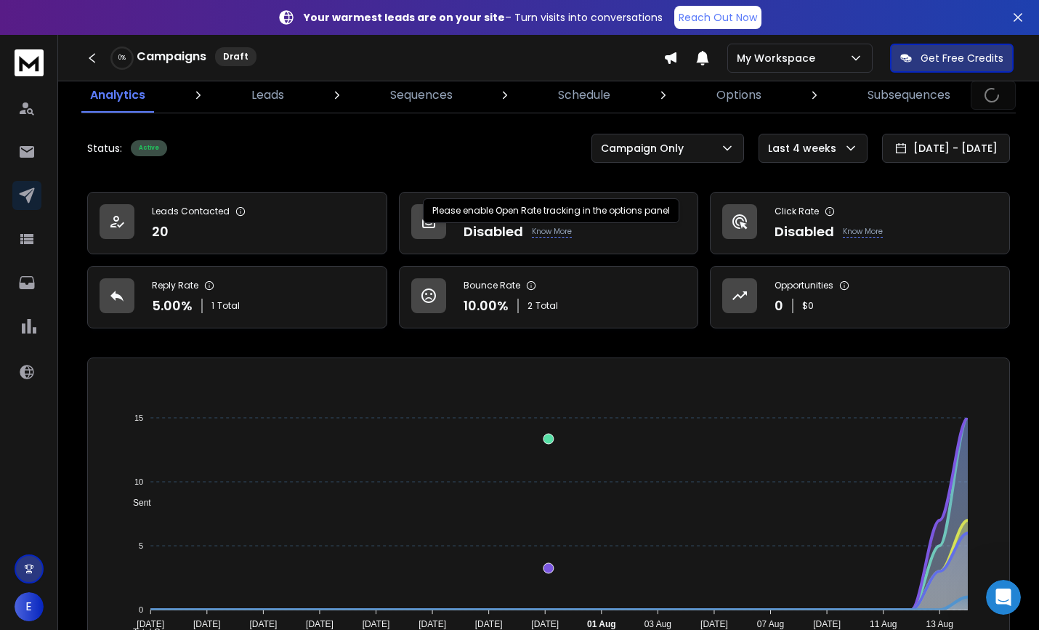
click at [549, 233] on p "Know More" at bounding box center [552, 232] width 40 height 12
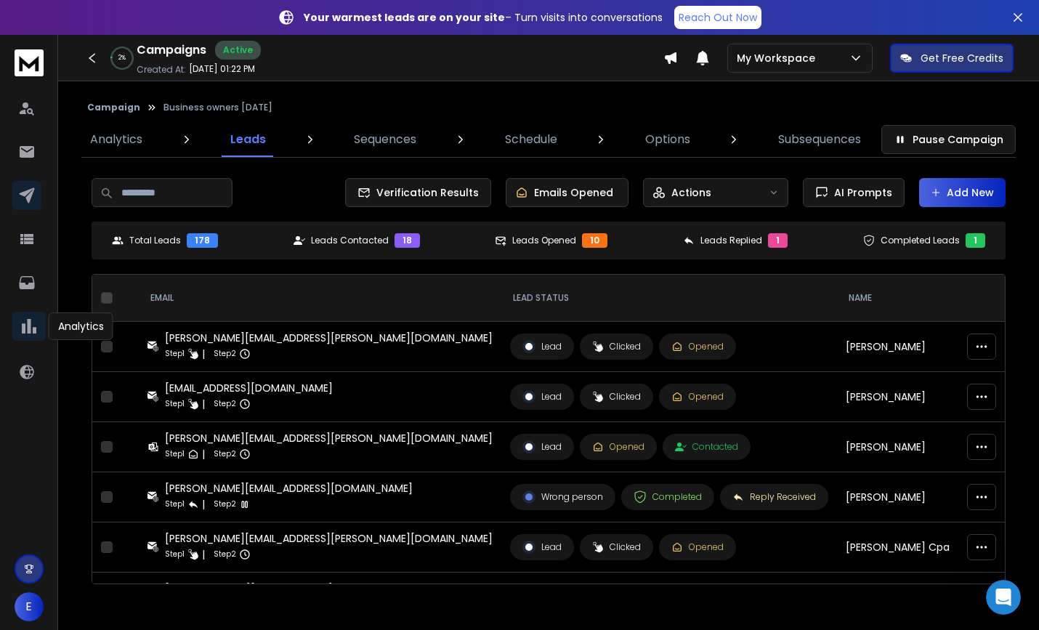
click at [23, 332] on icon at bounding box center [29, 326] width 15 height 15
